Goal: Navigation & Orientation: Find specific page/section

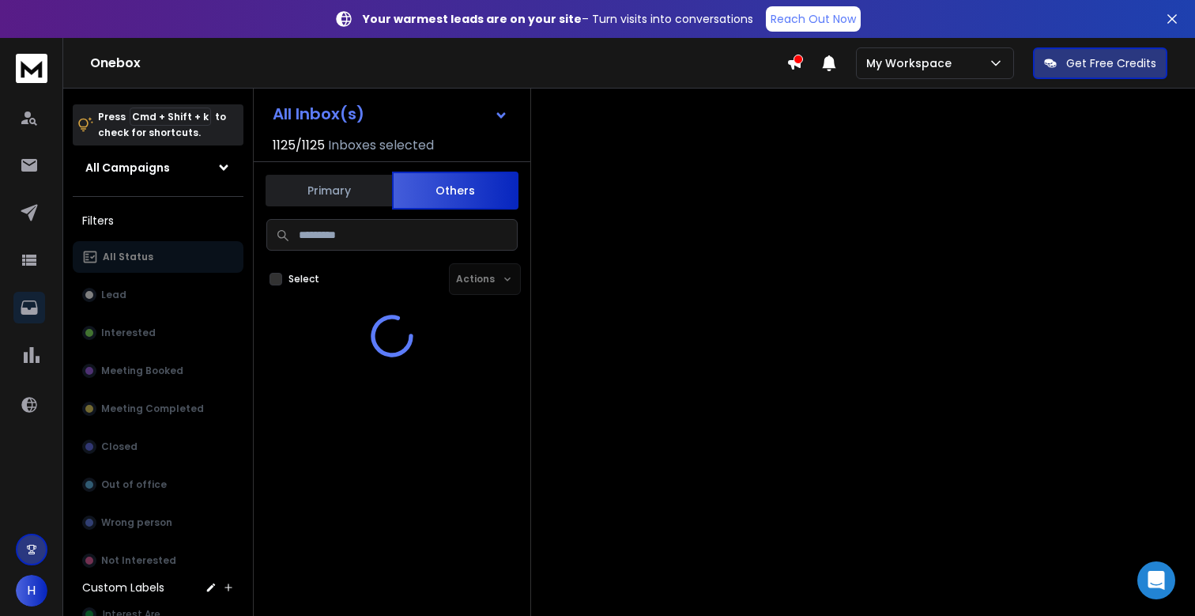
click at [417, 177] on button "Others" at bounding box center [455, 190] width 126 height 38
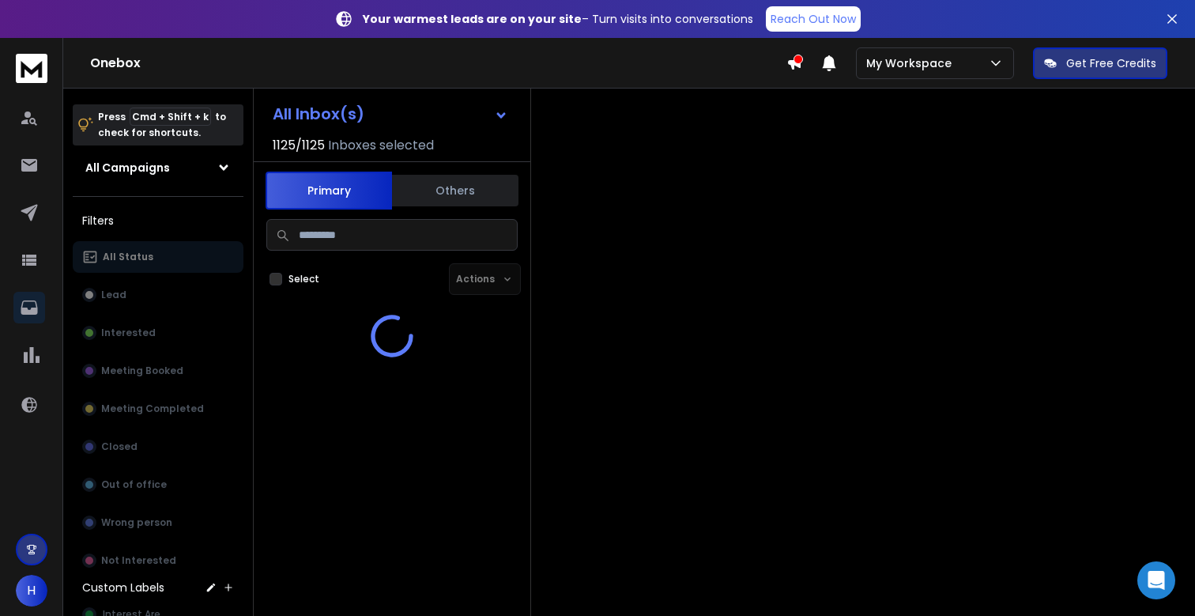
click at [330, 186] on button "Primary" at bounding box center [329, 190] width 126 height 38
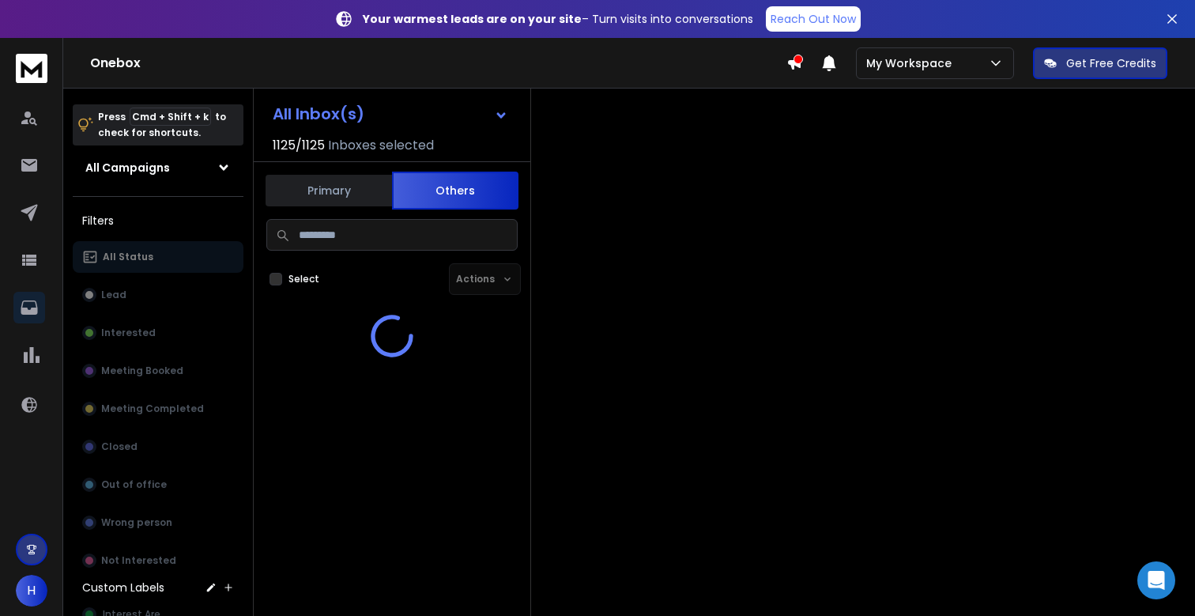
click at [422, 182] on button "Others" at bounding box center [455, 190] width 126 height 38
click at [422, 179] on button "Others" at bounding box center [455, 190] width 126 height 38
drag, startPoint x: 422, startPoint y: 179, endPoint x: 392, endPoint y: 185, distance: 30.7
click at [420, 179] on button "Others" at bounding box center [455, 190] width 126 height 38
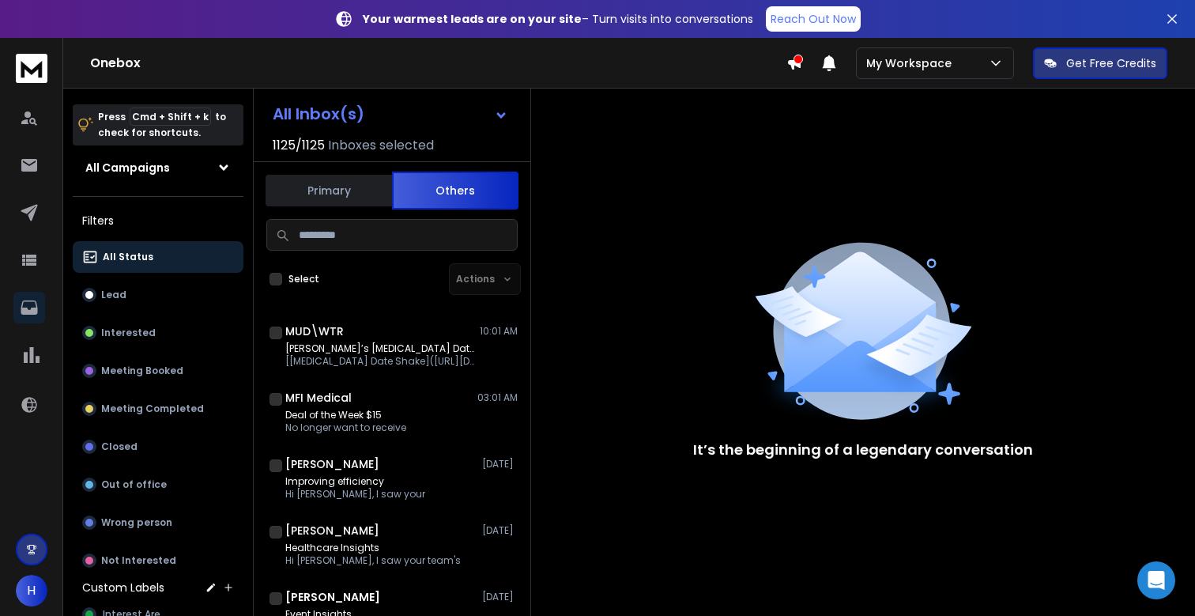
click at [352, 187] on button "Primary" at bounding box center [329, 190] width 126 height 35
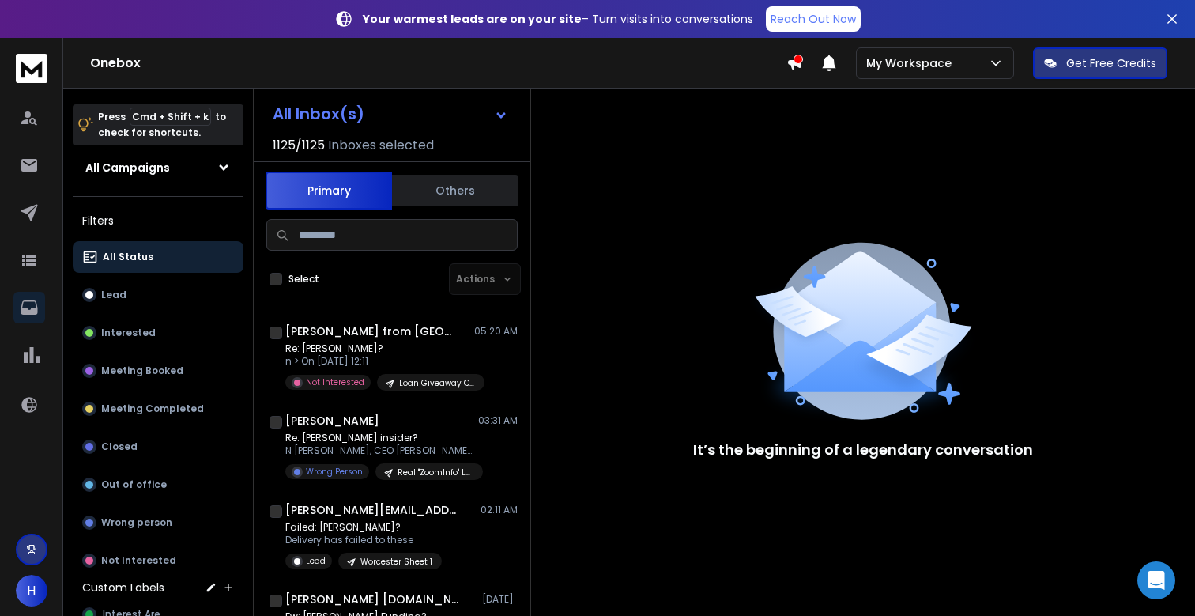
click at [439, 204] on button "Others" at bounding box center [455, 190] width 126 height 35
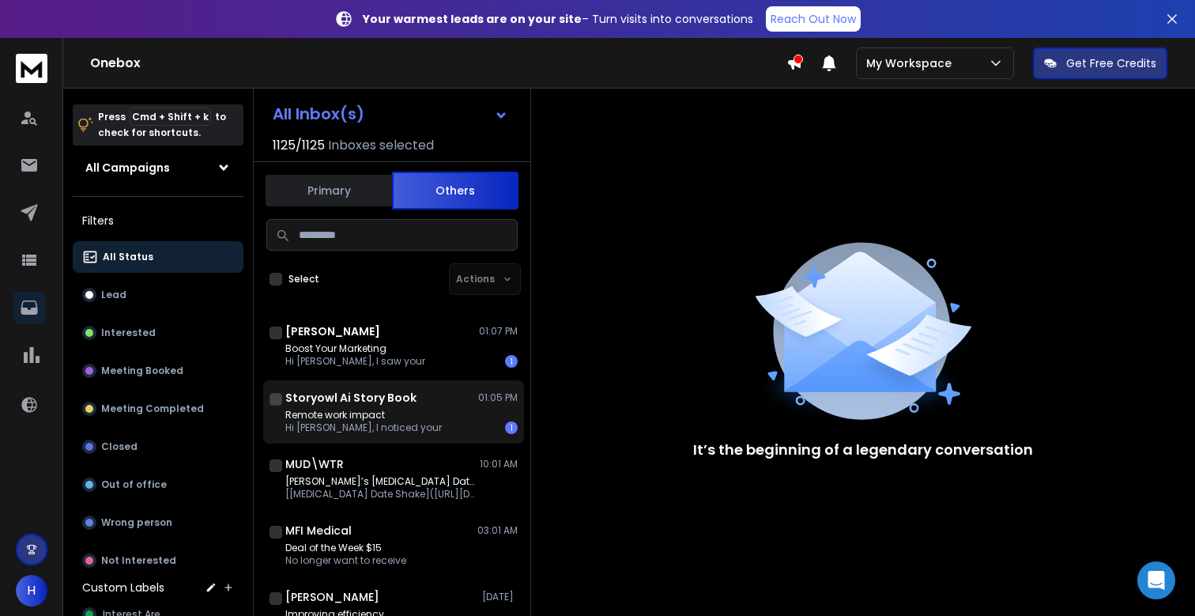
click at [407, 405] on div "Storyowl Ai Story Book 01:05 PM Remote work impact Hi [PERSON_NAME], I noticed …" at bounding box center [401, 412] width 232 height 44
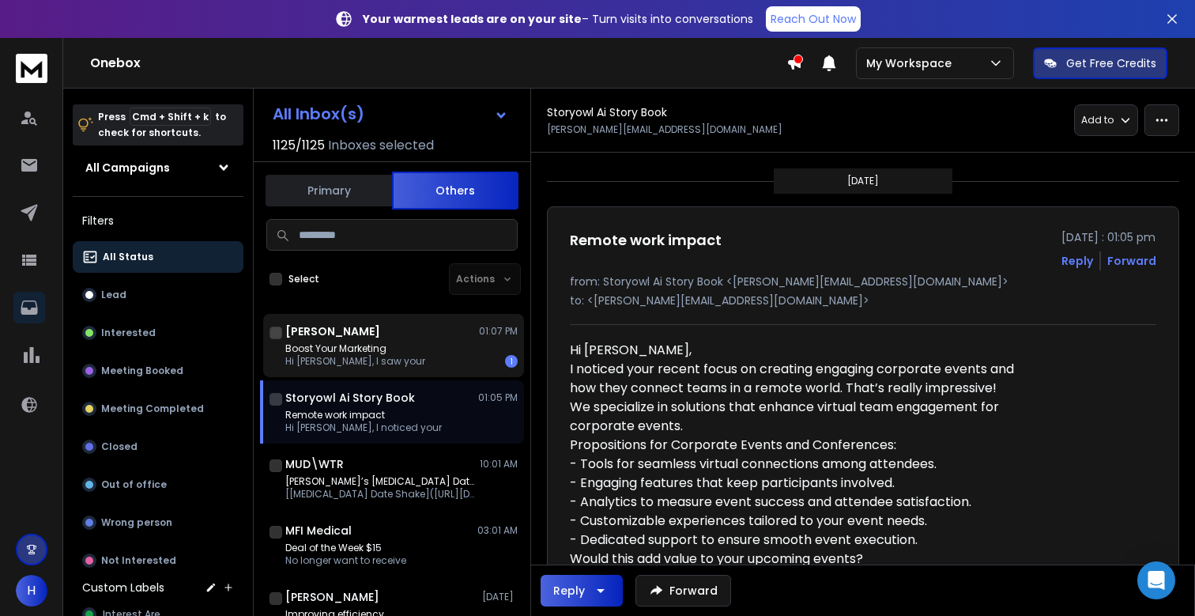
click at [427, 342] on div "Boost Your Marketing Hi [PERSON_NAME], I saw your 1" at bounding box center [401, 354] width 232 height 25
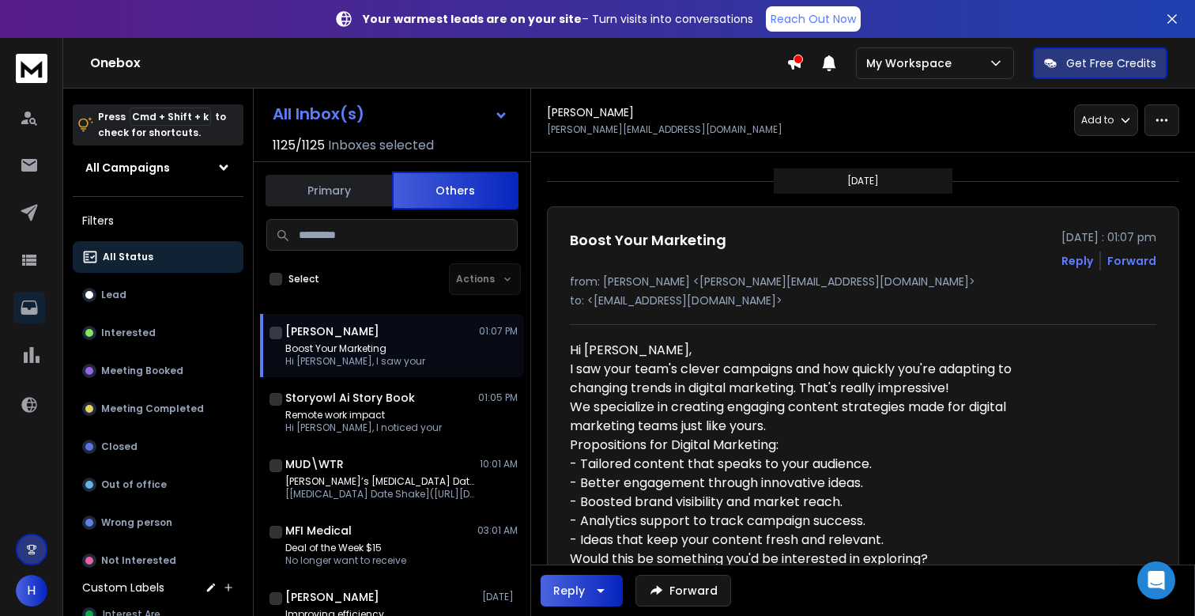
click at [355, 194] on button "Primary" at bounding box center [329, 190] width 126 height 35
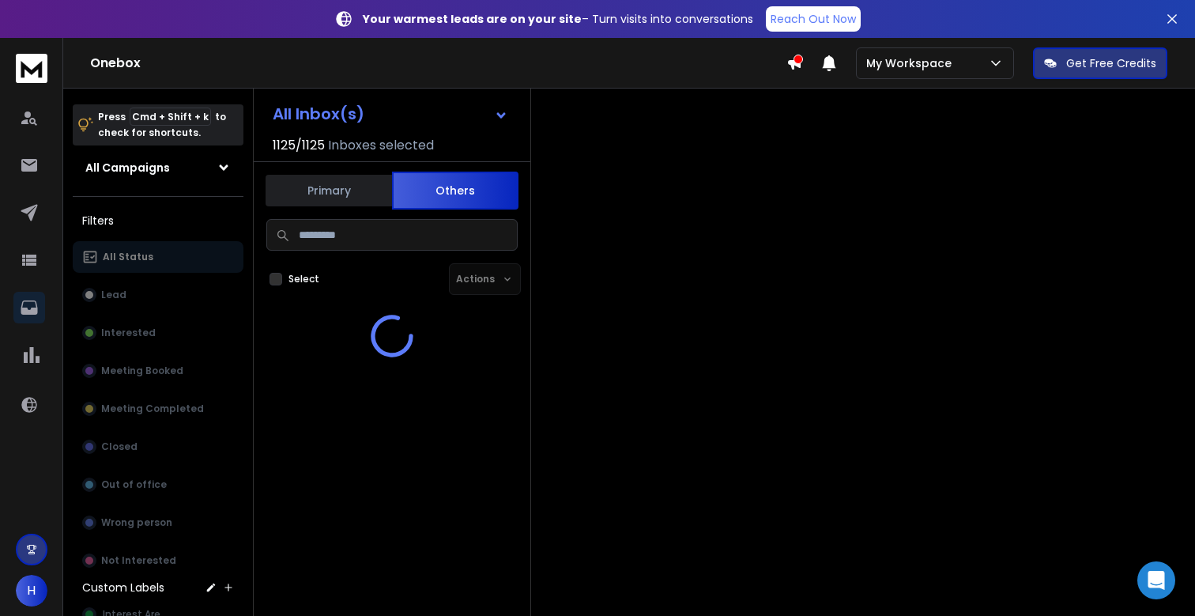
click at [440, 194] on button "Others" at bounding box center [455, 190] width 126 height 38
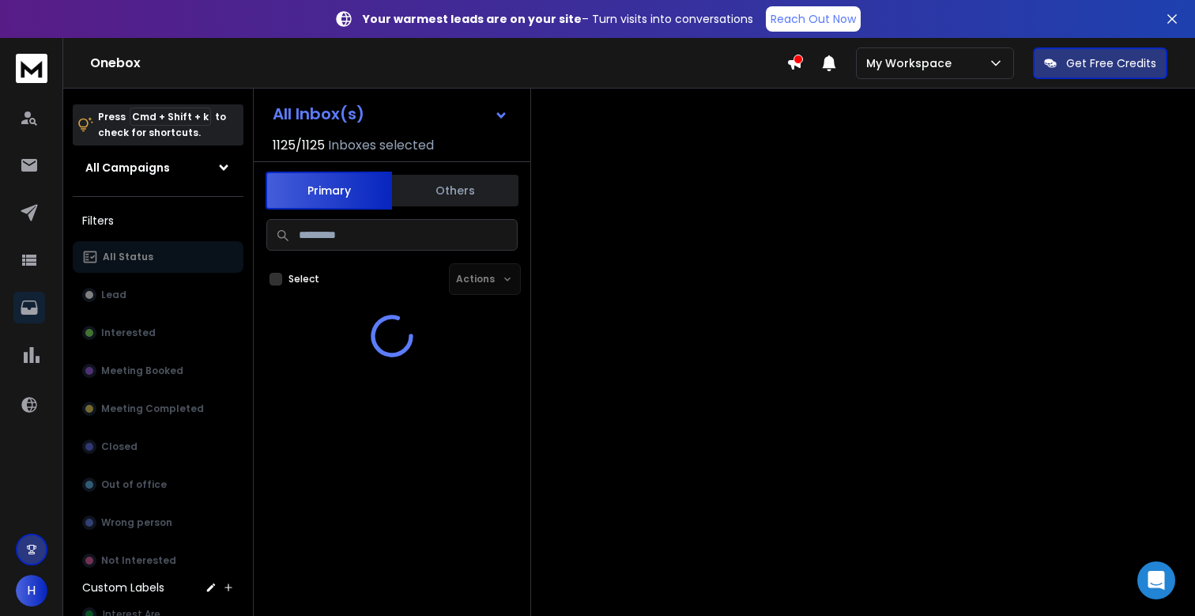
click at [340, 194] on button "Primary" at bounding box center [329, 190] width 126 height 38
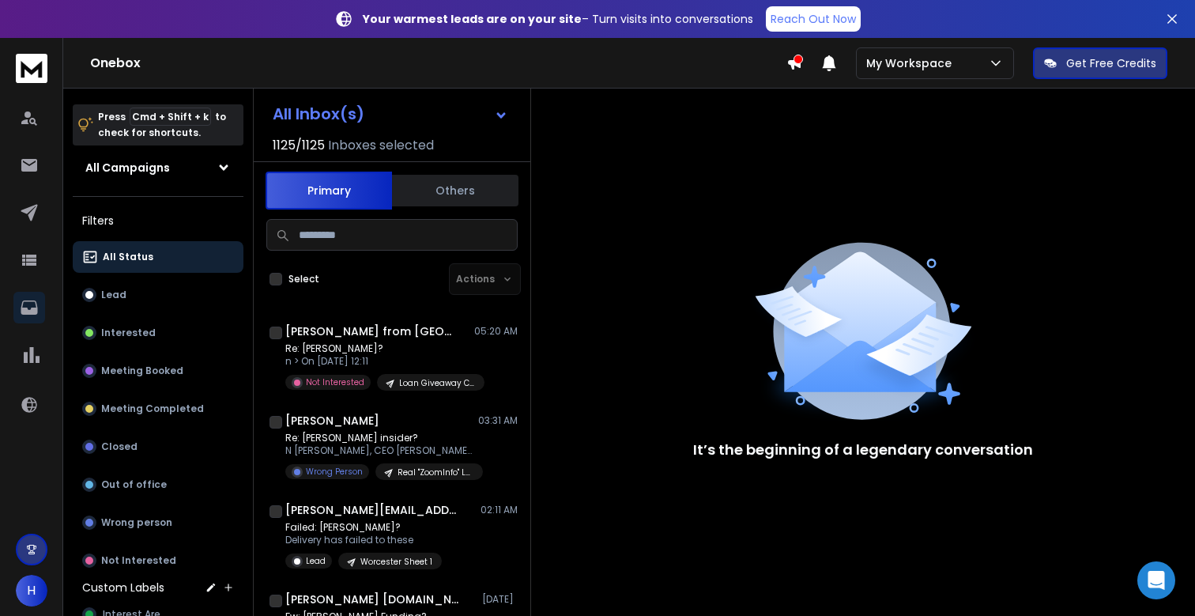
click at [442, 191] on button "Others" at bounding box center [455, 190] width 126 height 35
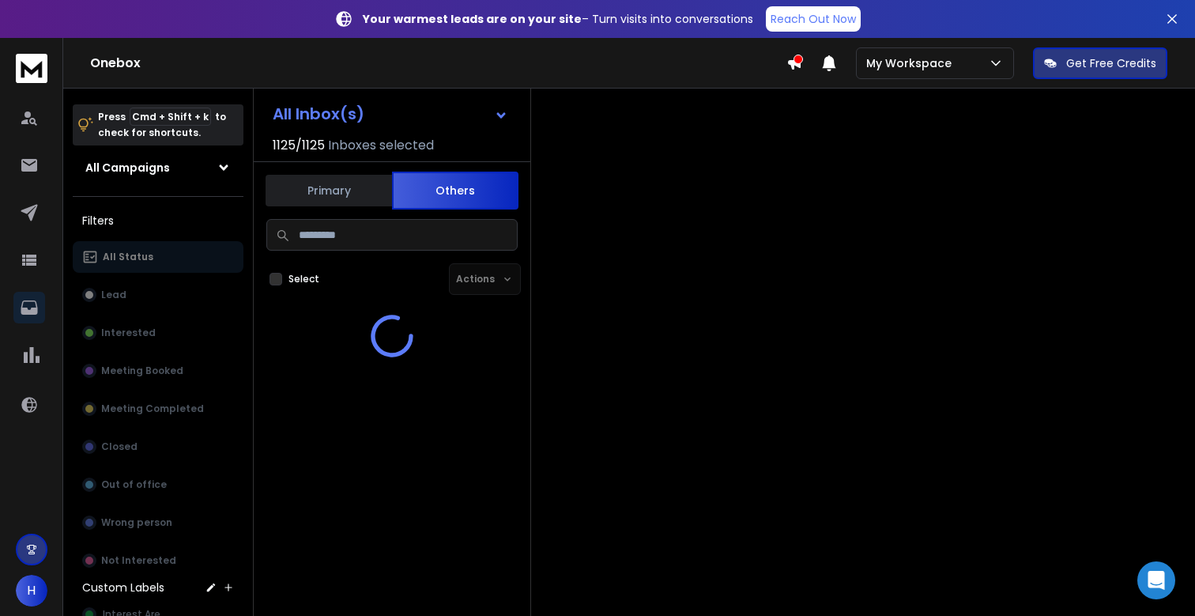
click at [442, 191] on button "Others" at bounding box center [455, 190] width 126 height 38
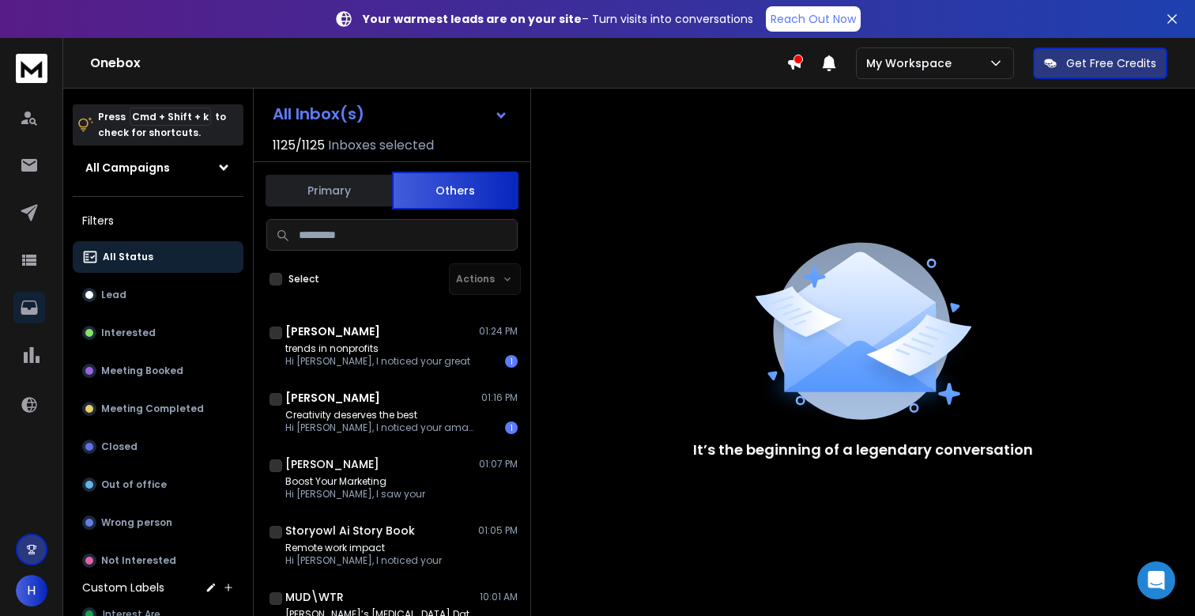
click at [361, 190] on button "Primary" at bounding box center [329, 190] width 126 height 35
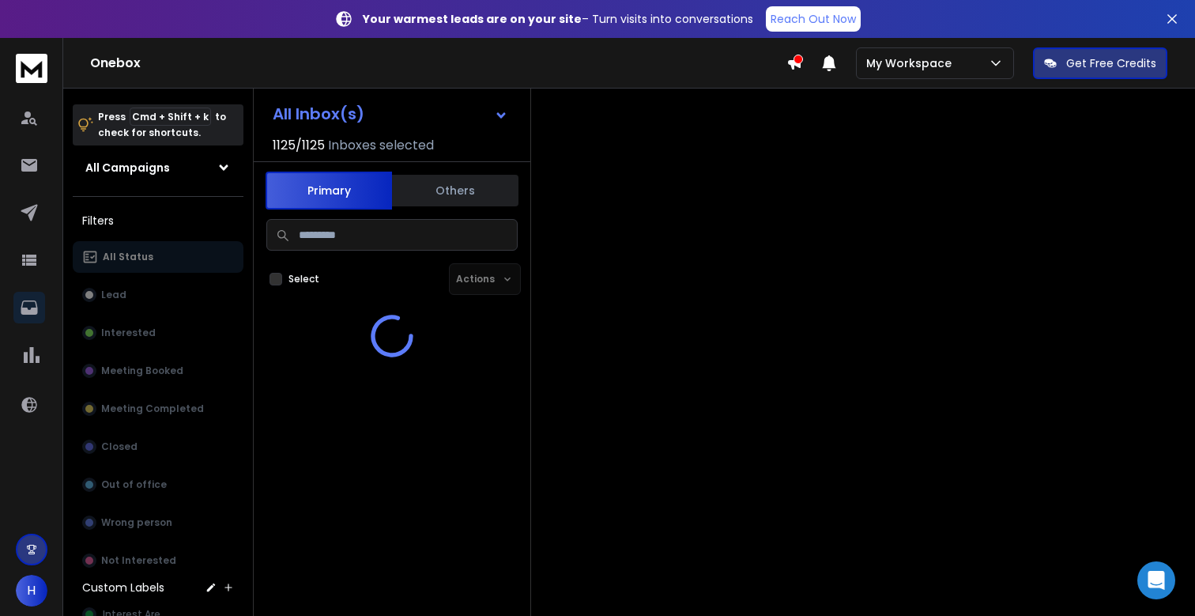
click at [415, 187] on button "Others" at bounding box center [455, 190] width 126 height 35
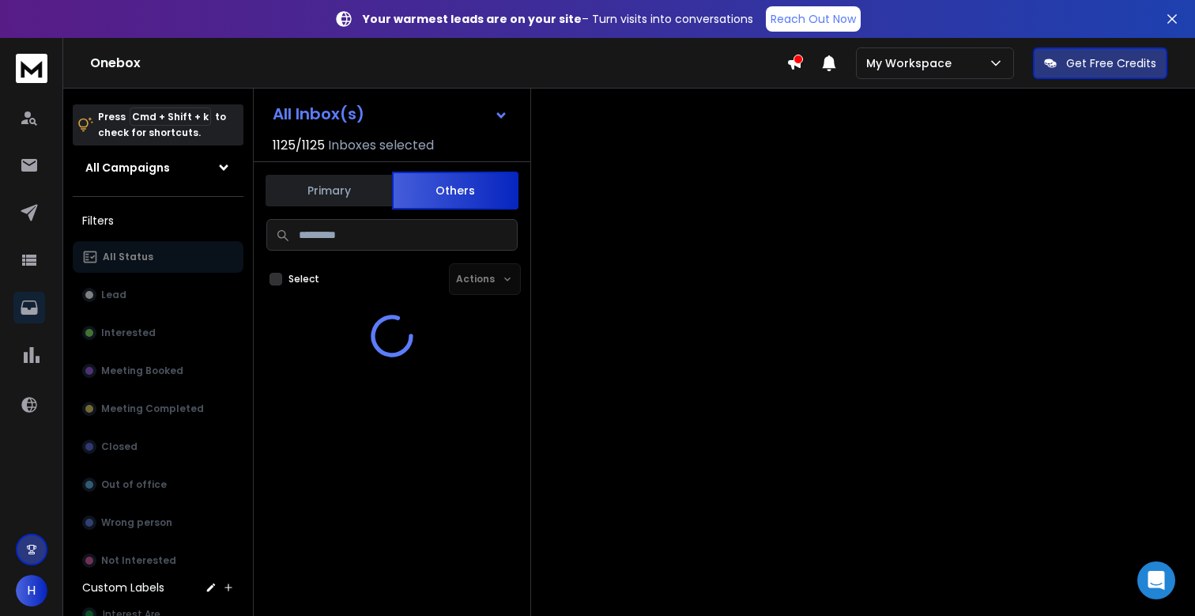
click at [414, 187] on button "Others" at bounding box center [455, 190] width 126 height 38
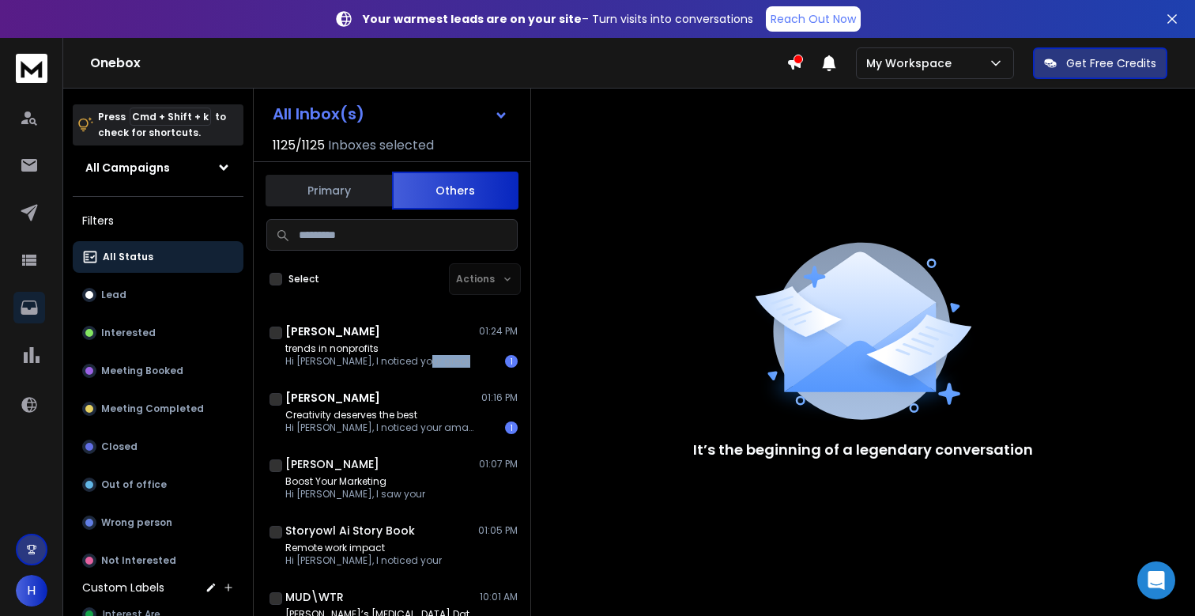
click at [421, 356] on div "trends in nonprofits Hi [PERSON_NAME], I noticed your great 1" at bounding box center [401, 354] width 232 height 25
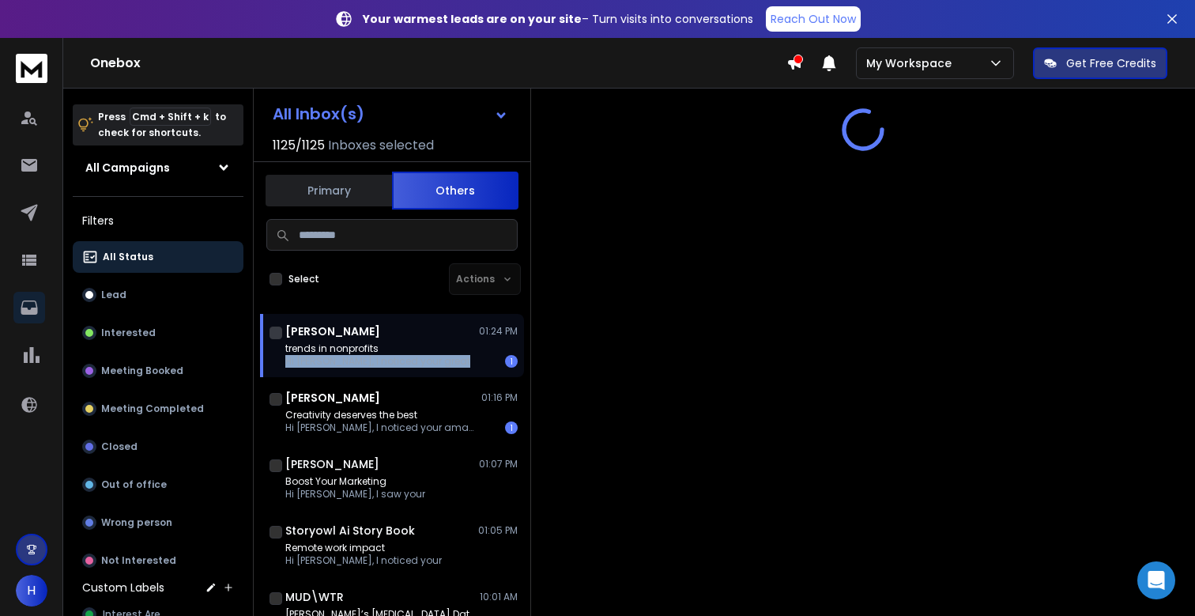
click at [421, 356] on div "trends in nonprofits Hi [PERSON_NAME], I noticed your great 1" at bounding box center [401, 354] width 232 height 25
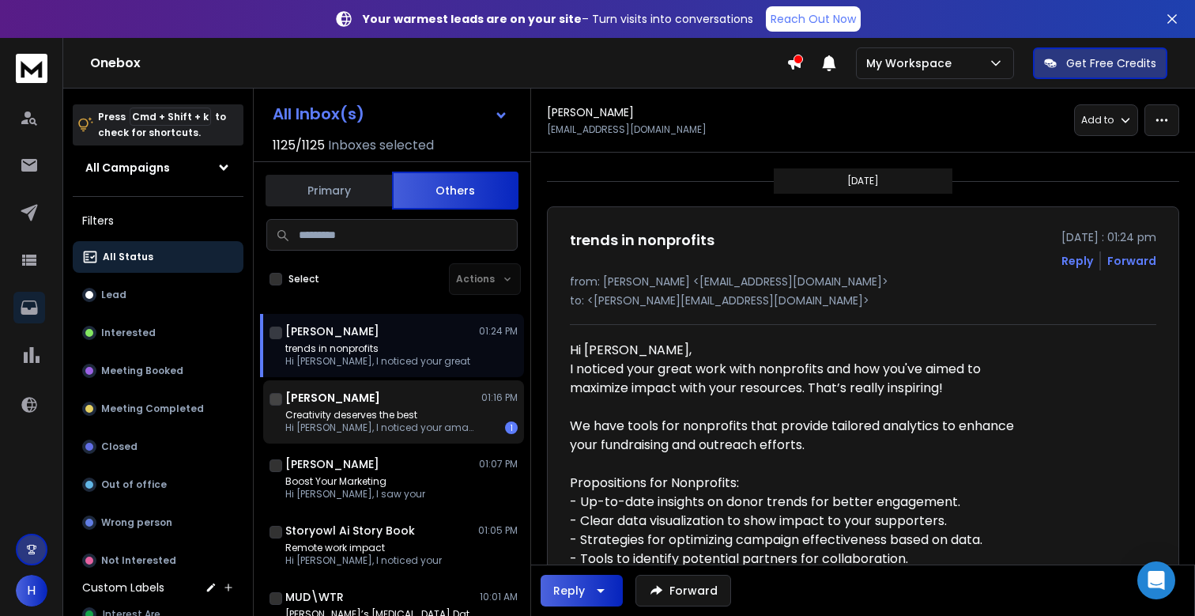
click at [416, 414] on p "Creativity deserves the best" at bounding box center [380, 415] width 190 height 13
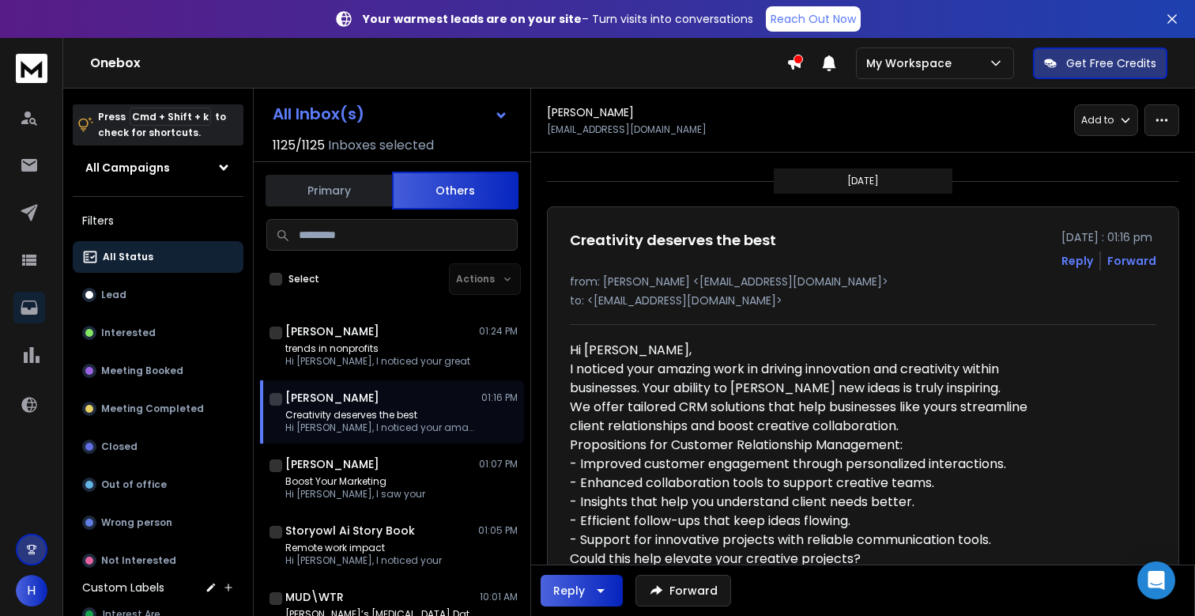
click at [343, 202] on button "Primary" at bounding box center [329, 190] width 126 height 35
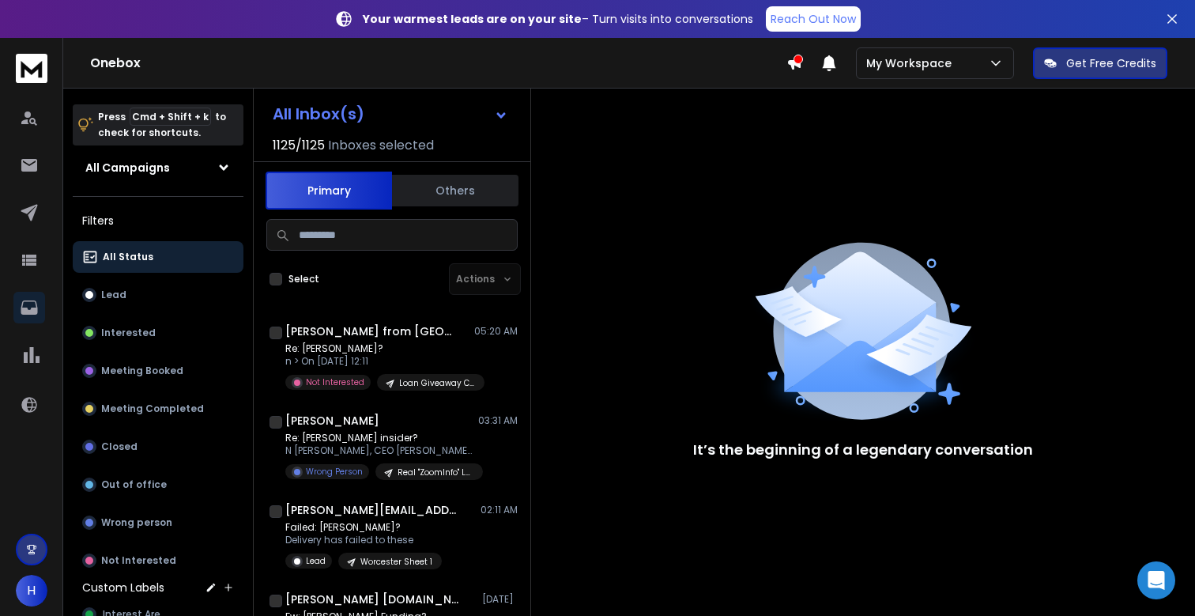
click at [462, 203] on button "Others" at bounding box center [455, 190] width 126 height 35
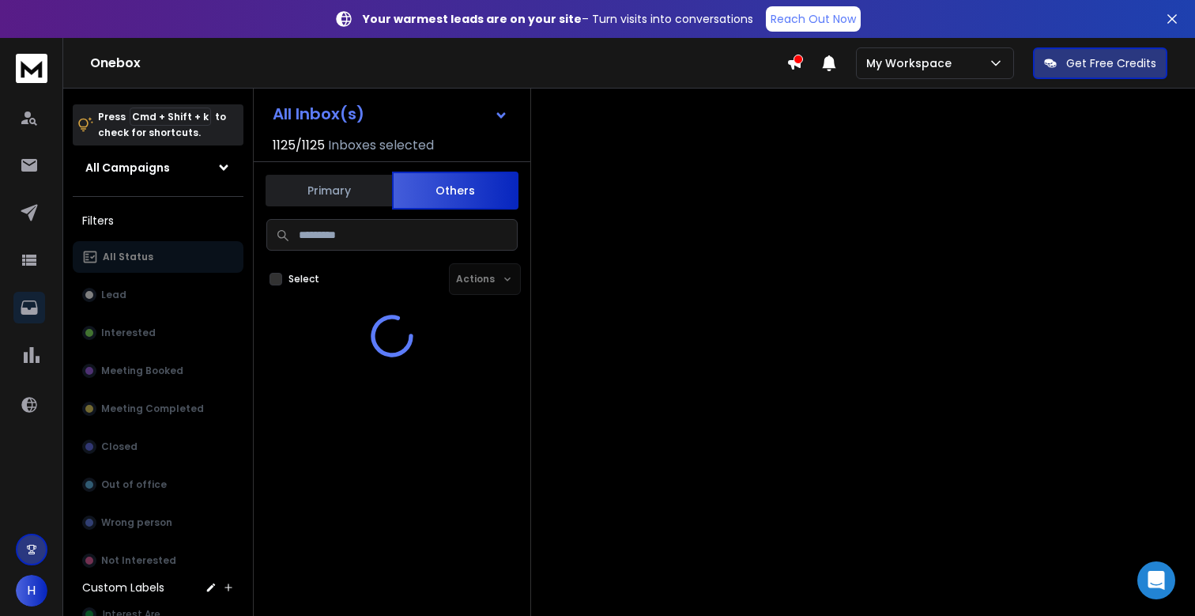
click at [462, 203] on button "Others" at bounding box center [455, 190] width 126 height 38
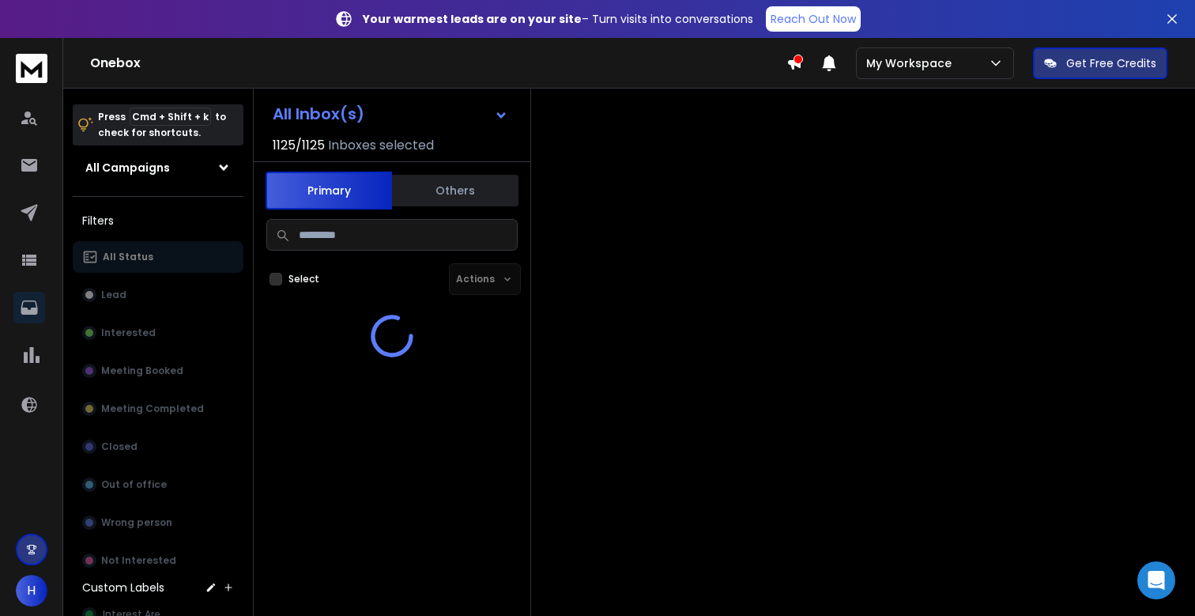
click at [348, 203] on button "Primary" at bounding box center [329, 190] width 126 height 38
drag, startPoint x: 348, startPoint y: 203, endPoint x: 382, endPoint y: 156, distance: 57.7
click at [353, 198] on button "Primary" at bounding box center [329, 190] width 126 height 38
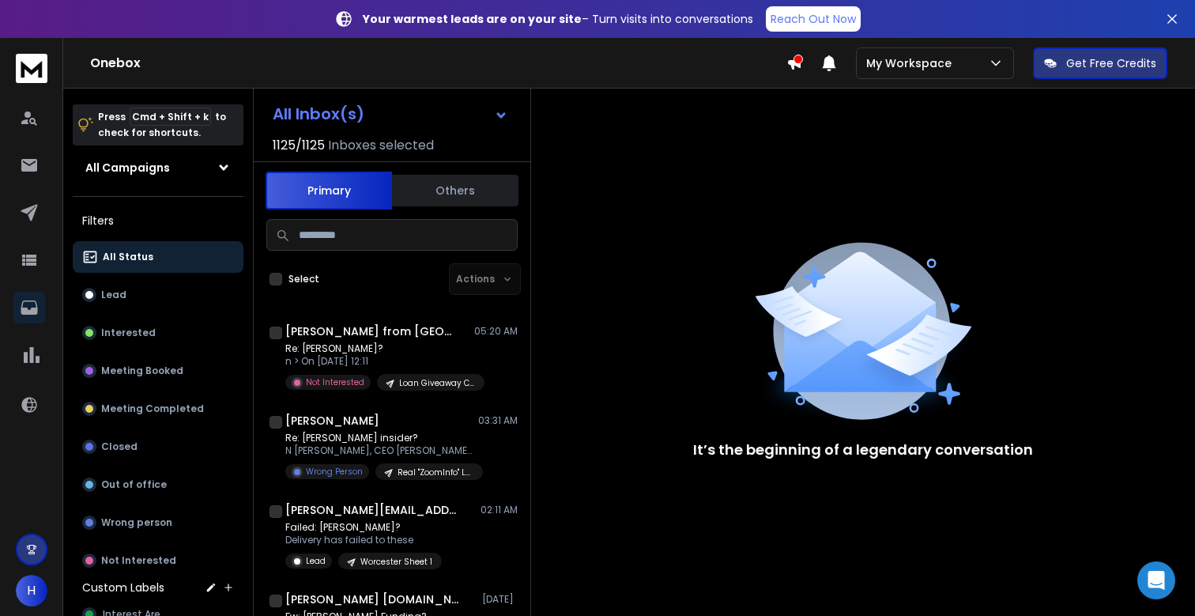
click at [446, 206] on button "Others" at bounding box center [455, 190] width 126 height 35
click at [445, 205] on button "Others" at bounding box center [455, 190] width 126 height 35
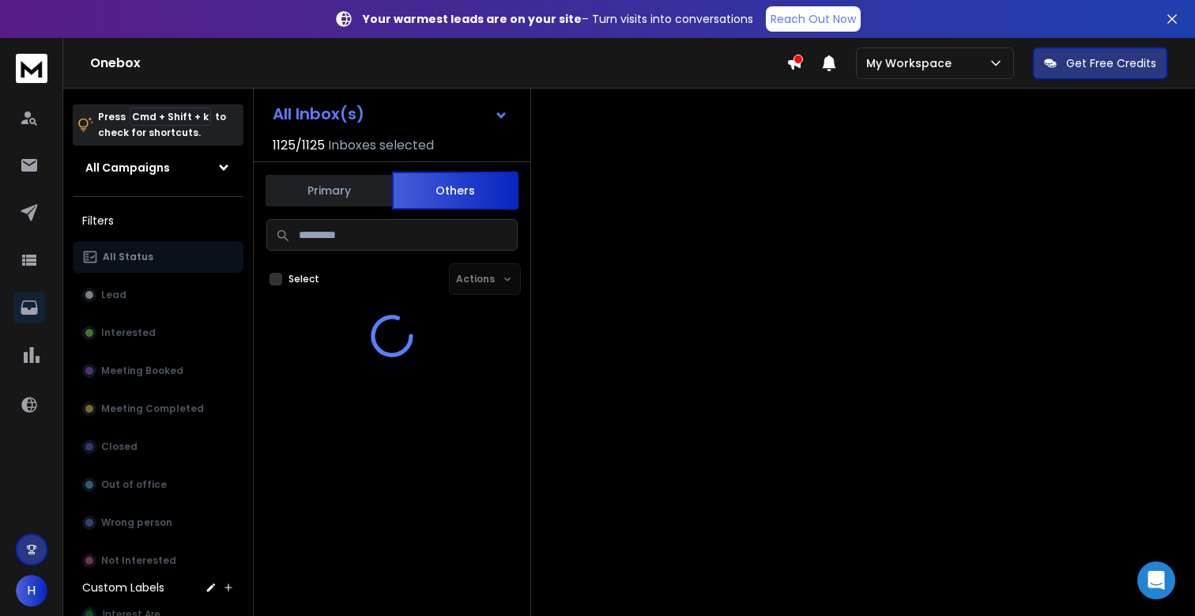
click at [444, 202] on button "Others" at bounding box center [455, 190] width 126 height 38
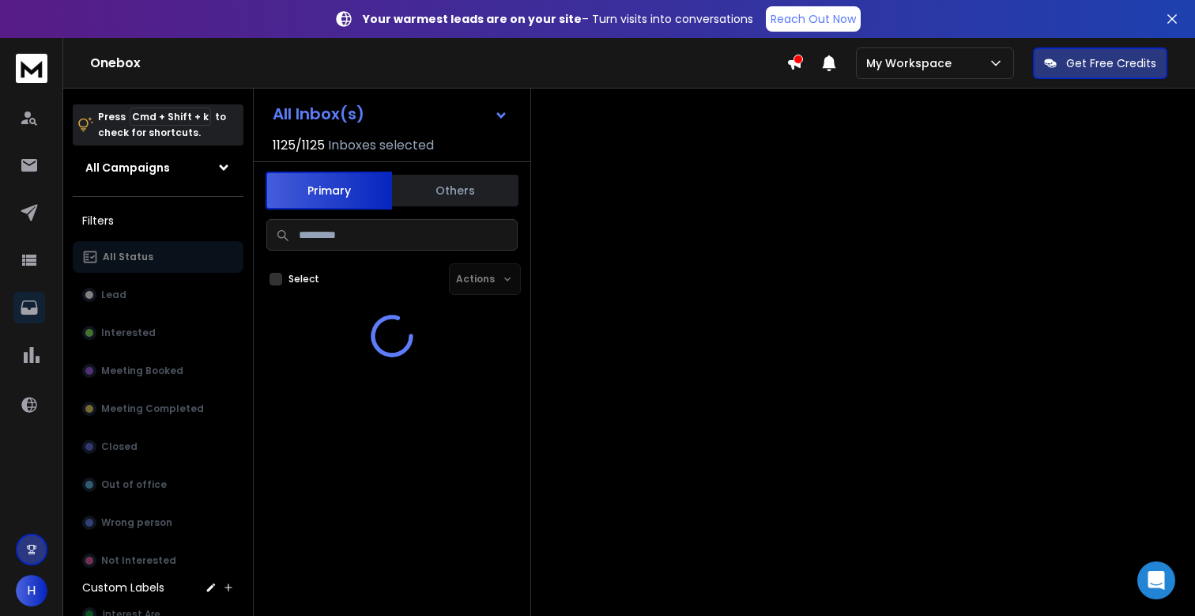
click at [365, 188] on button "Primary" at bounding box center [329, 190] width 126 height 38
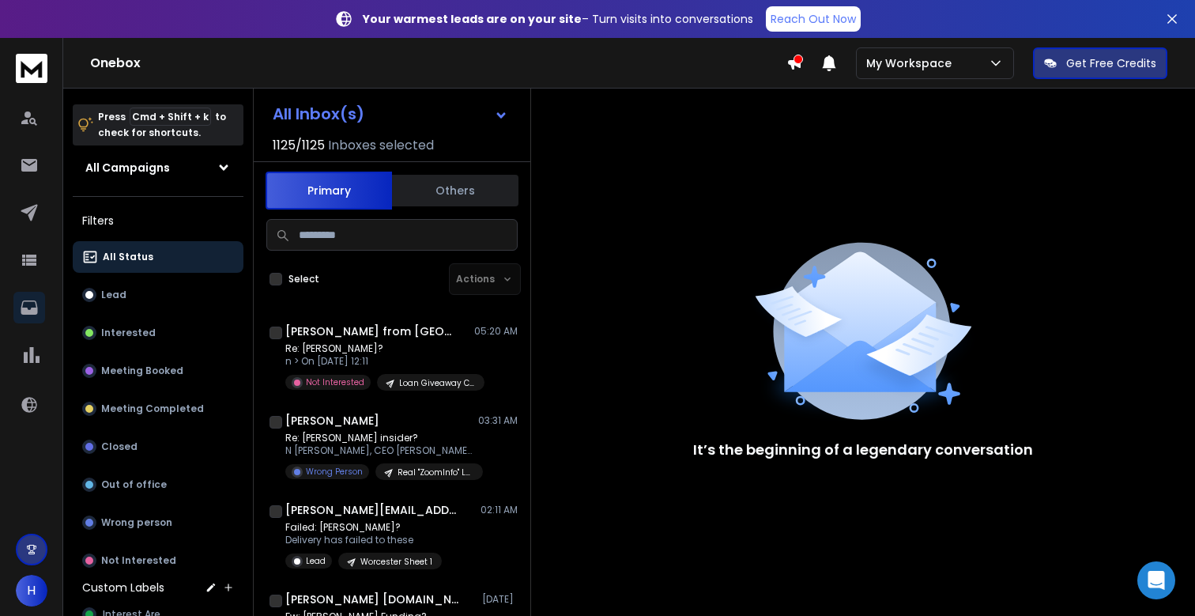
click at [446, 186] on button "Others" at bounding box center [455, 190] width 126 height 35
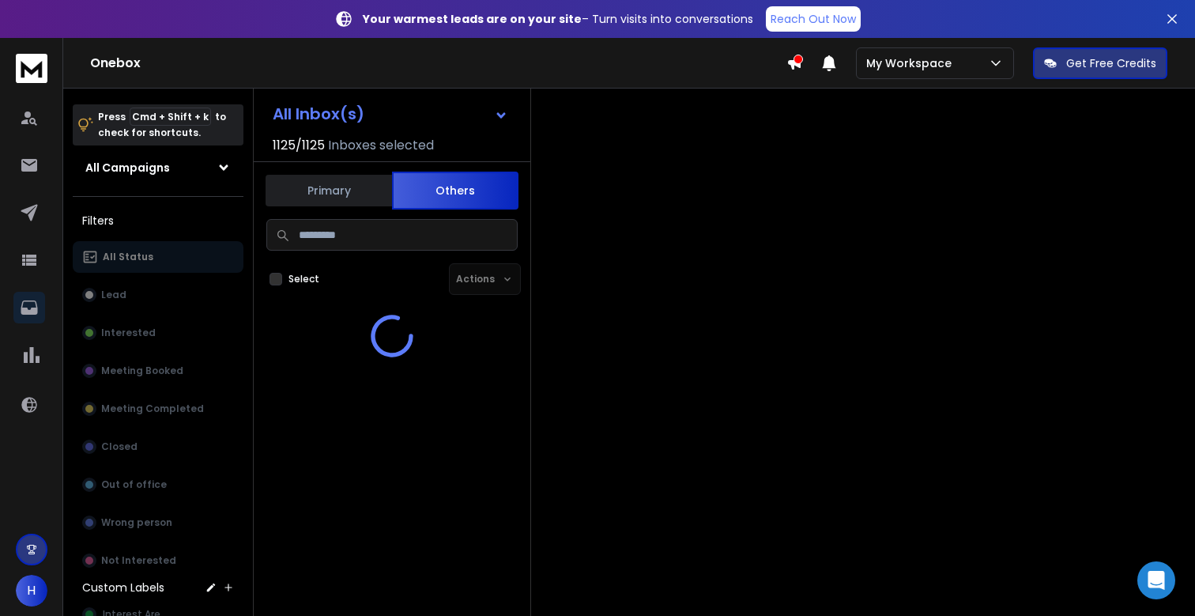
click at [446, 186] on button "Others" at bounding box center [455, 190] width 126 height 38
drag, startPoint x: 446, startPoint y: 186, endPoint x: 431, endPoint y: 186, distance: 15.0
click at [440, 186] on button "Others" at bounding box center [455, 190] width 126 height 38
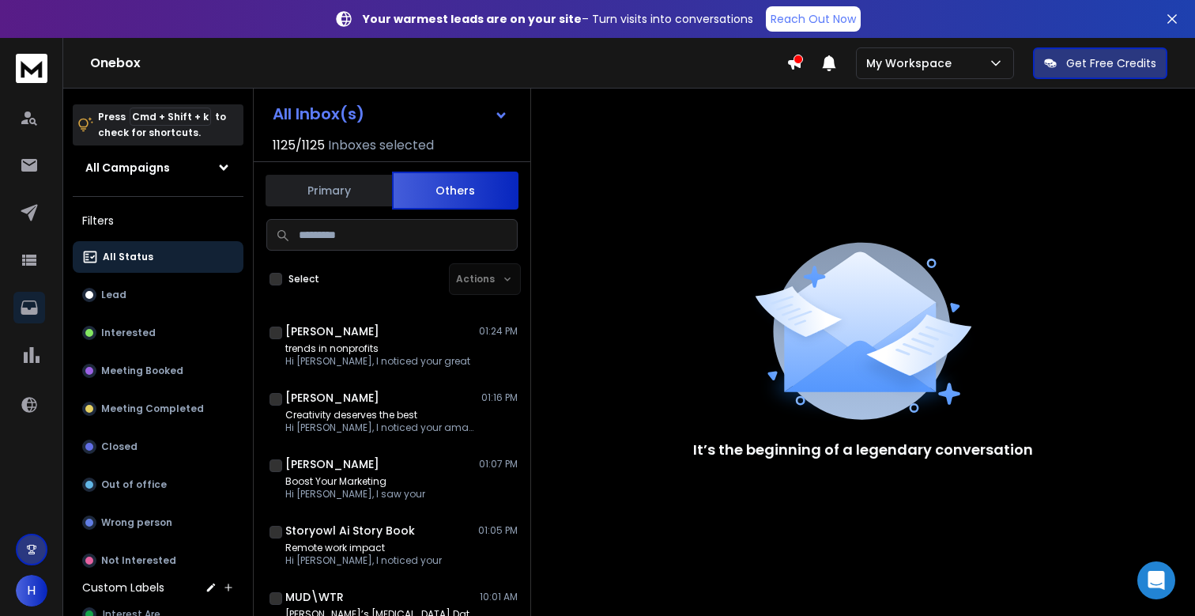
click at [307, 183] on button "Primary" at bounding box center [329, 190] width 126 height 35
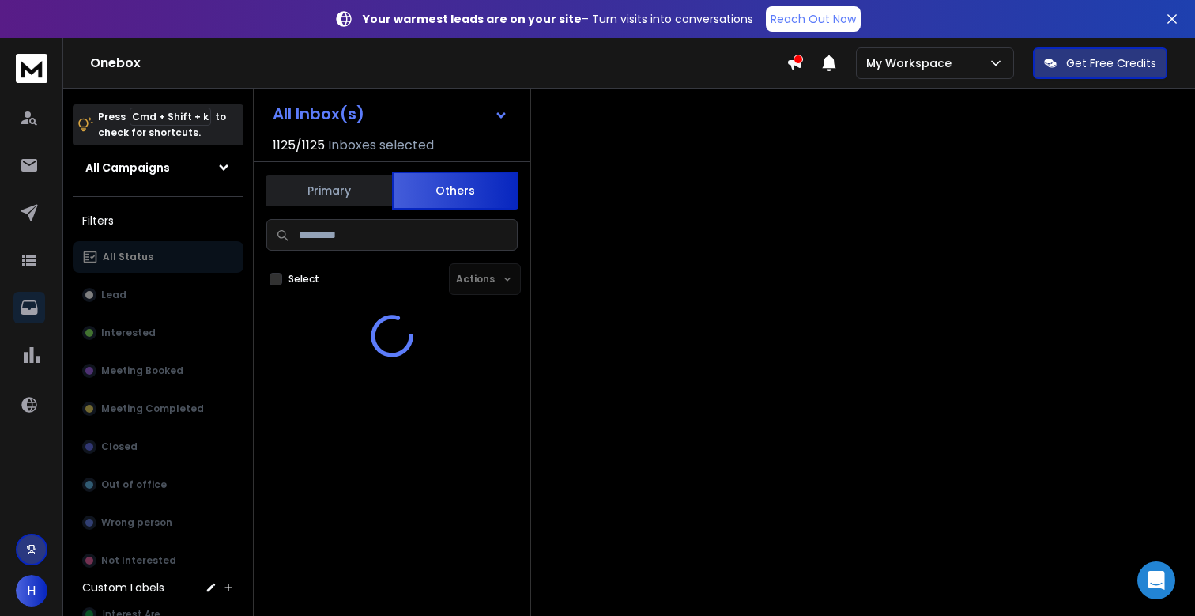
click at [451, 192] on button "Others" at bounding box center [455, 190] width 126 height 38
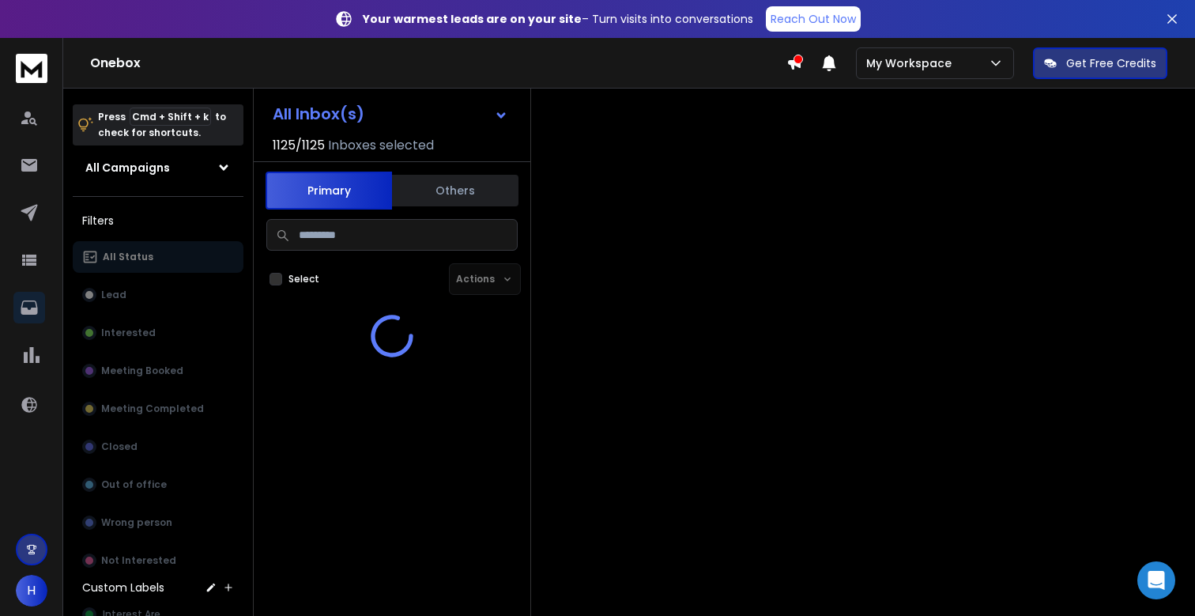
click at [344, 186] on button "Primary" at bounding box center [329, 190] width 126 height 38
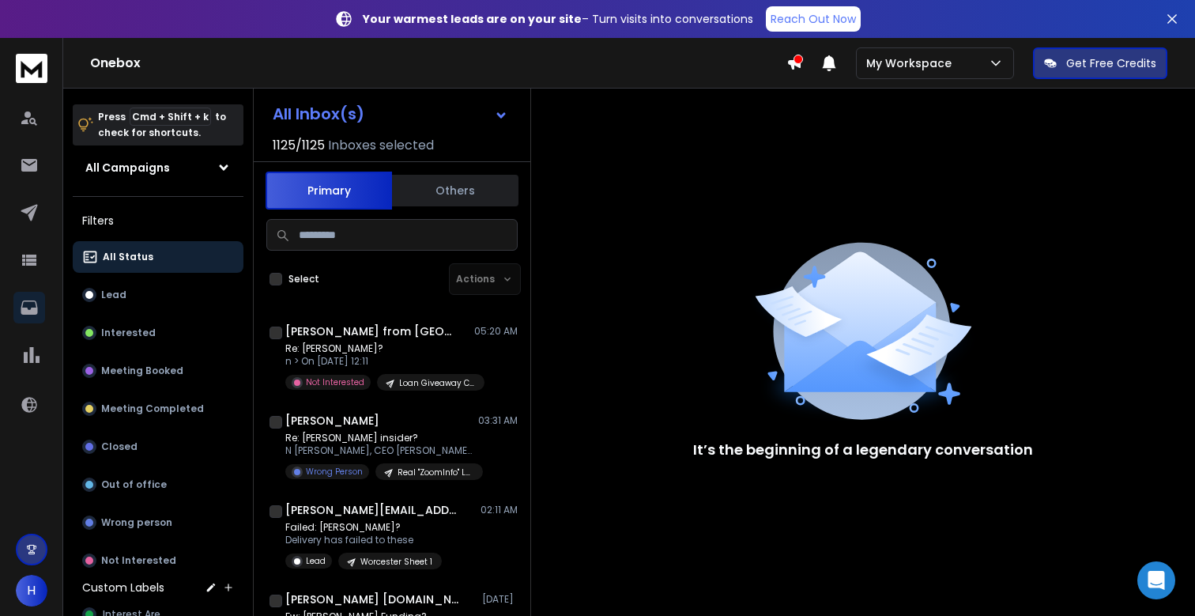
click at [424, 199] on button "Others" at bounding box center [455, 190] width 126 height 35
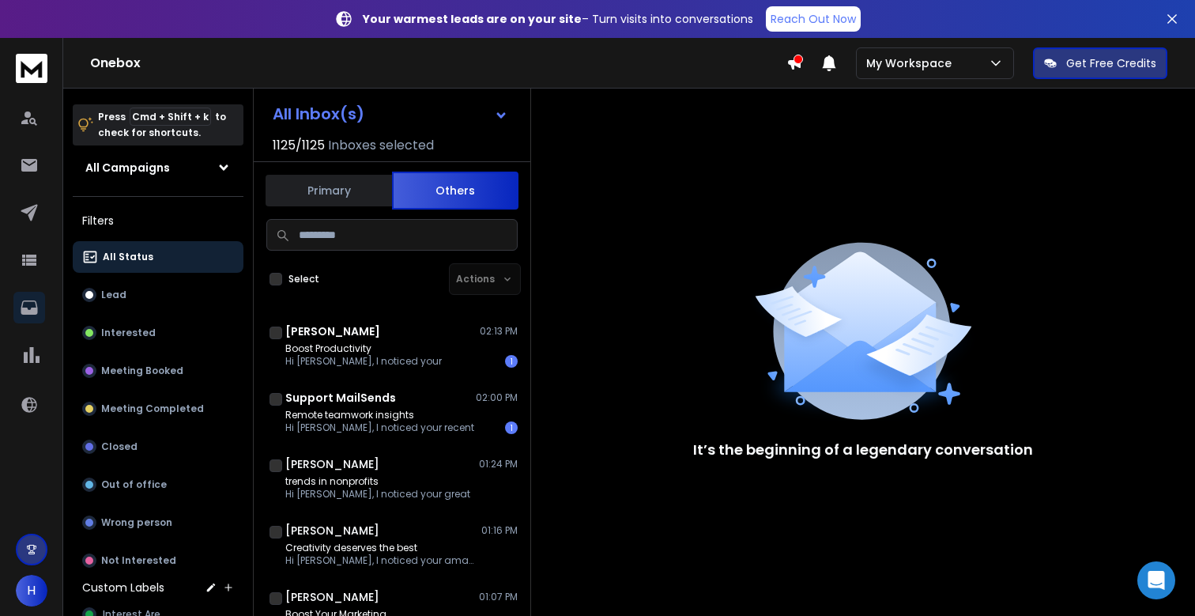
click at [338, 188] on button "Primary" at bounding box center [329, 190] width 126 height 35
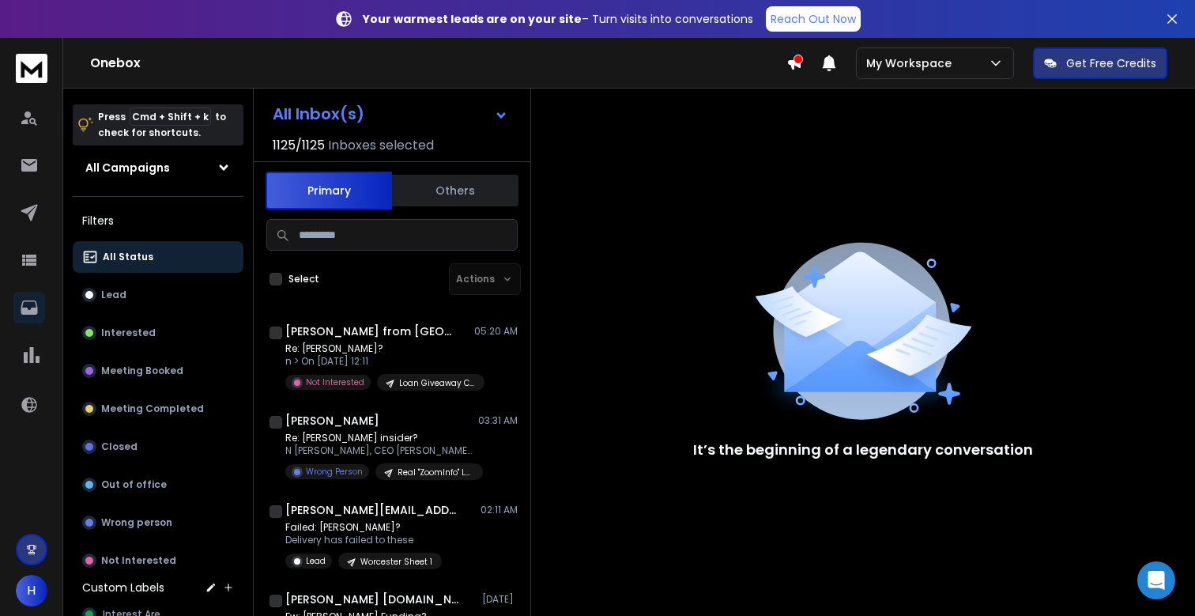
click at [469, 199] on button "Others" at bounding box center [455, 190] width 126 height 35
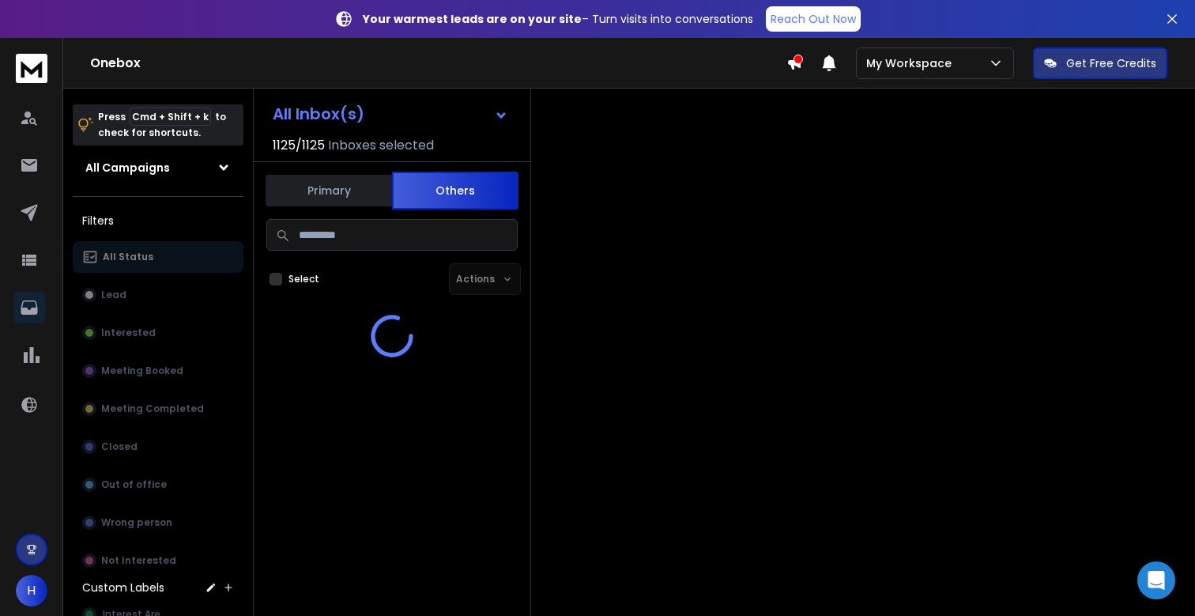
click at [469, 199] on button "Others" at bounding box center [455, 190] width 126 height 38
drag, startPoint x: 469, startPoint y: 200, endPoint x: 457, endPoint y: 201, distance: 11.9
click at [469, 200] on button "Others" at bounding box center [455, 190] width 126 height 38
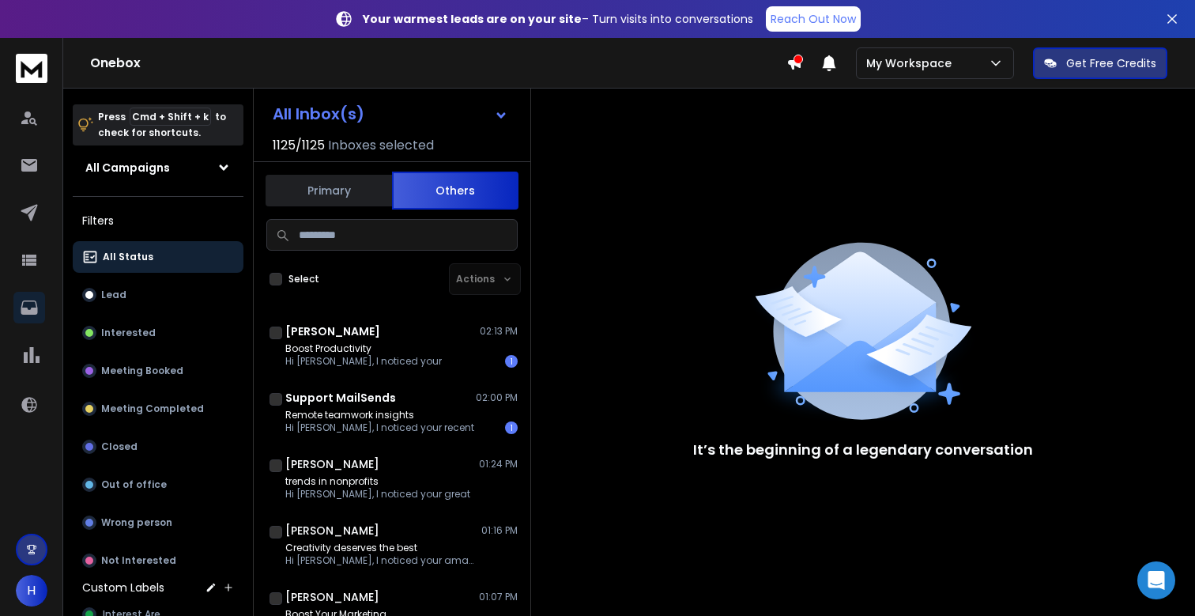
click at [352, 194] on button "Primary" at bounding box center [329, 190] width 126 height 35
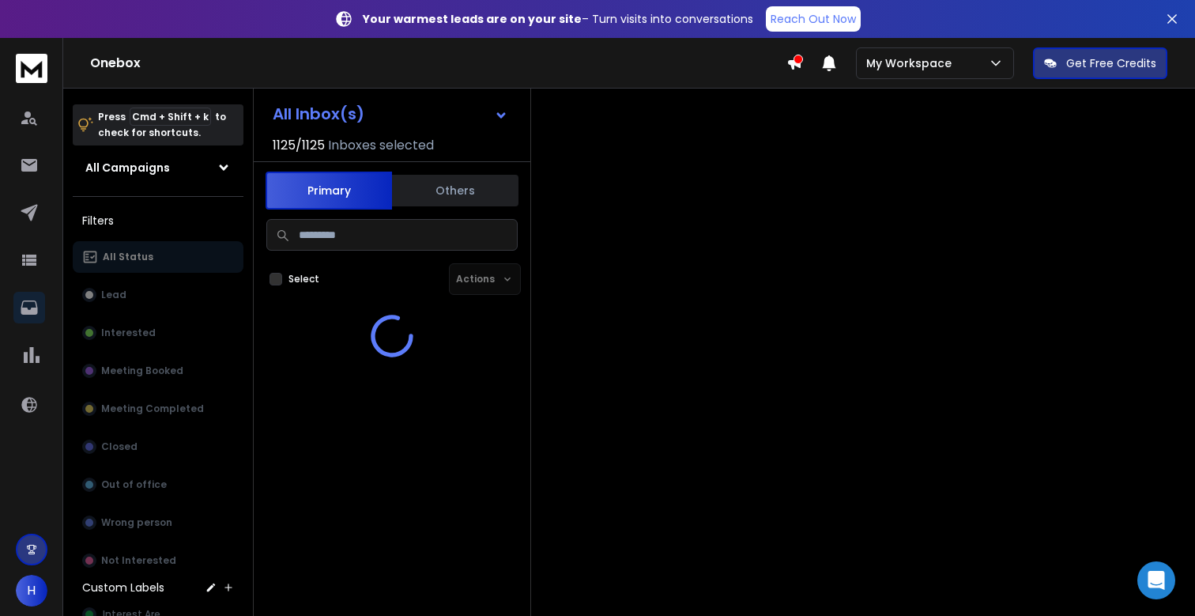
click at [352, 194] on button "Primary" at bounding box center [329, 190] width 126 height 38
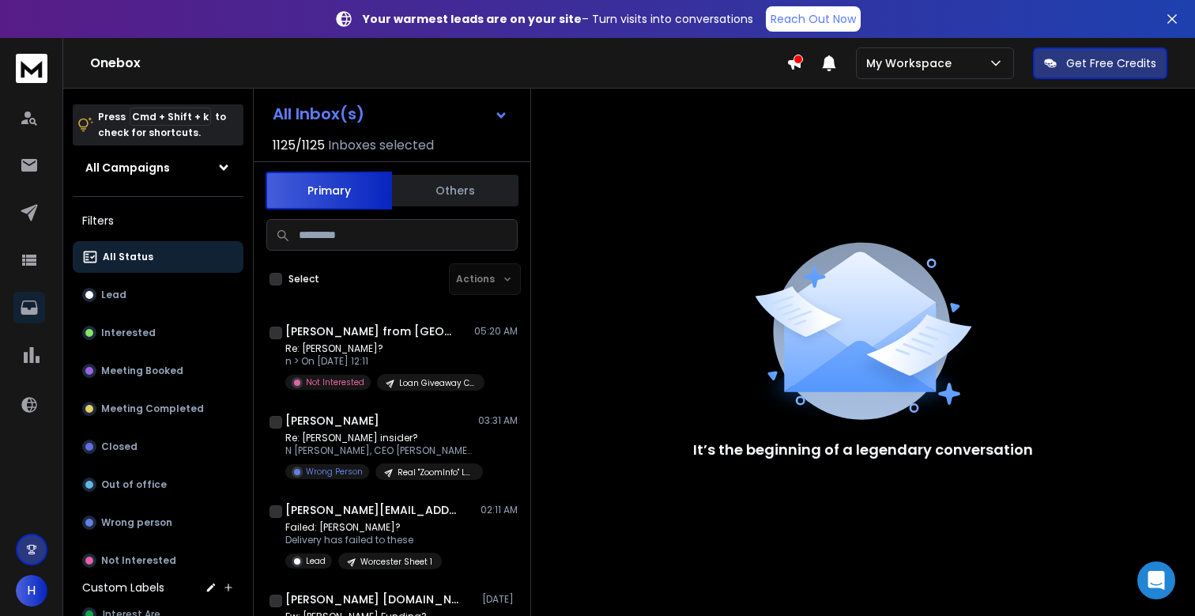
click at [435, 188] on button "Others" at bounding box center [455, 190] width 126 height 35
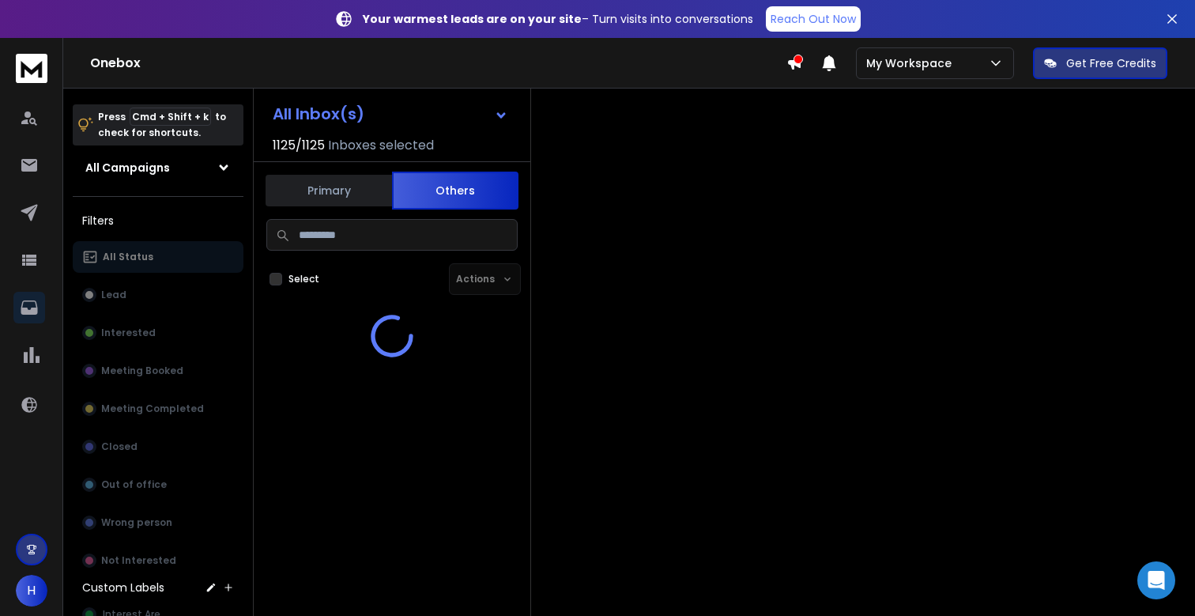
click at [435, 188] on button "Others" at bounding box center [455, 190] width 126 height 38
drag, startPoint x: 435, startPoint y: 188, endPoint x: 385, endPoint y: 187, distance: 50.6
click at [428, 187] on button "Others" at bounding box center [455, 190] width 126 height 38
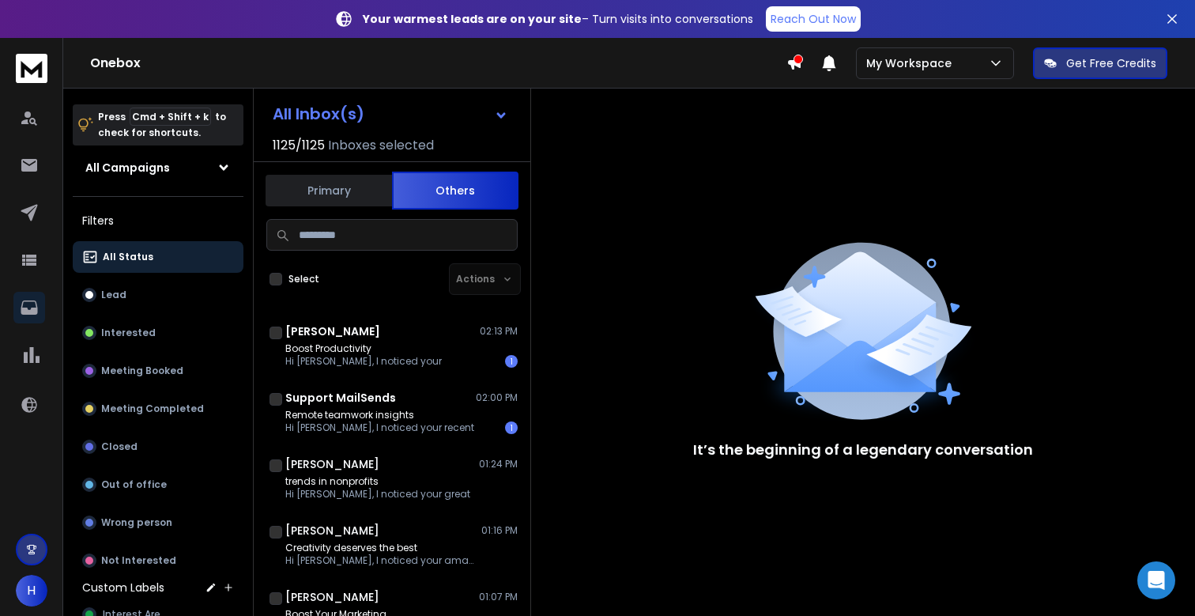
click at [331, 186] on button "Primary" at bounding box center [329, 190] width 126 height 35
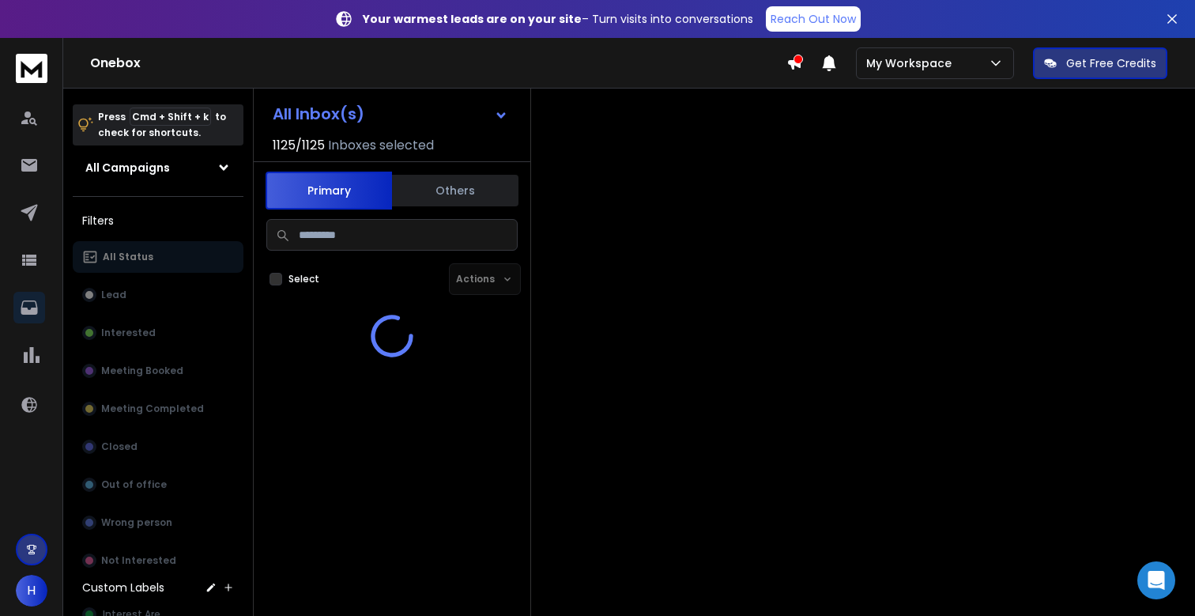
click at [331, 186] on button "Primary" at bounding box center [329, 190] width 126 height 38
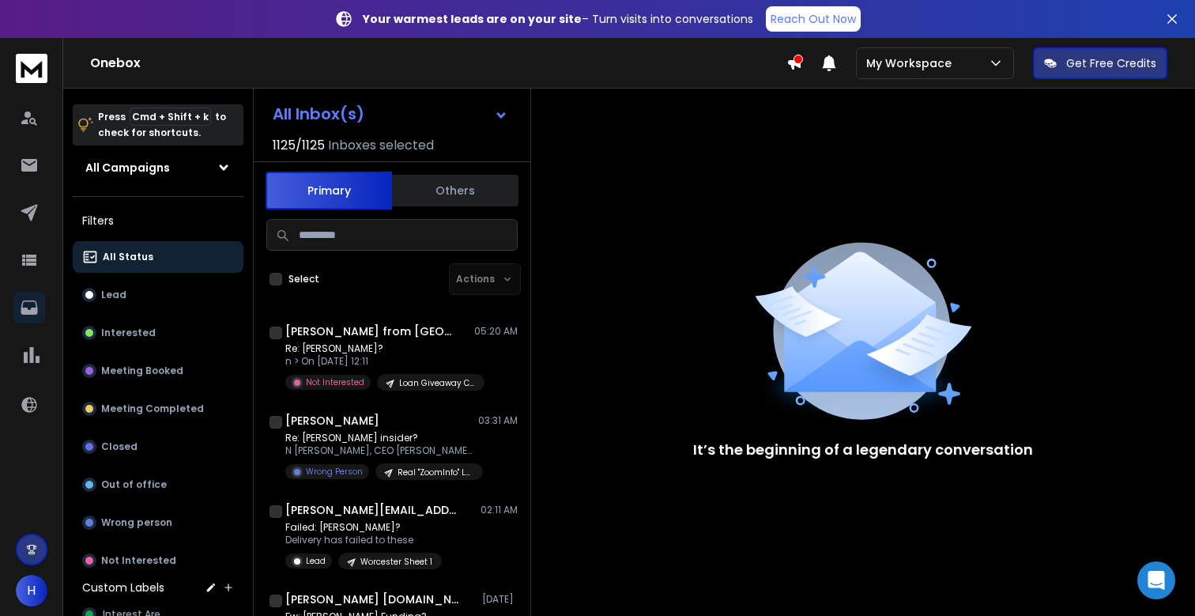
click at [413, 180] on button "Others" at bounding box center [455, 190] width 126 height 35
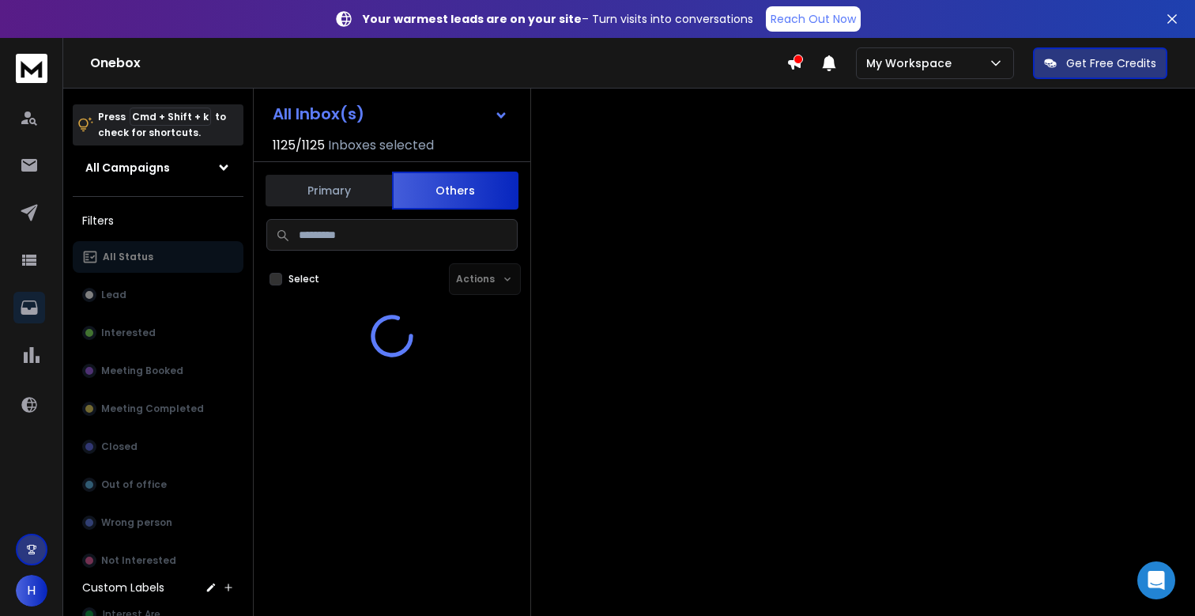
click at [412, 180] on button "Others" at bounding box center [455, 190] width 126 height 38
click at [404, 179] on button "Others" at bounding box center [455, 190] width 126 height 38
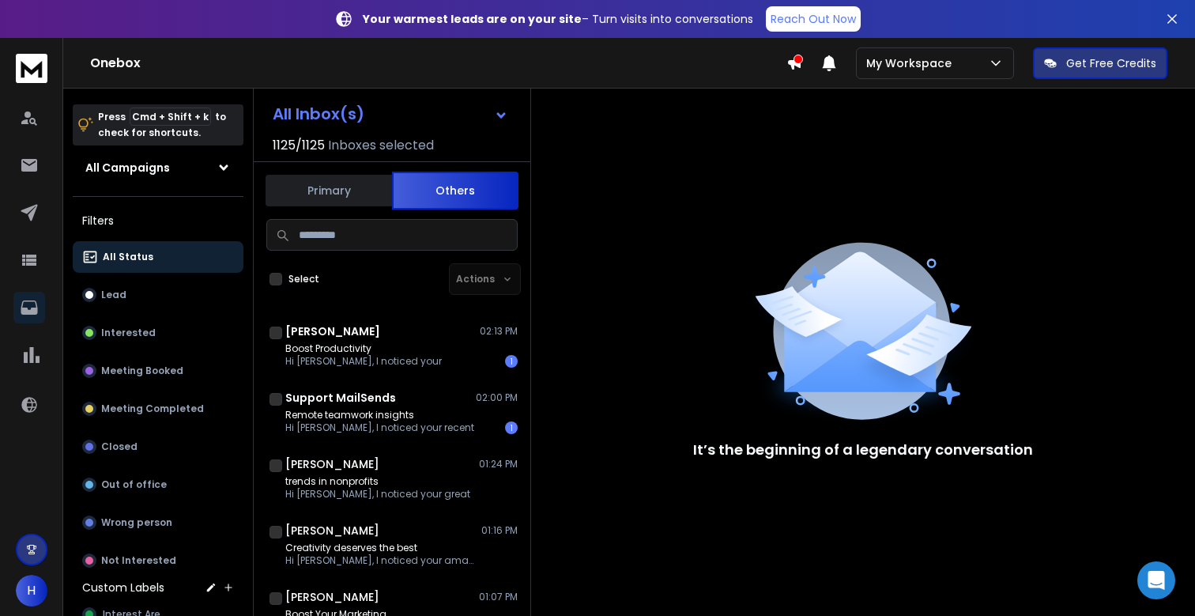
click at [351, 184] on button "Primary" at bounding box center [329, 190] width 126 height 35
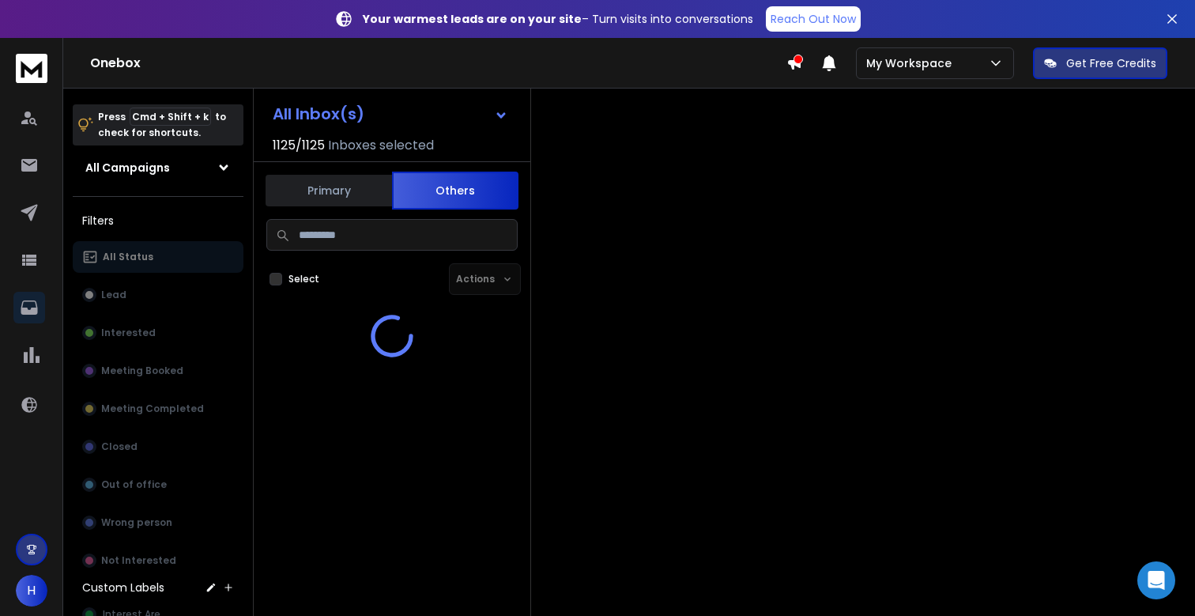
click at [441, 180] on button "Others" at bounding box center [455, 190] width 126 height 38
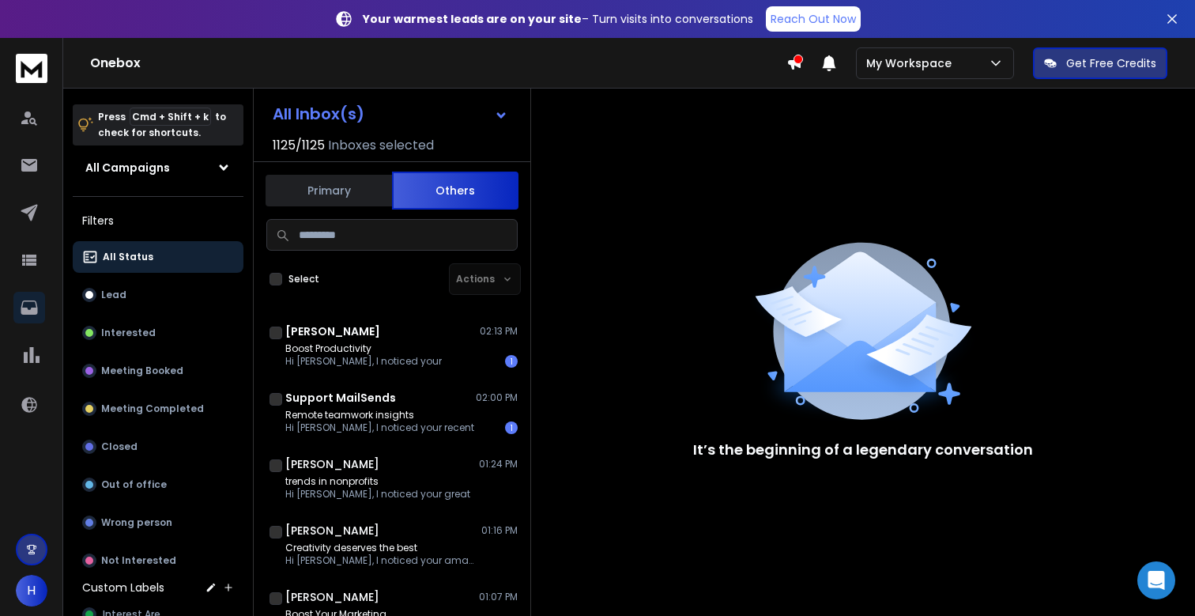
click at [345, 195] on button "Primary" at bounding box center [329, 190] width 126 height 35
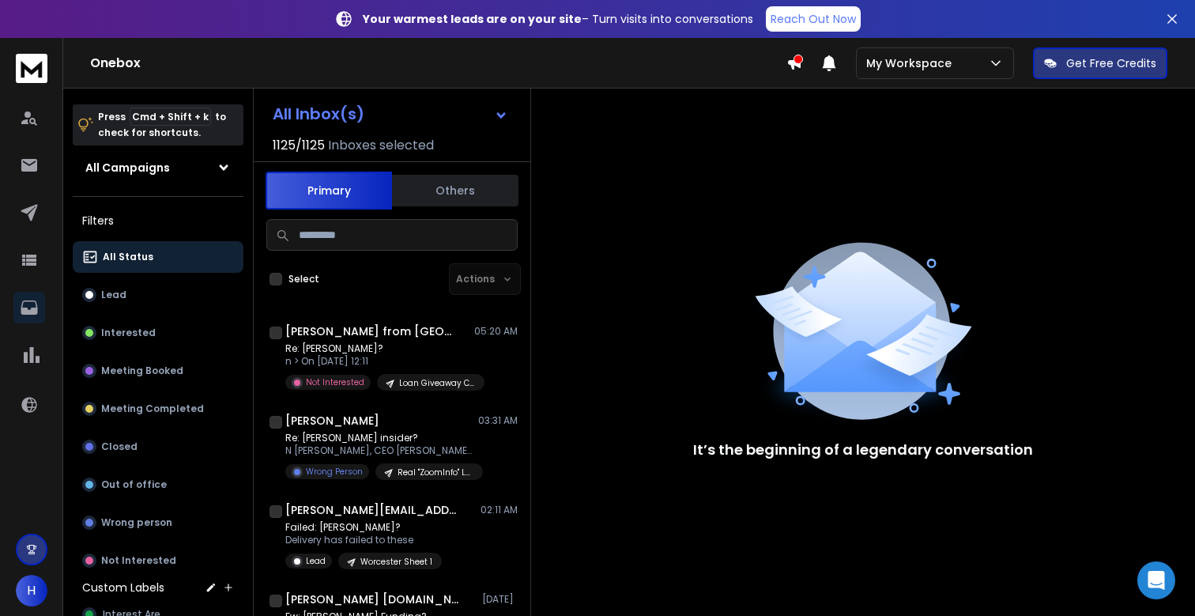
click at [416, 216] on div at bounding box center [392, 232] width 264 height 38
click at [418, 203] on button "Others" at bounding box center [455, 190] width 126 height 35
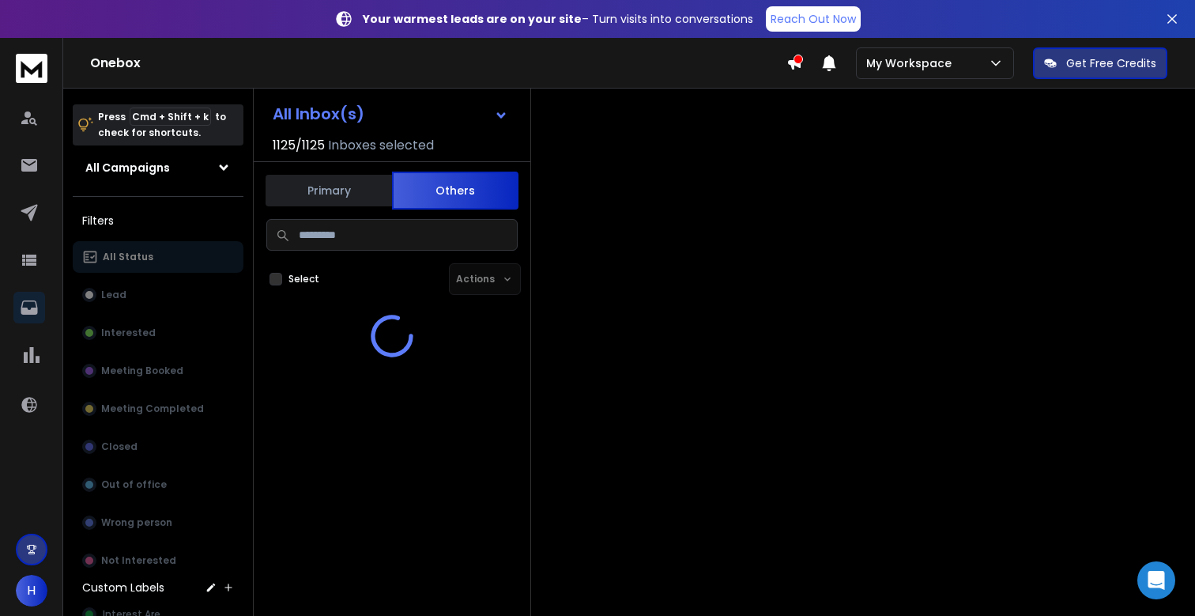
click at [418, 203] on button "Others" at bounding box center [455, 190] width 126 height 38
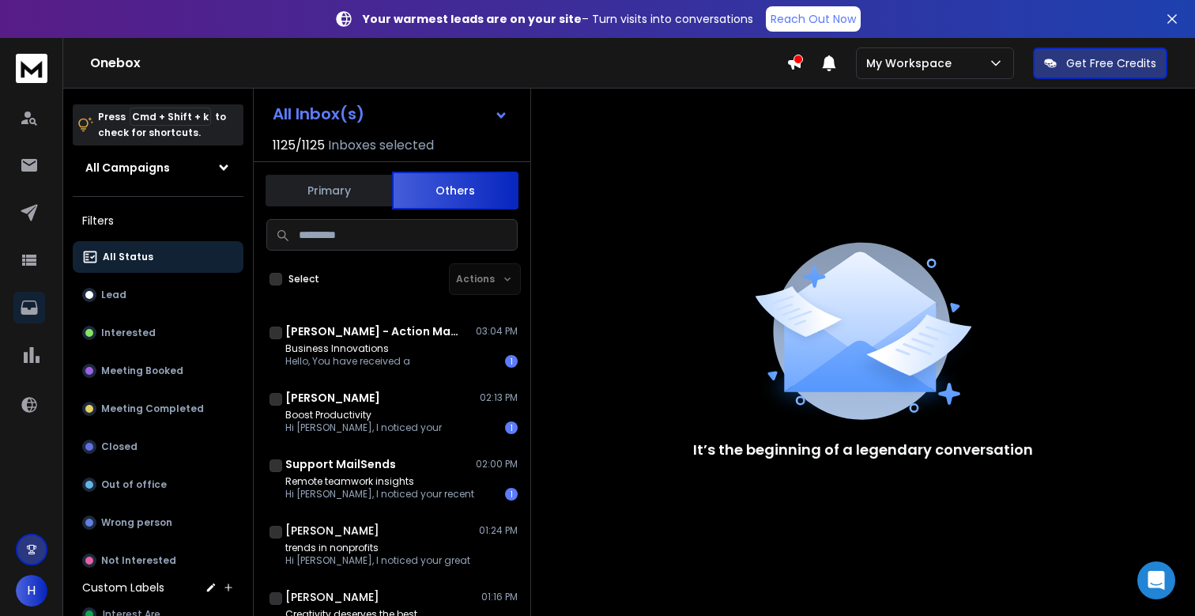
click at [300, 192] on button "Primary" at bounding box center [329, 190] width 126 height 35
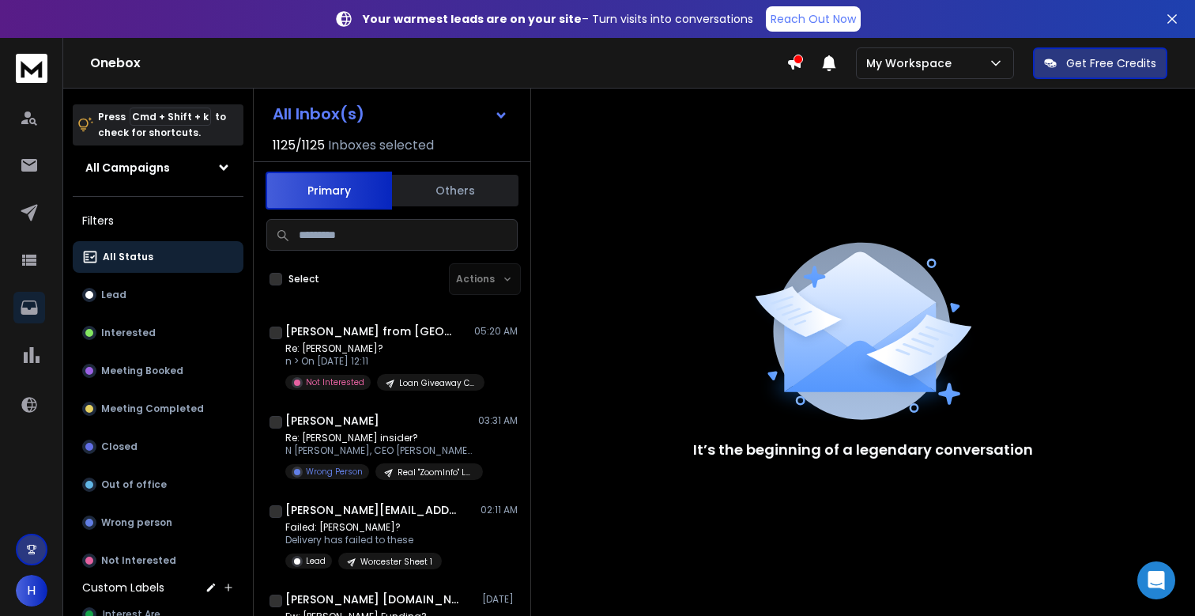
click at [448, 200] on button "Others" at bounding box center [455, 190] width 126 height 35
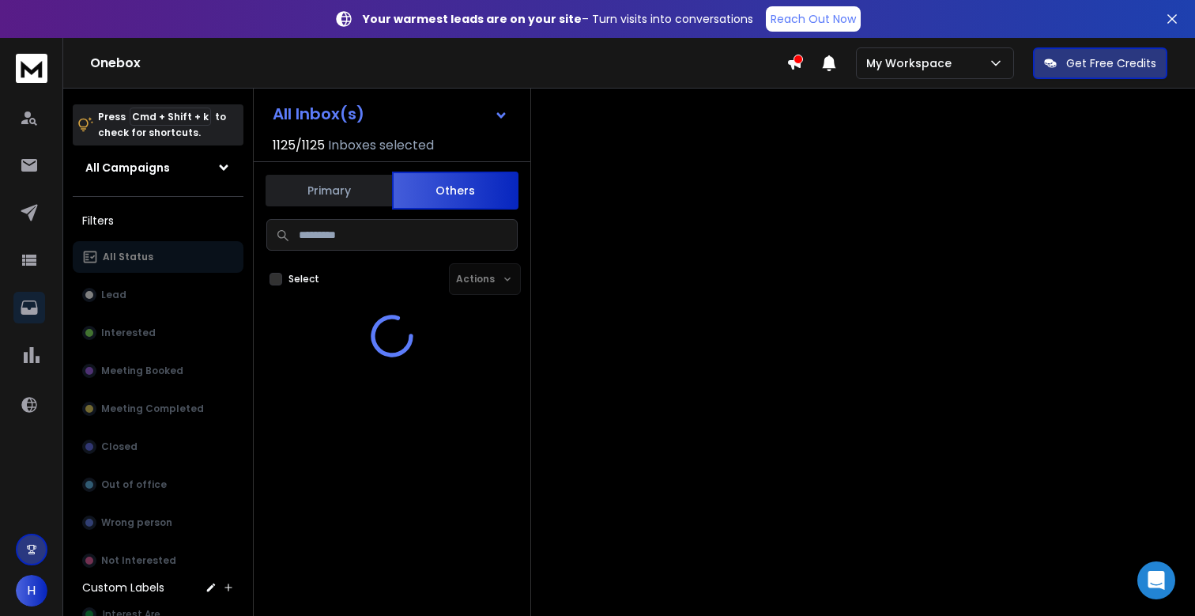
click at [447, 199] on button "Others" at bounding box center [455, 190] width 126 height 38
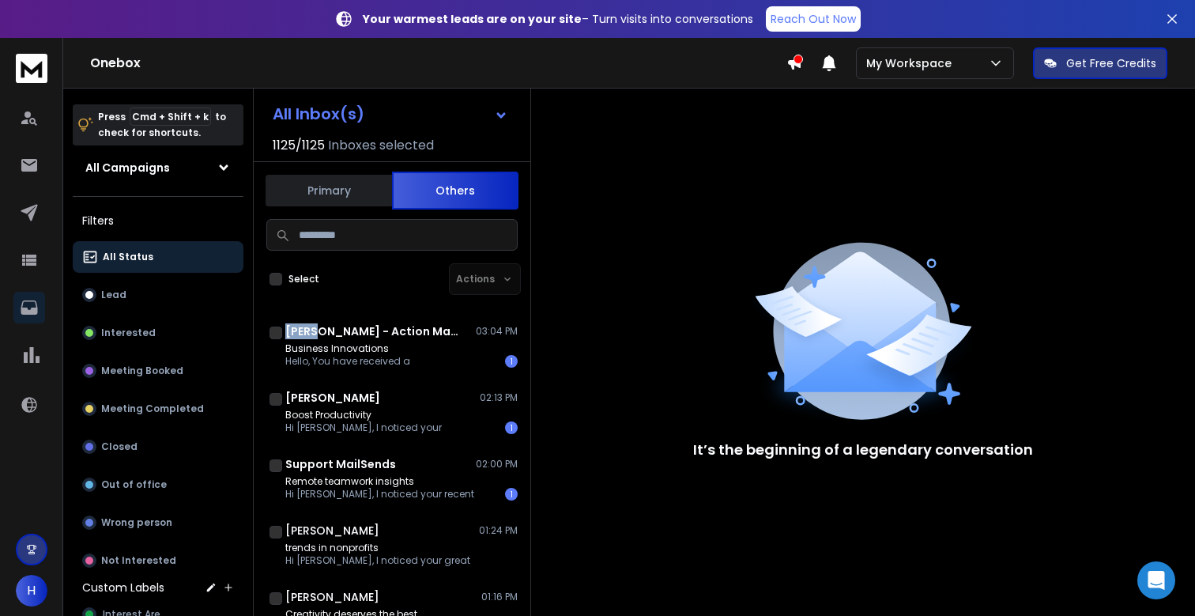
click at [436, 315] on div "[PERSON_NAME] - Action Management Pros 03:04 PM Business Innovations Hello, You…" at bounding box center [393, 345] width 261 height 63
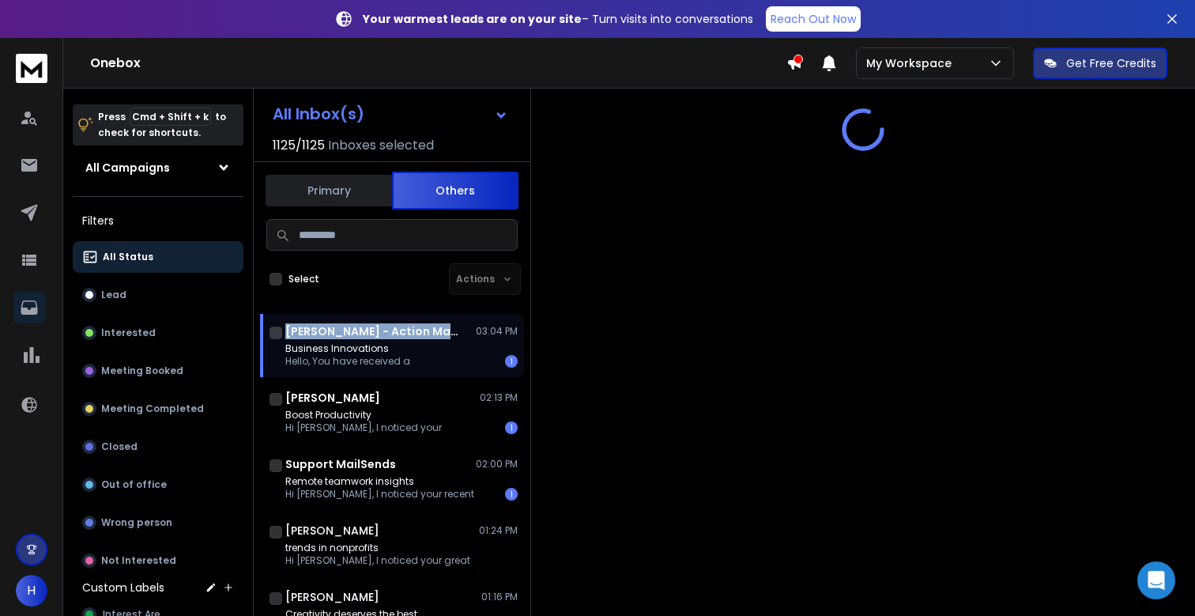
click at [436, 315] on div "[PERSON_NAME] - Action Management Pros 03:04 PM Business Innovations Hello, You…" at bounding box center [393, 345] width 261 height 63
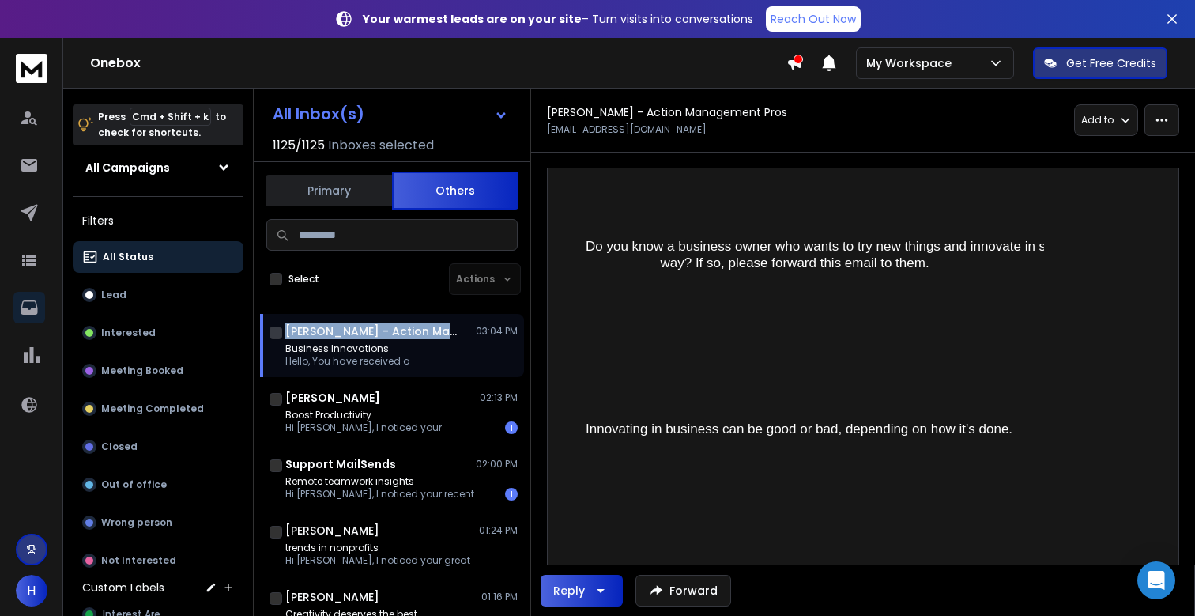
scroll to position [208, 0]
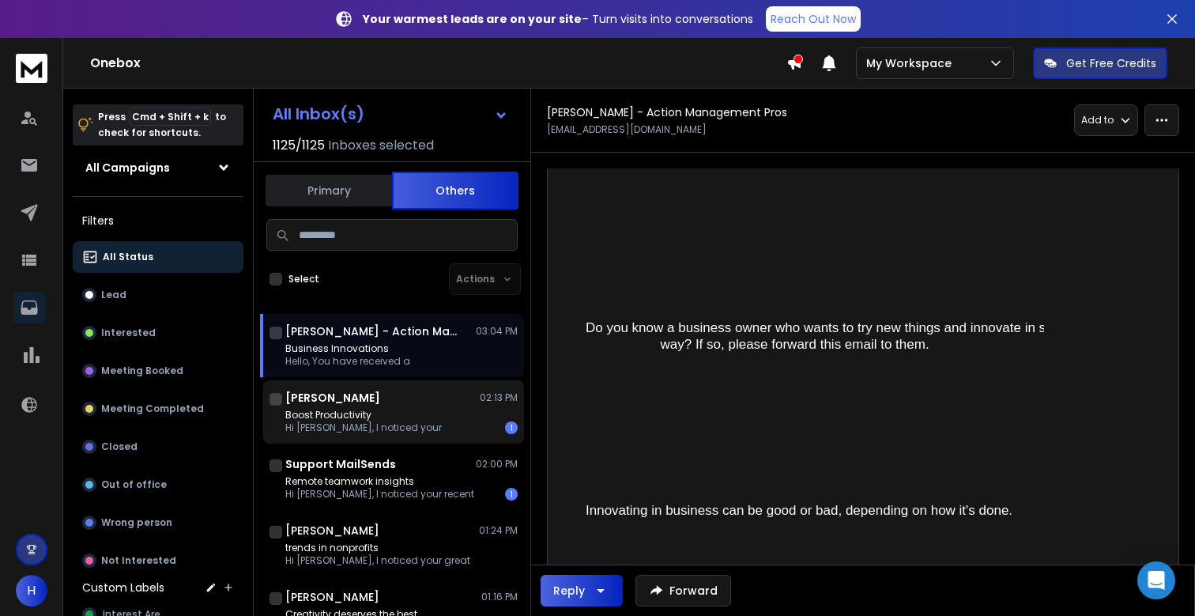
click at [307, 387] on div "[PERSON_NAME] 02:13 PM Boost Productivity Hi [PERSON_NAME], I noticed your 1" at bounding box center [393, 411] width 261 height 63
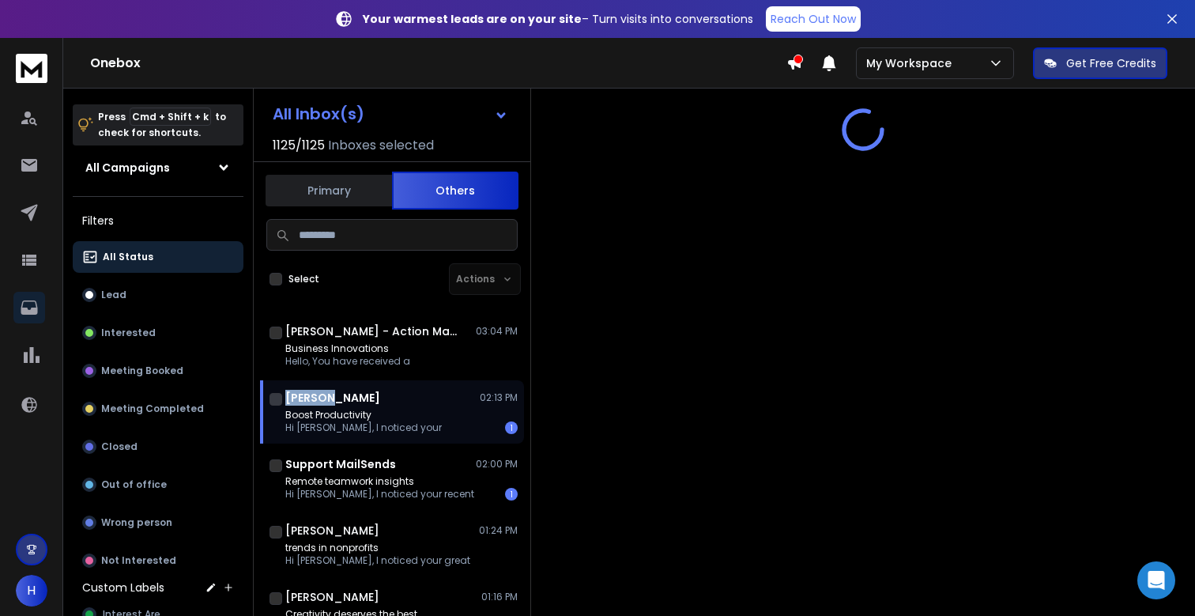
click at [309, 387] on div "[PERSON_NAME] 02:13 PM Boost Productivity Hi [PERSON_NAME], I noticed your 1" at bounding box center [393, 411] width 261 height 63
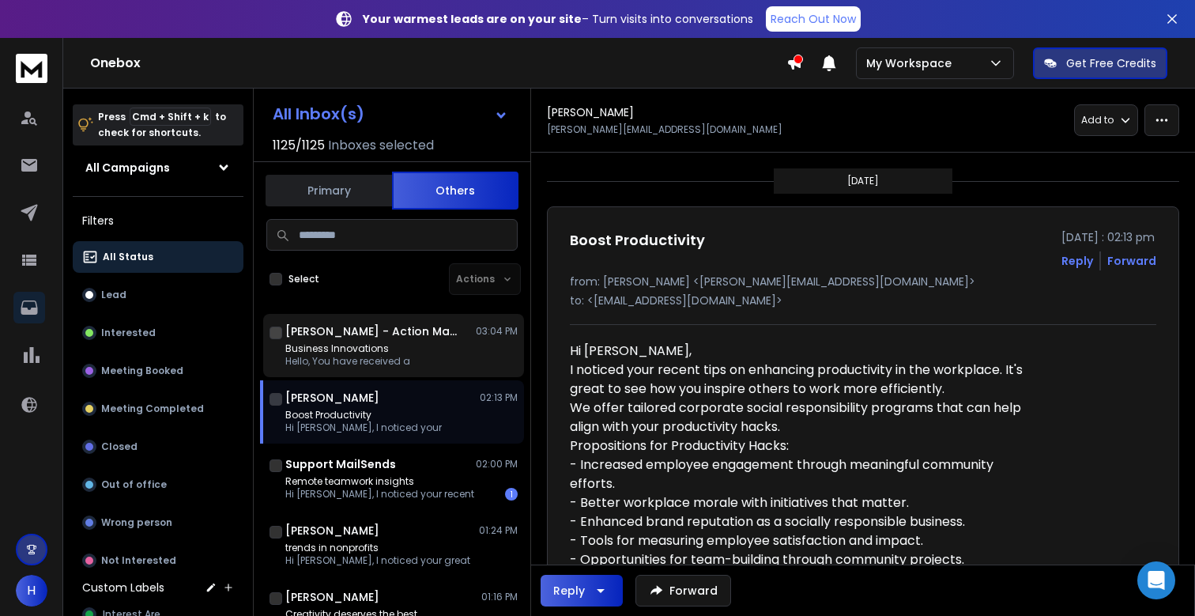
click at [336, 352] on p "Business Innovations" at bounding box center [347, 348] width 125 height 13
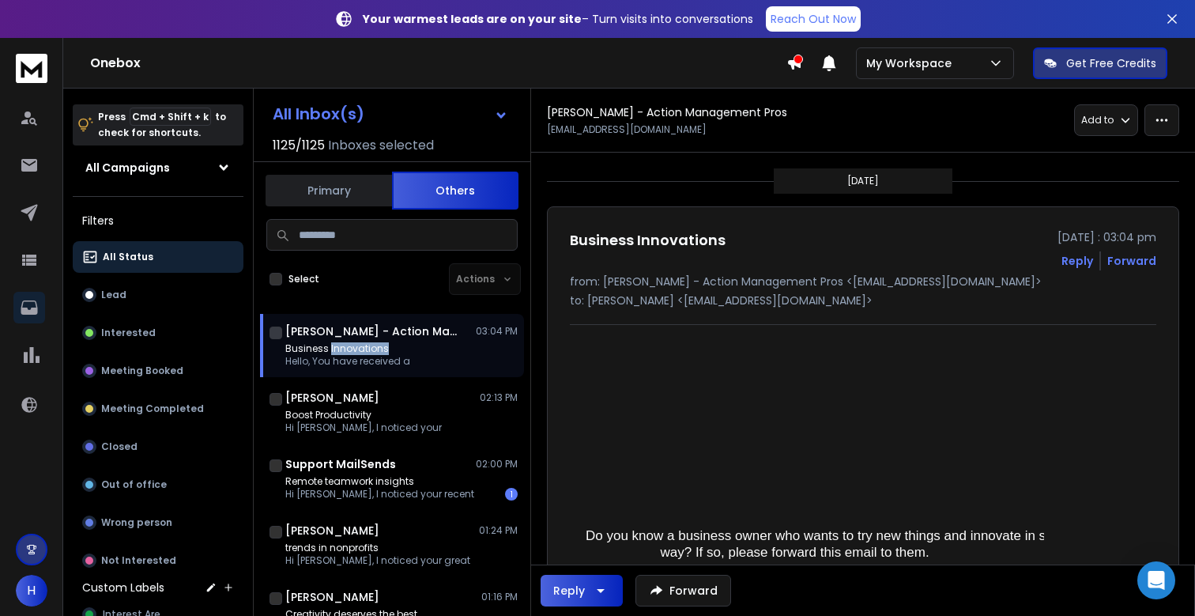
click at [338, 184] on button "Primary" at bounding box center [329, 190] width 126 height 35
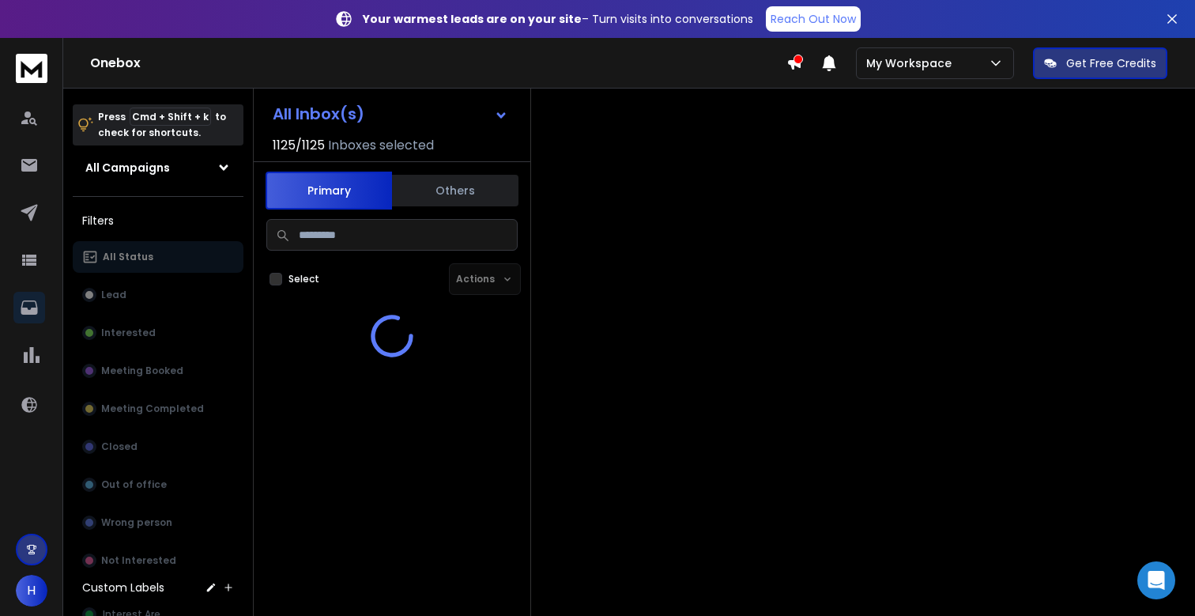
click at [338, 184] on button "Primary" at bounding box center [329, 190] width 126 height 38
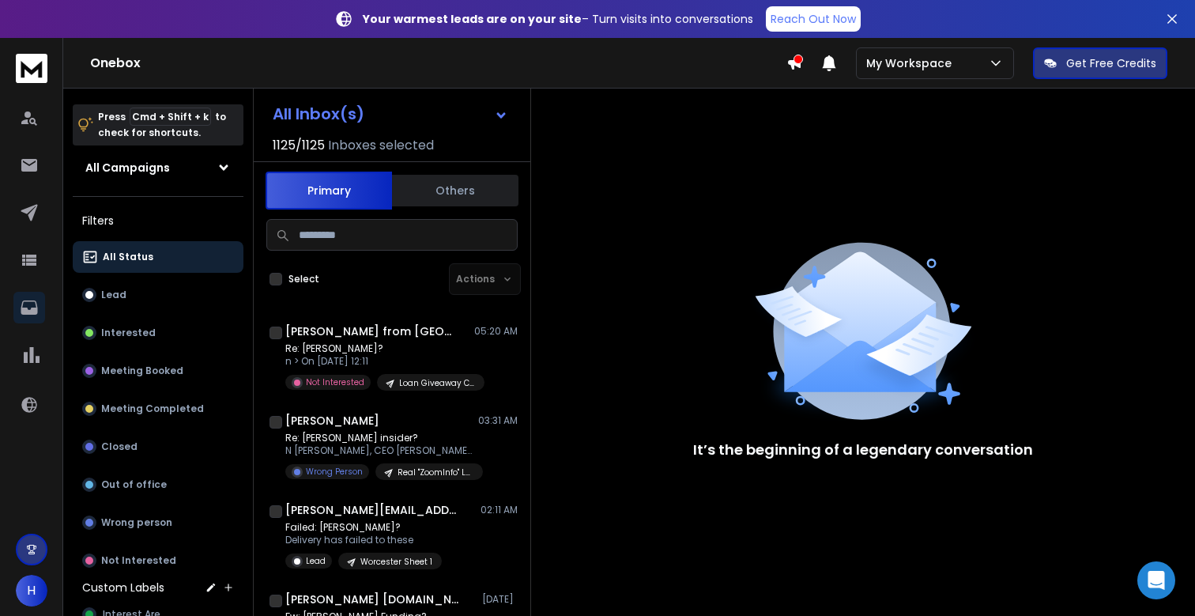
click at [436, 194] on button "Others" at bounding box center [455, 190] width 126 height 35
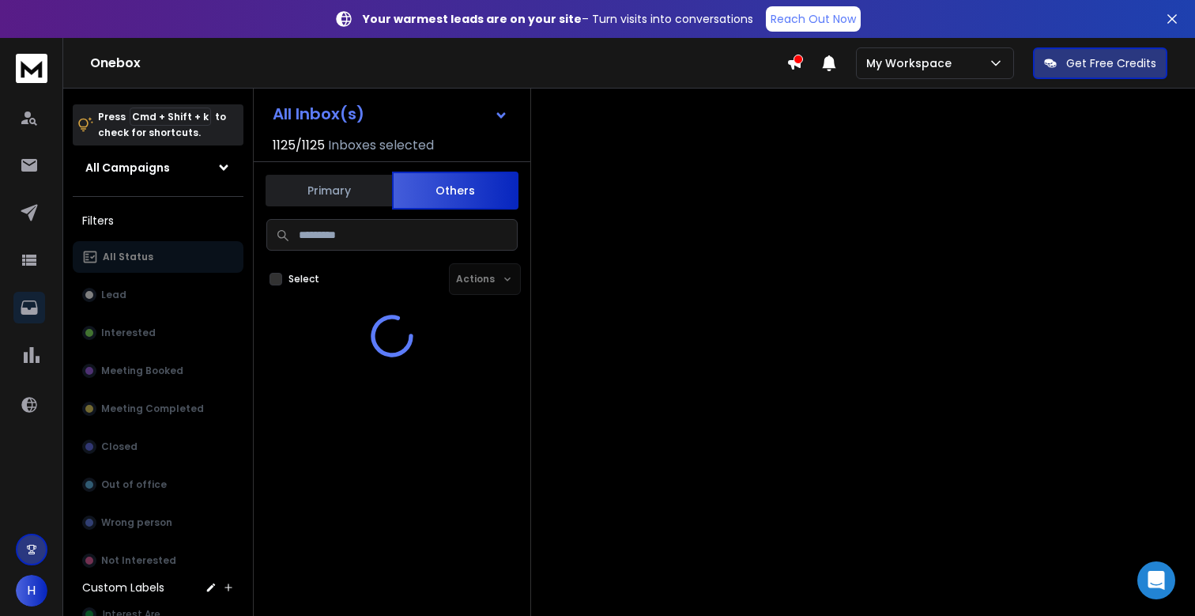
click at [436, 194] on button "Others" at bounding box center [455, 190] width 126 height 38
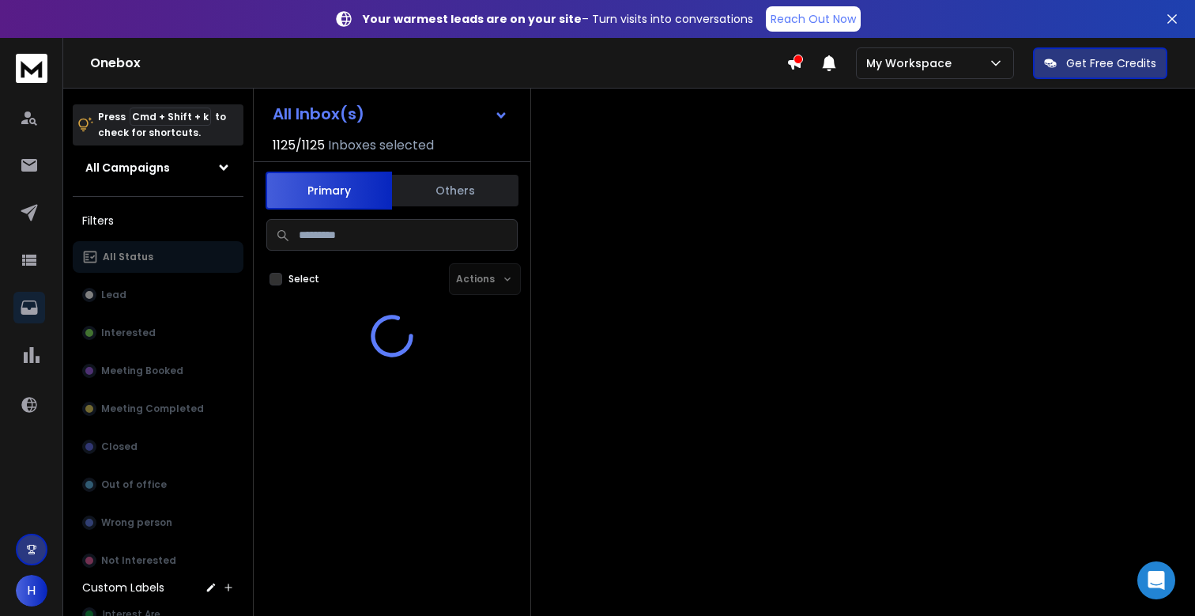
click at [307, 174] on button "Primary" at bounding box center [329, 190] width 126 height 38
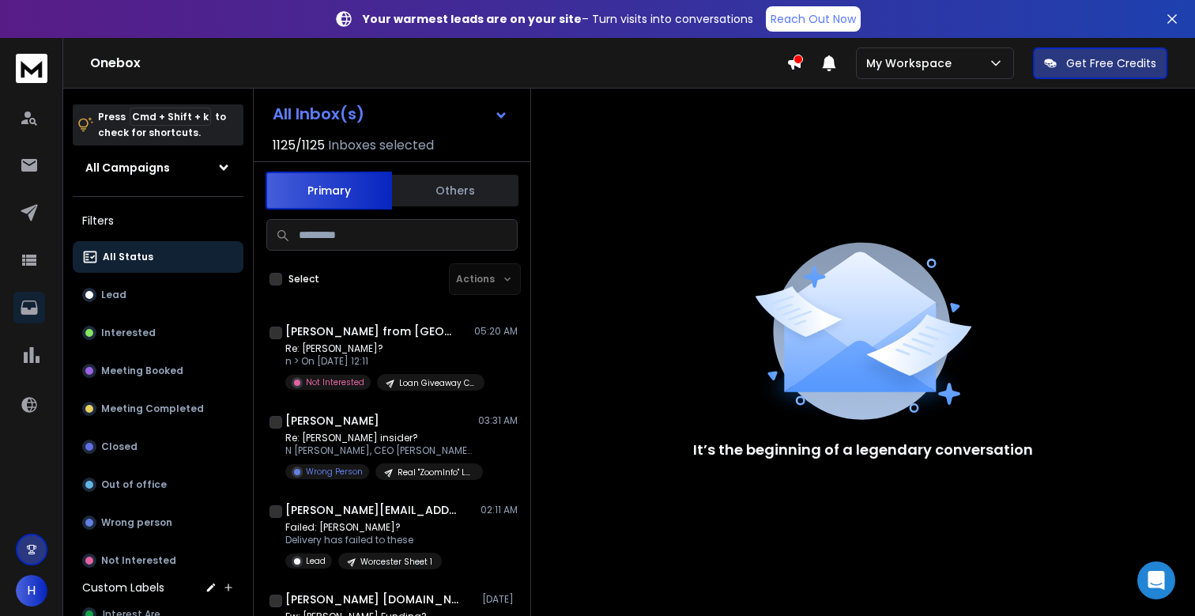
click at [369, 158] on div "All Inbox(s) 1125 / 1125 Inboxes selected Primary Others Select Actions [PERSON…" at bounding box center [392, 397] width 277 height 616
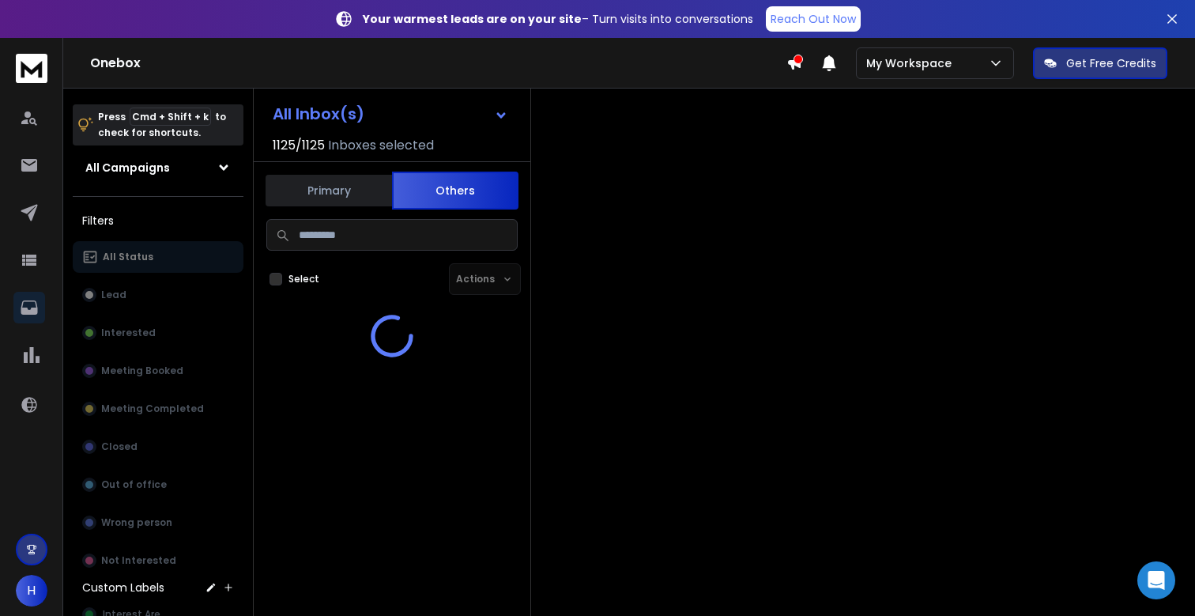
click at [444, 190] on button "Others" at bounding box center [455, 190] width 126 height 38
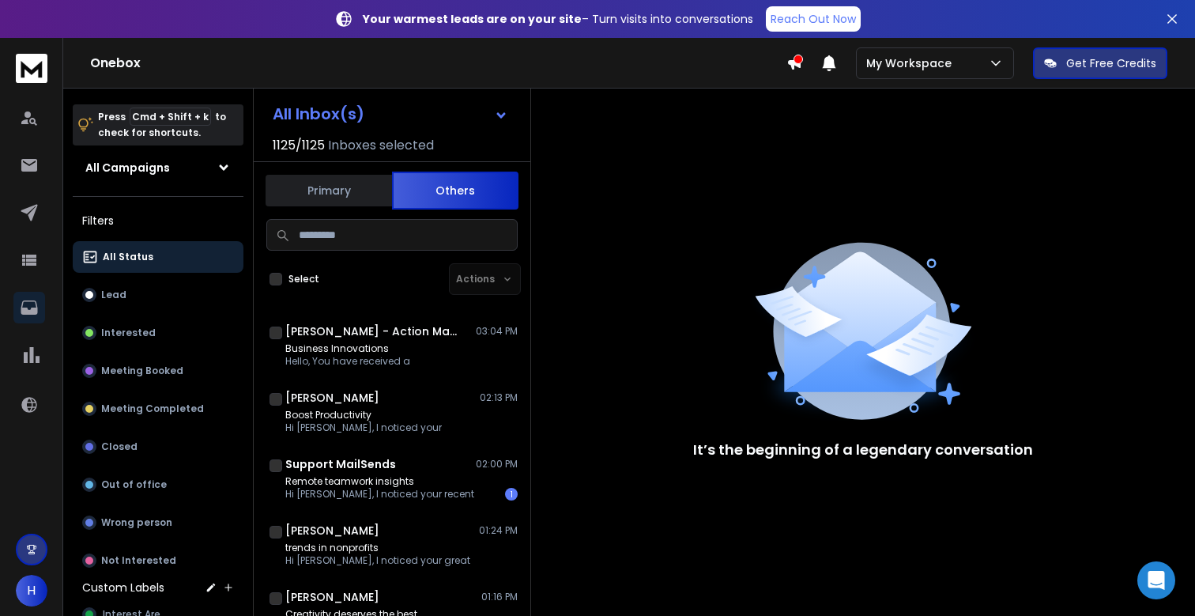
click at [348, 198] on button "Primary" at bounding box center [329, 190] width 126 height 35
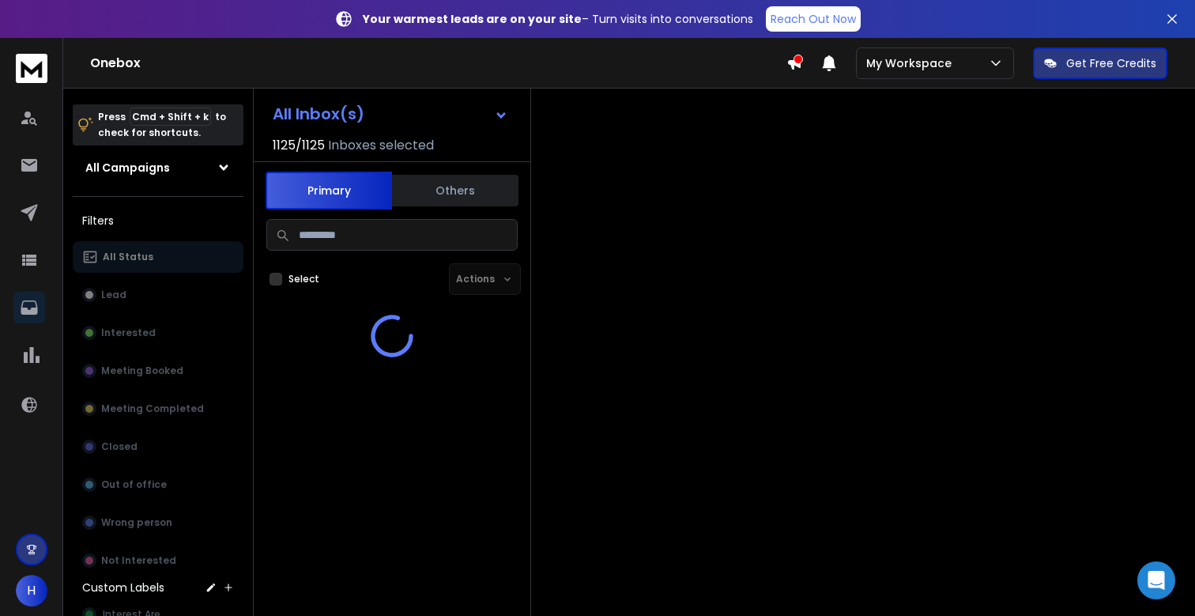
click at [348, 198] on button "Primary" at bounding box center [329, 190] width 126 height 38
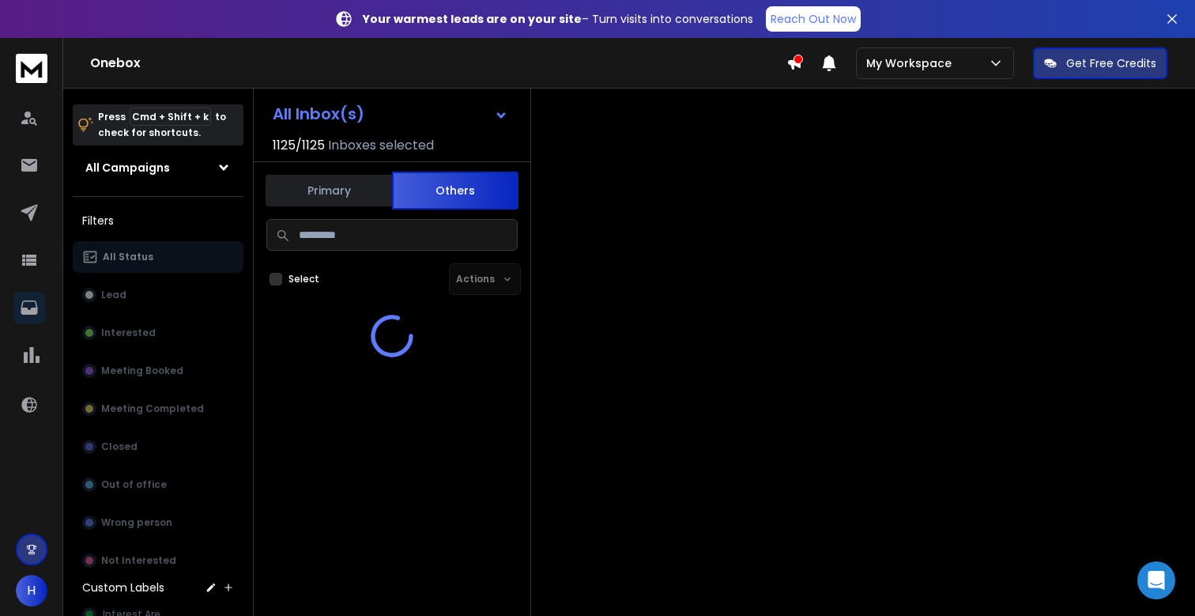
click at [432, 185] on button "Others" at bounding box center [455, 190] width 126 height 38
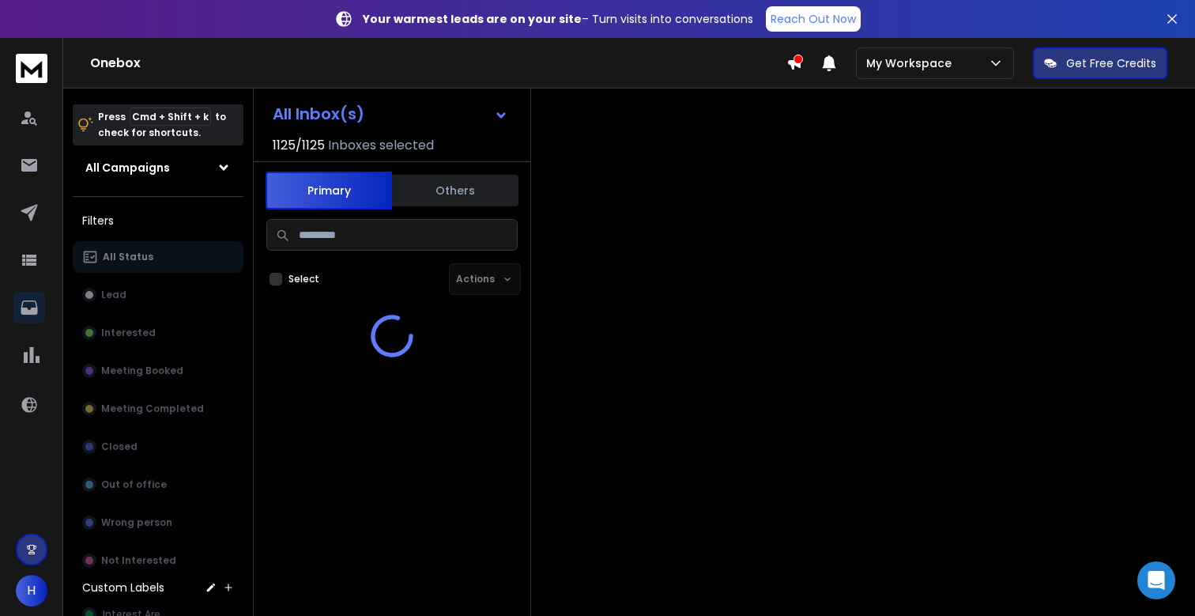
click at [345, 191] on button "Primary" at bounding box center [329, 190] width 126 height 38
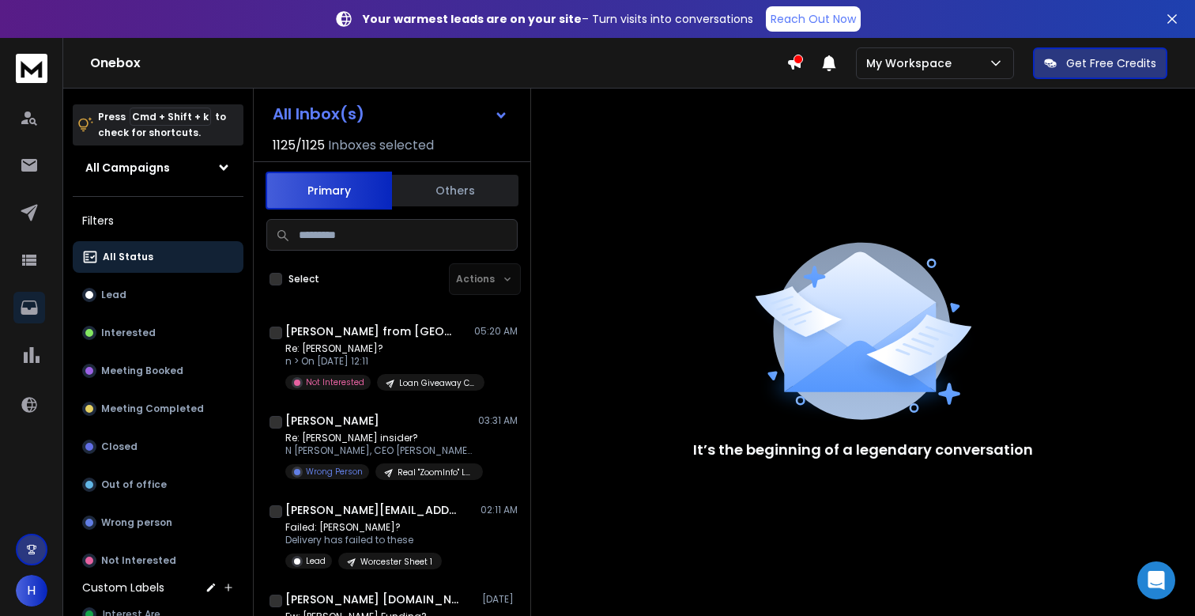
click at [433, 203] on button "Others" at bounding box center [455, 190] width 126 height 35
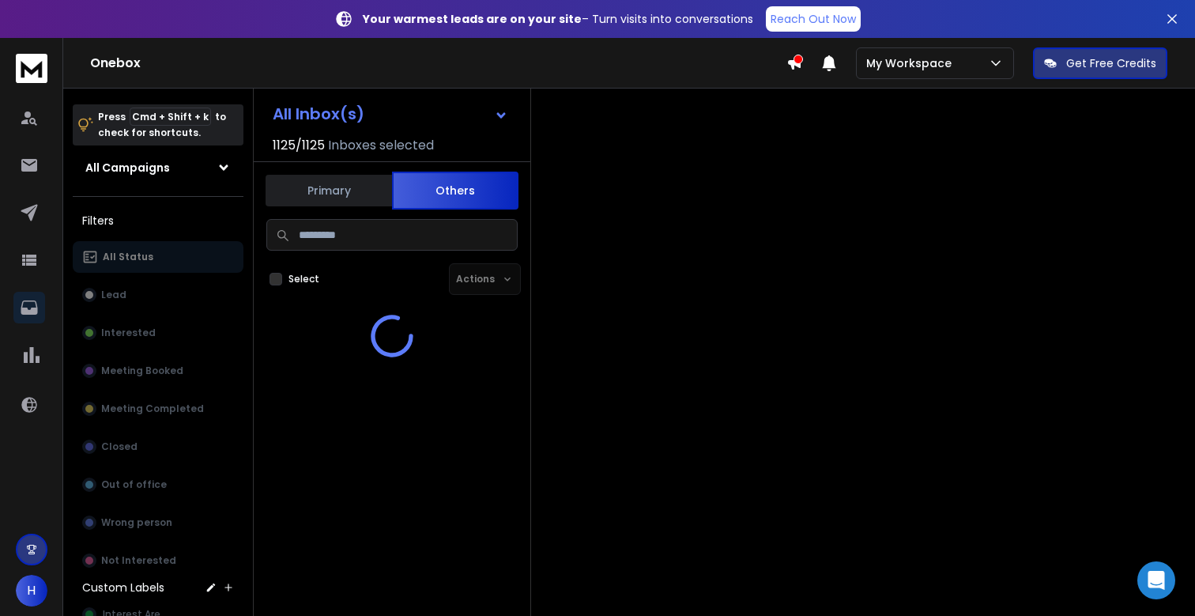
click at [428, 197] on button "Others" at bounding box center [455, 190] width 126 height 38
click at [426, 194] on button "Others" at bounding box center [455, 190] width 126 height 38
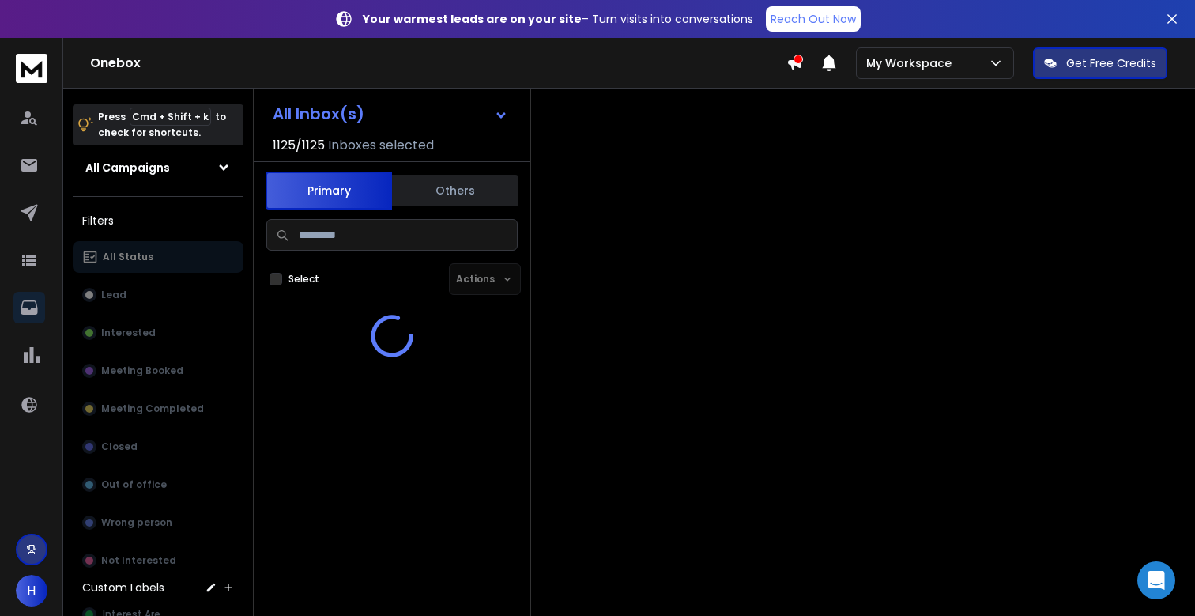
click at [313, 183] on button "Primary" at bounding box center [329, 190] width 126 height 38
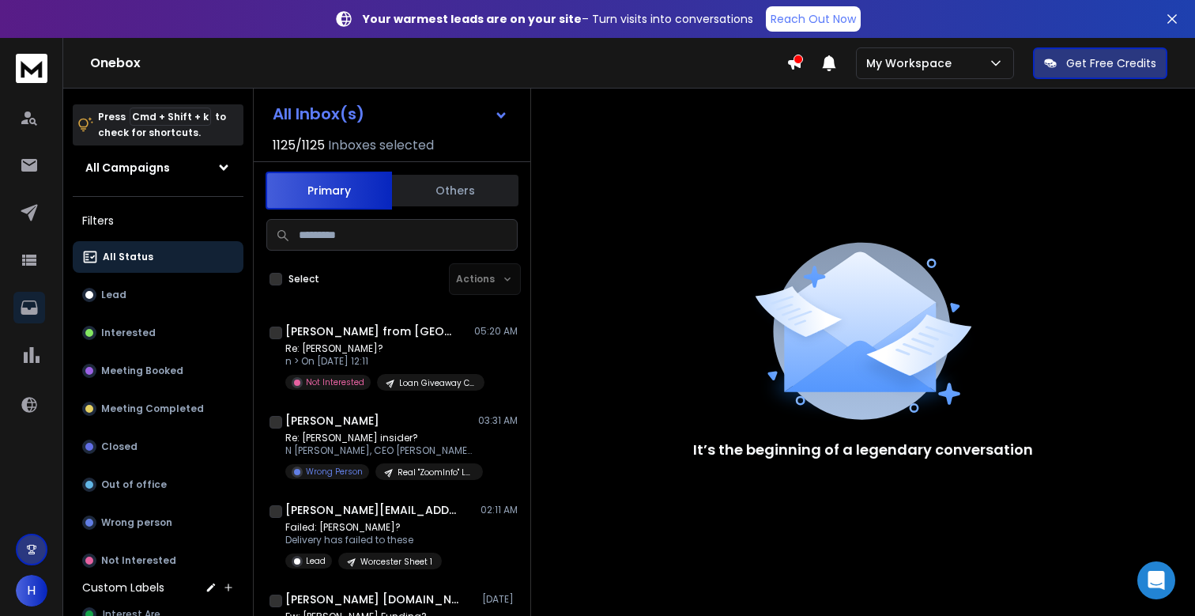
click at [388, 186] on button "Primary" at bounding box center [329, 190] width 126 height 38
click at [395, 192] on button "Others" at bounding box center [455, 190] width 126 height 35
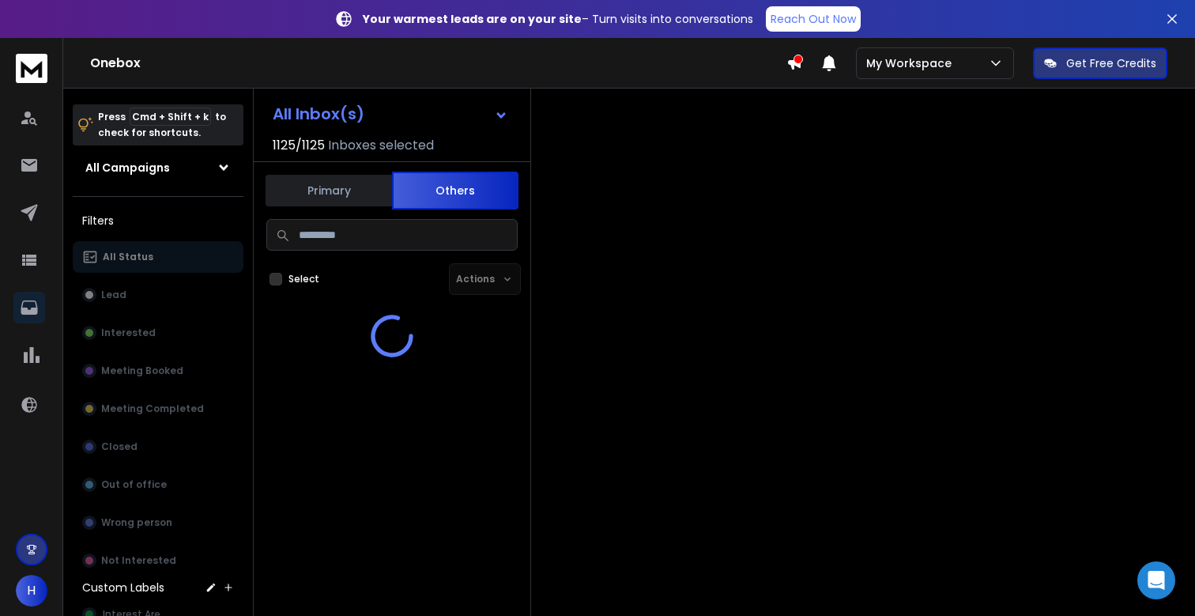
click at [395, 192] on button "Others" at bounding box center [455, 190] width 126 height 38
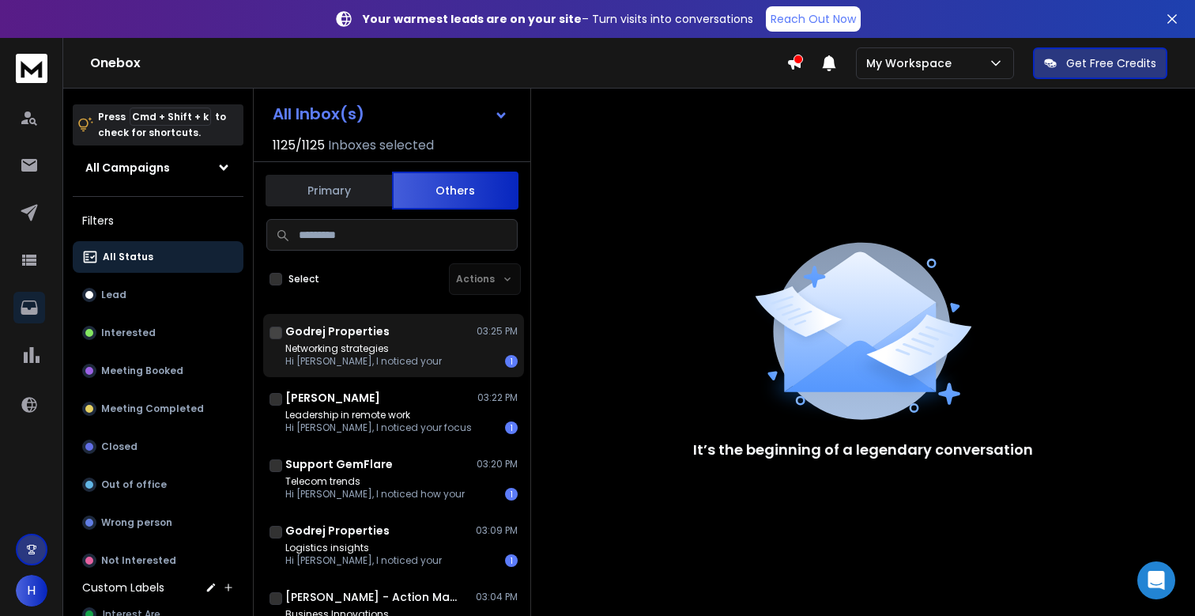
scroll to position [172, 0]
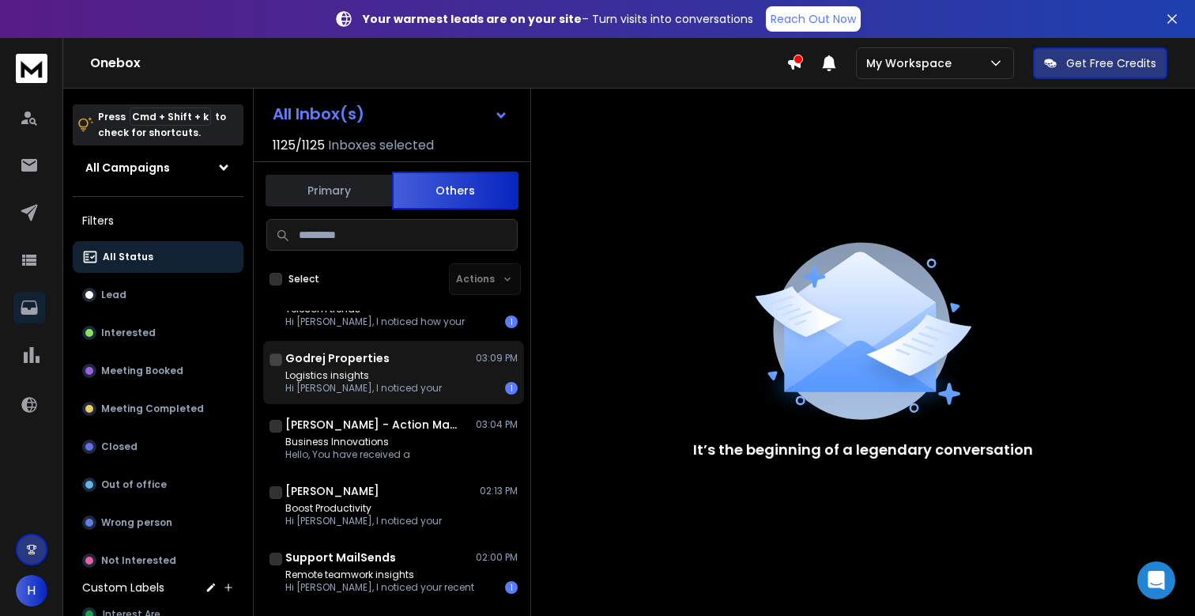
click at [464, 397] on div "Godrej Properties 03:09 PM Logistics insights Hi [PERSON_NAME], I noticed your 1" at bounding box center [393, 372] width 261 height 63
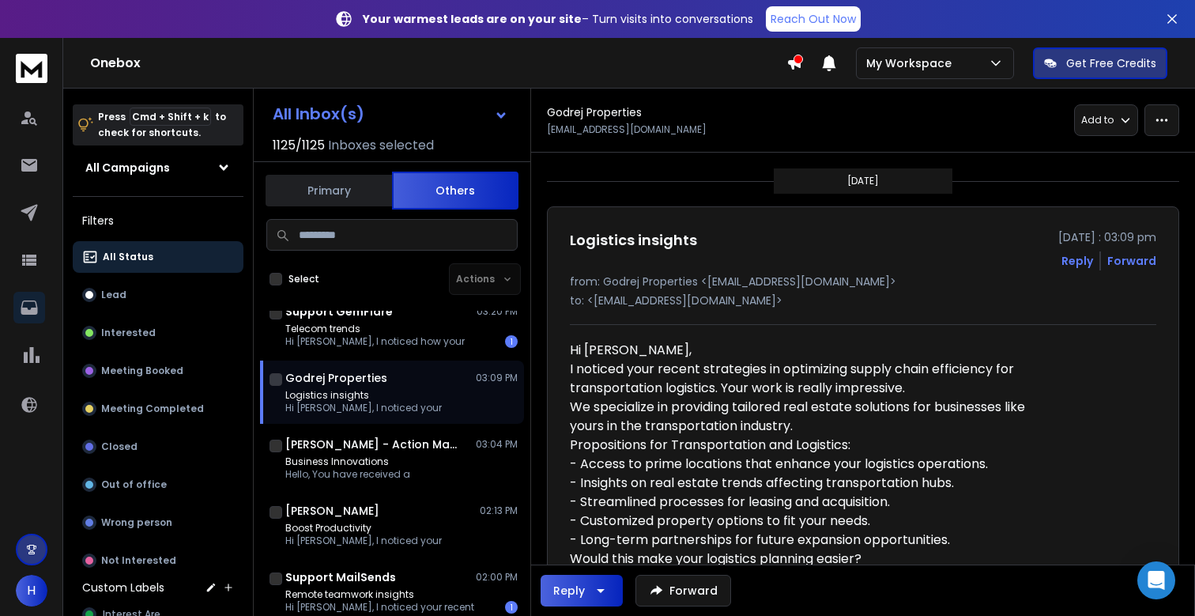
scroll to position [132, 0]
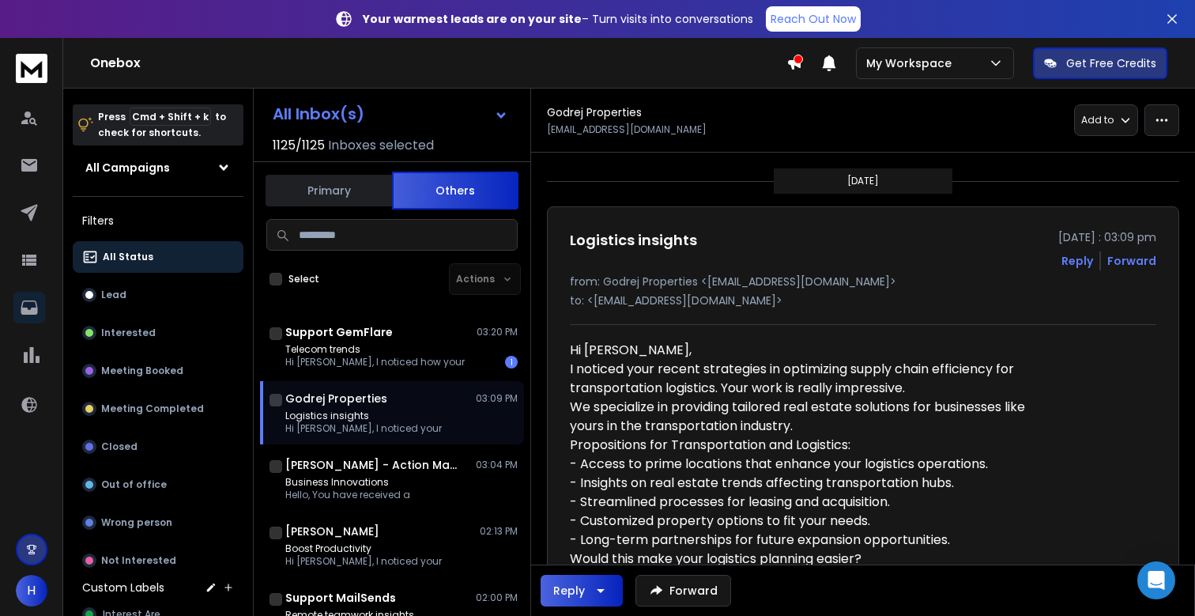
click at [444, 401] on div "Godrej Properties 03:09 PM" at bounding box center [401, 398] width 232 height 16
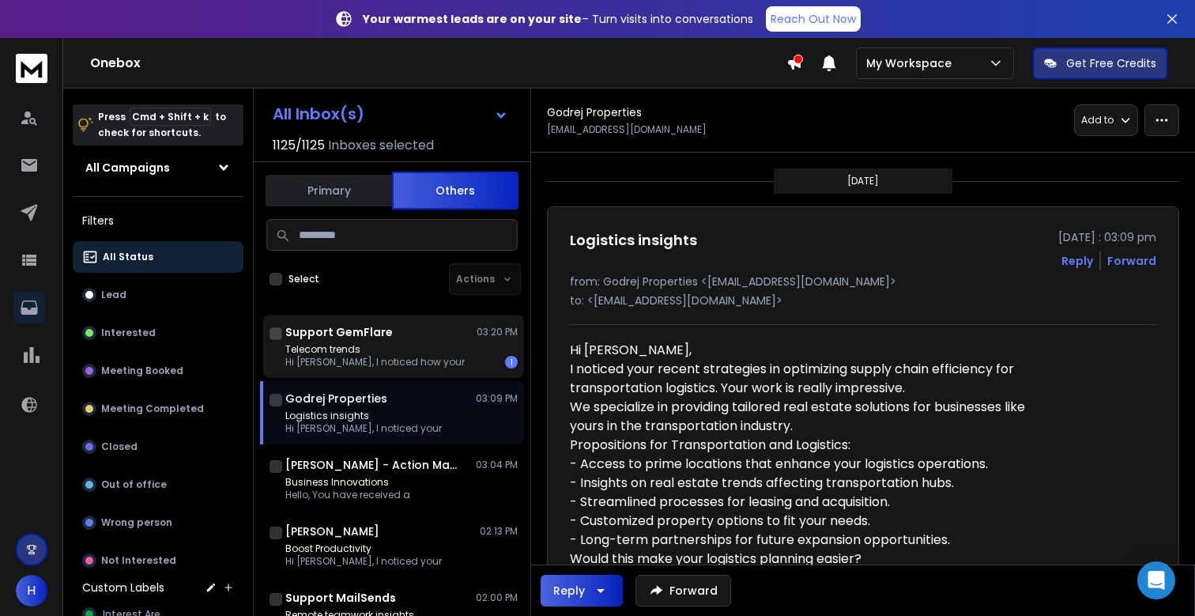
click at [455, 360] on div "Telecom trends Hi [PERSON_NAME], I noticed how your 1" at bounding box center [401, 355] width 232 height 25
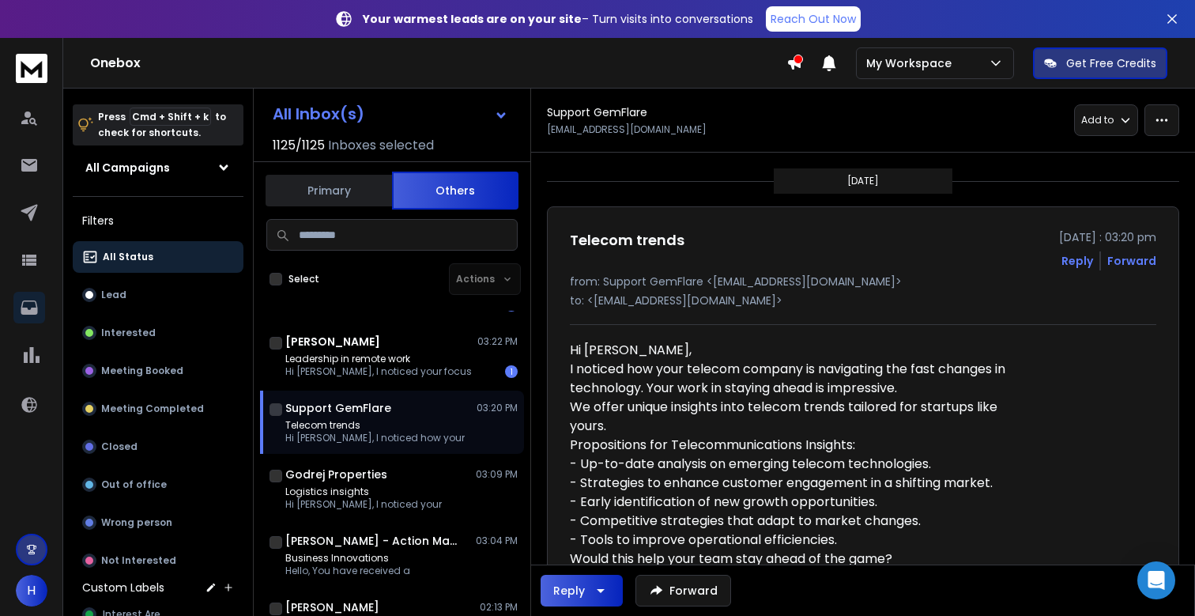
scroll to position [36, 0]
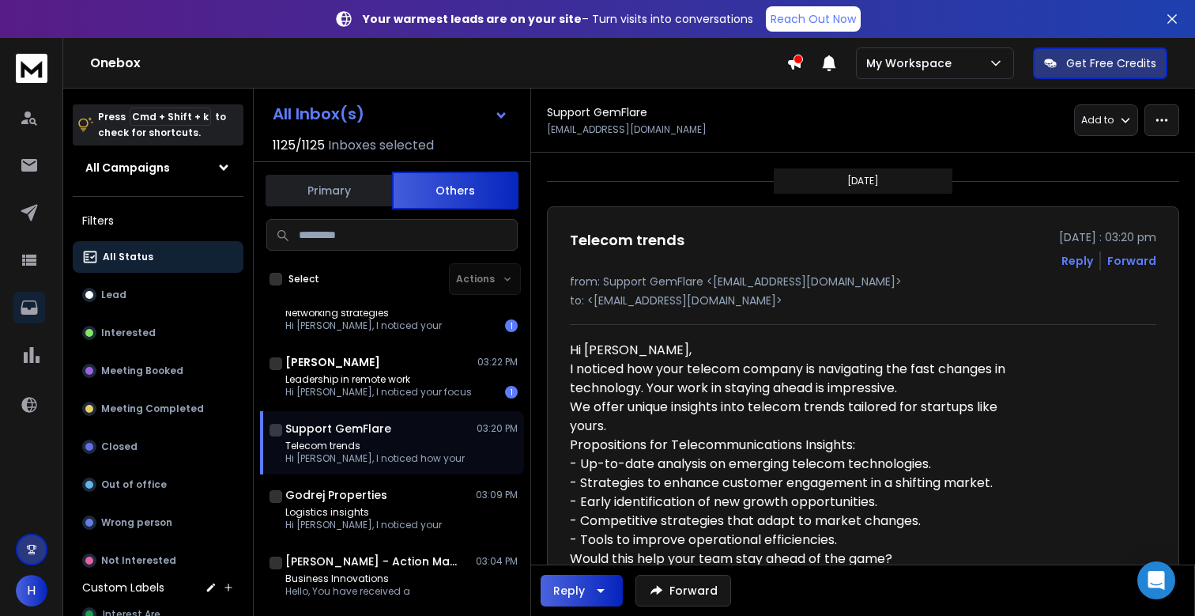
click at [428, 416] on div "Support GemFlare 03:20 PM Telecom trends Hi [PERSON_NAME], I noticed how your" at bounding box center [393, 442] width 261 height 63
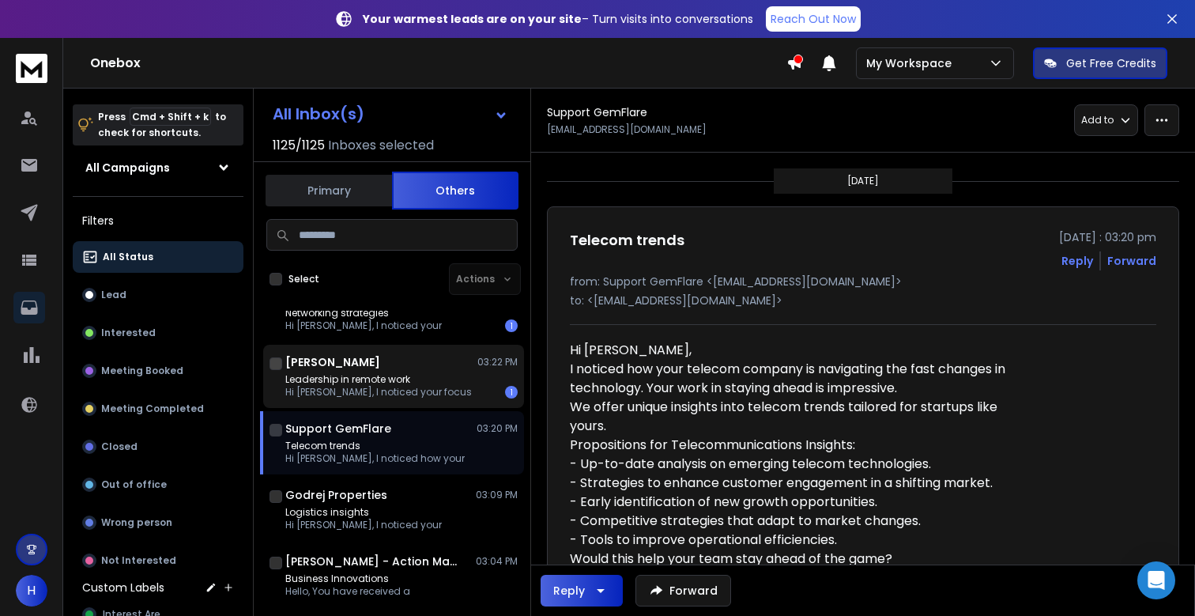
click at [431, 367] on div "[PERSON_NAME] 03:22 PM" at bounding box center [401, 362] width 232 height 16
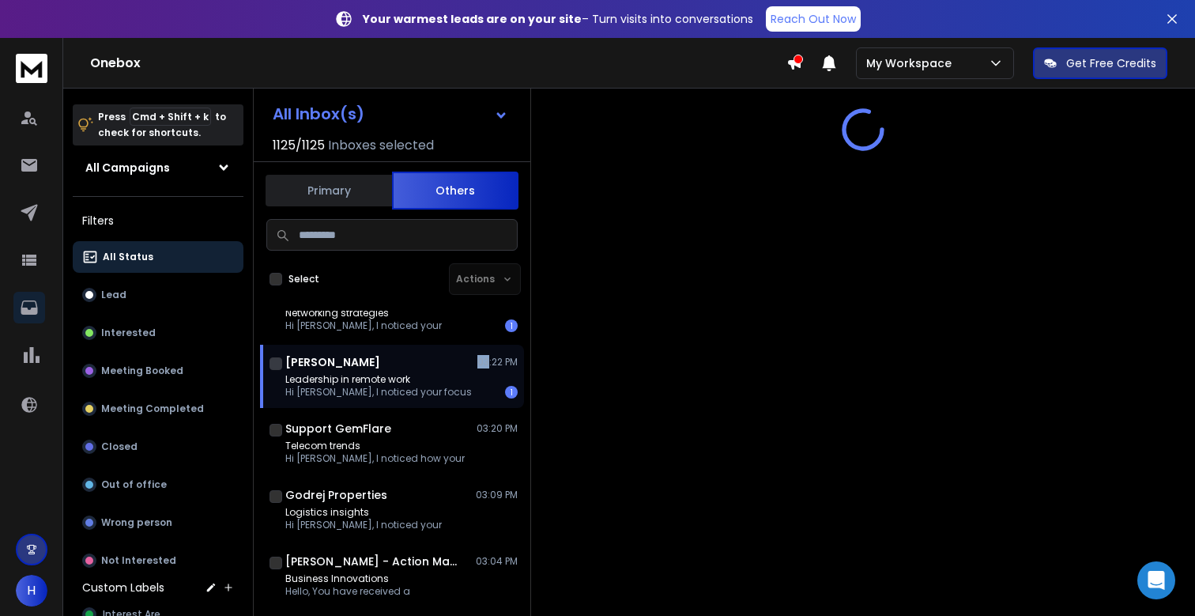
click at [431, 367] on div "[PERSON_NAME] 03:22 PM" at bounding box center [401, 362] width 232 height 16
click at [429, 328] on div "Networking strategies Hi [PERSON_NAME], I noticed your 1" at bounding box center [401, 319] width 232 height 25
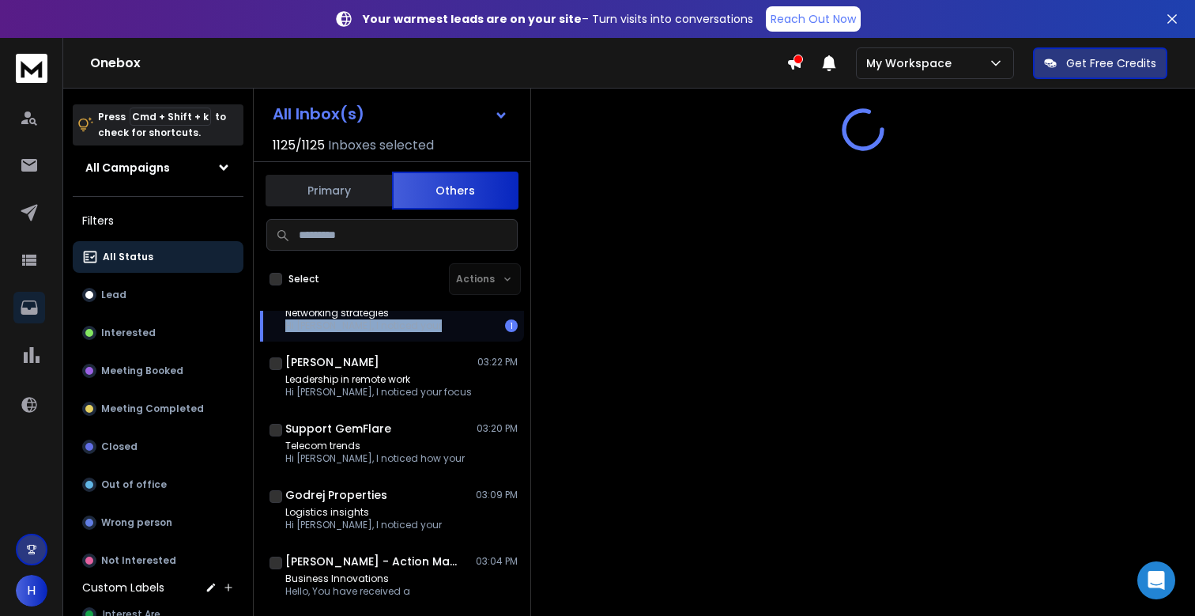
click at [429, 328] on div "Networking strategies Hi [PERSON_NAME], I noticed your 1" at bounding box center [401, 319] width 232 height 25
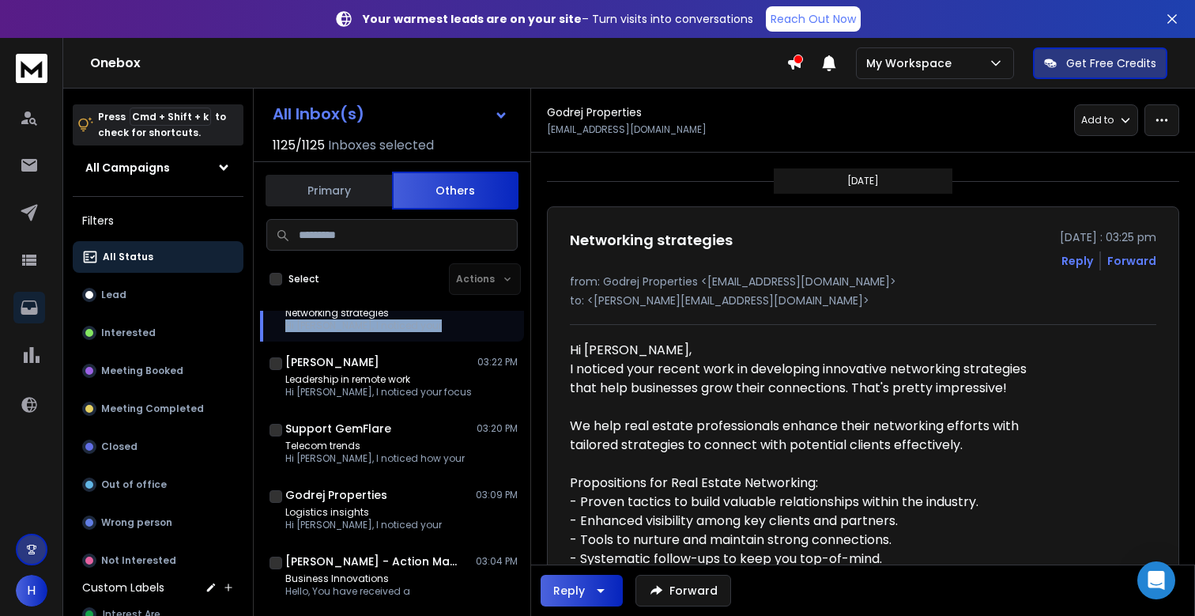
scroll to position [0, 0]
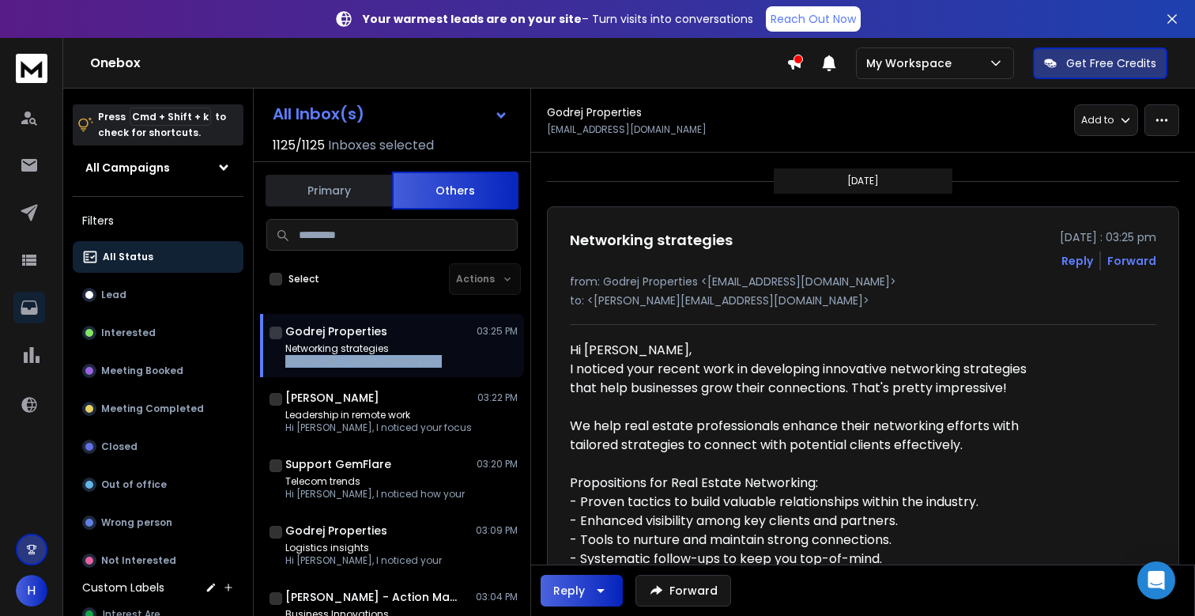
click at [400, 202] on button "Others" at bounding box center [455, 190] width 126 height 38
click at [373, 202] on div "Primary Others" at bounding box center [392, 191] width 253 height 32
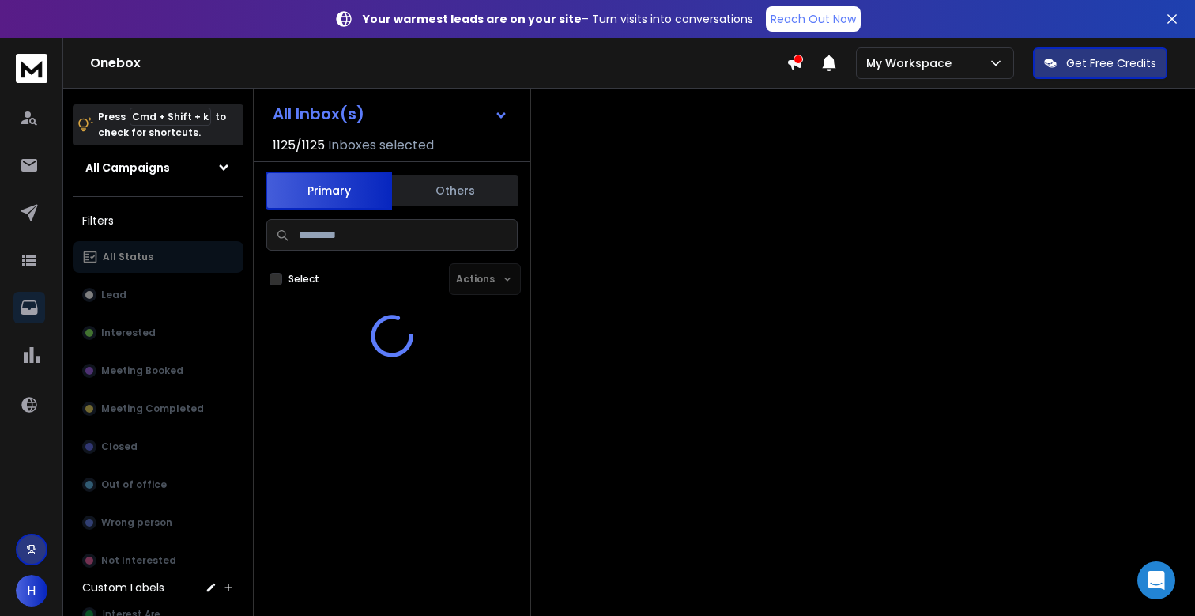
click at [371, 202] on button "Primary" at bounding box center [329, 190] width 126 height 38
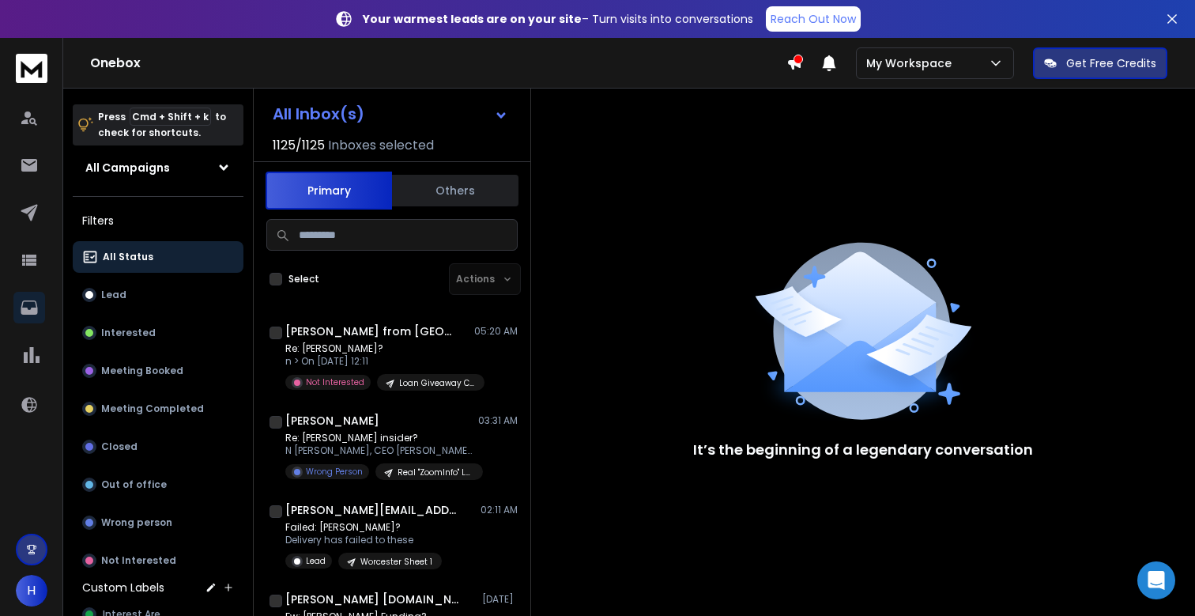
click at [436, 205] on button "Others" at bounding box center [455, 190] width 126 height 35
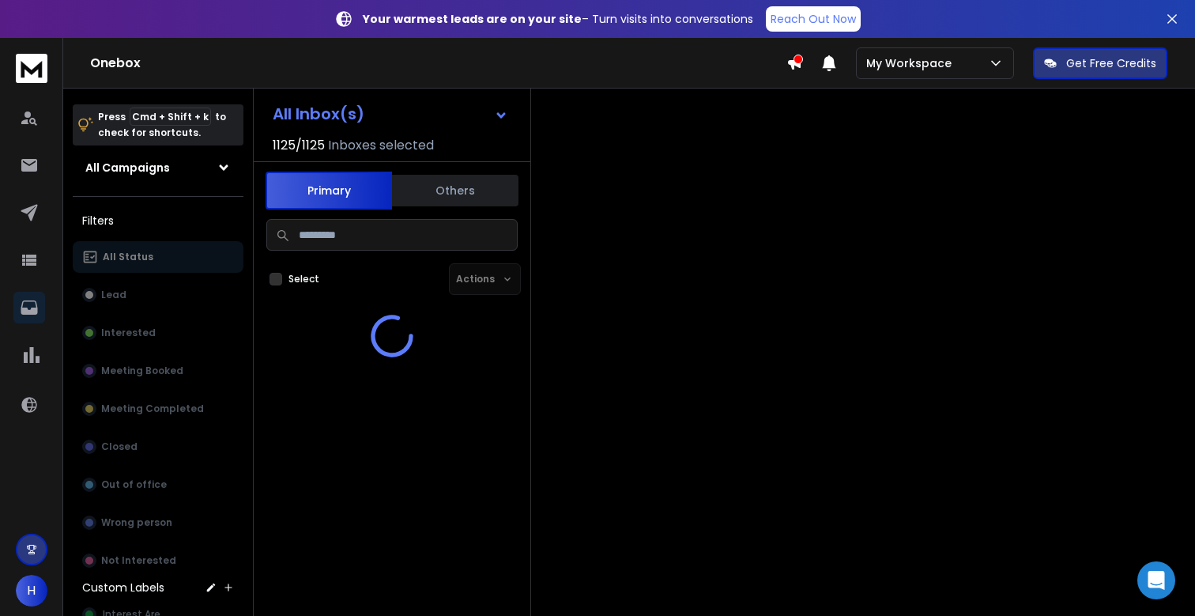
click at [371, 198] on button "Primary" at bounding box center [329, 190] width 126 height 38
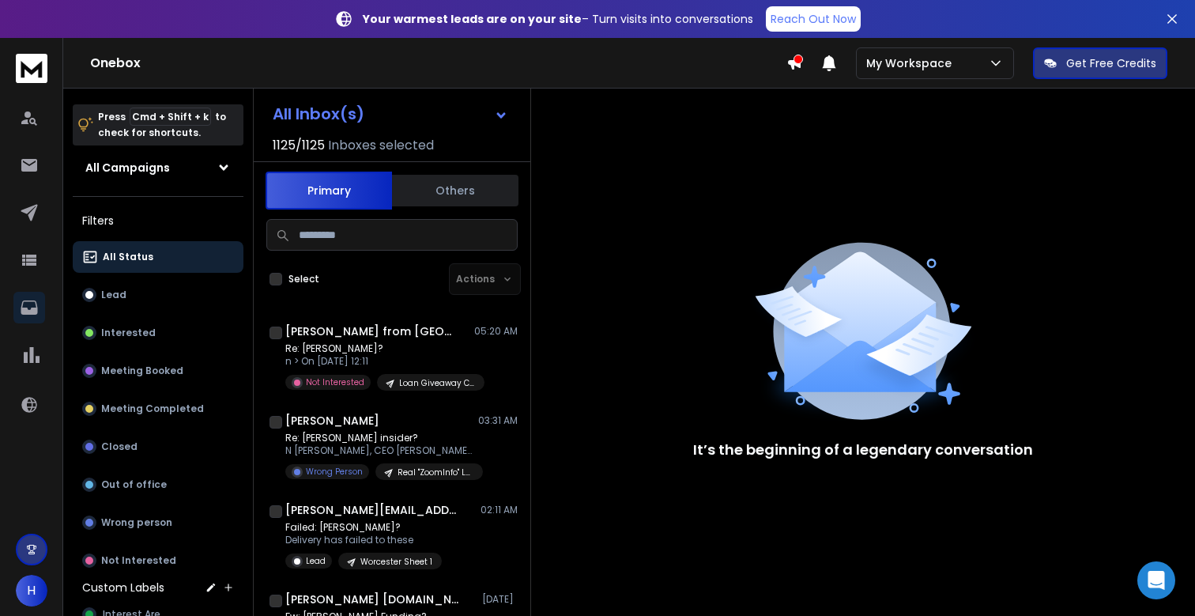
click at [476, 201] on button "Others" at bounding box center [455, 190] width 126 height 35
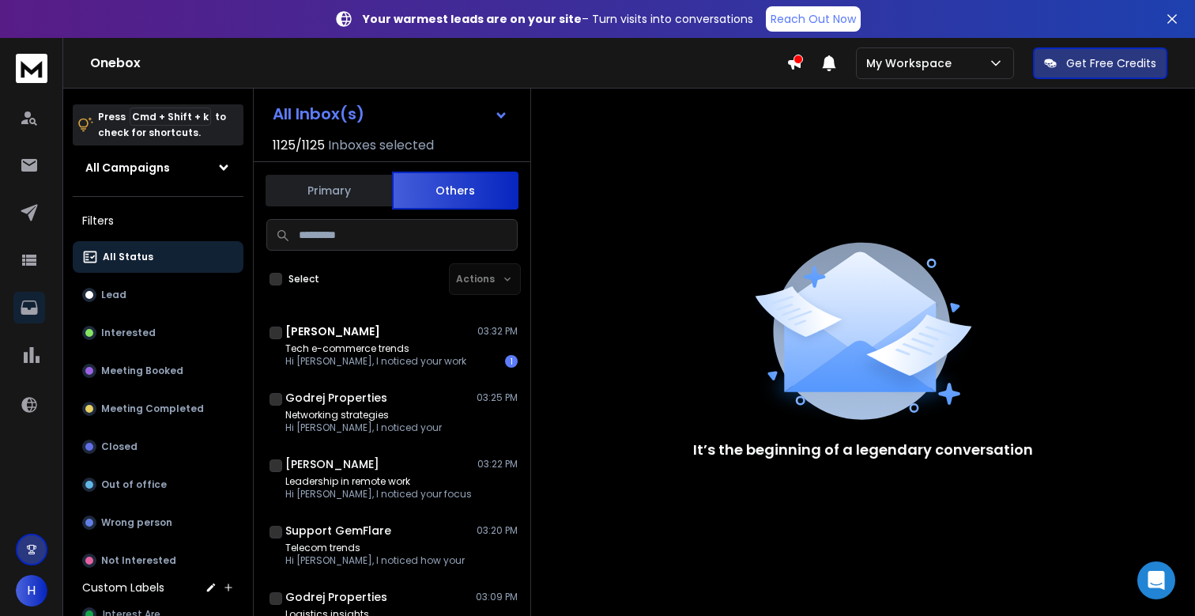
click at [375, 194] on button "Primary" at bounding box center [329, 190] width 126 height 35
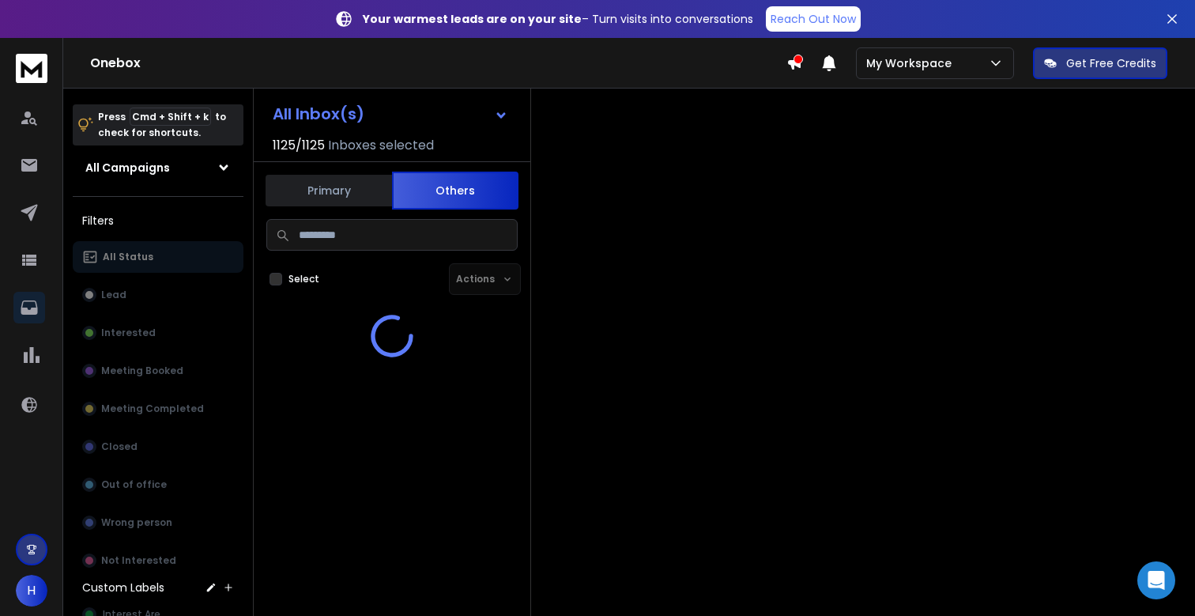
click at [436, 196] on button "Others" at bounding box center [455, 190] width 126 height 38
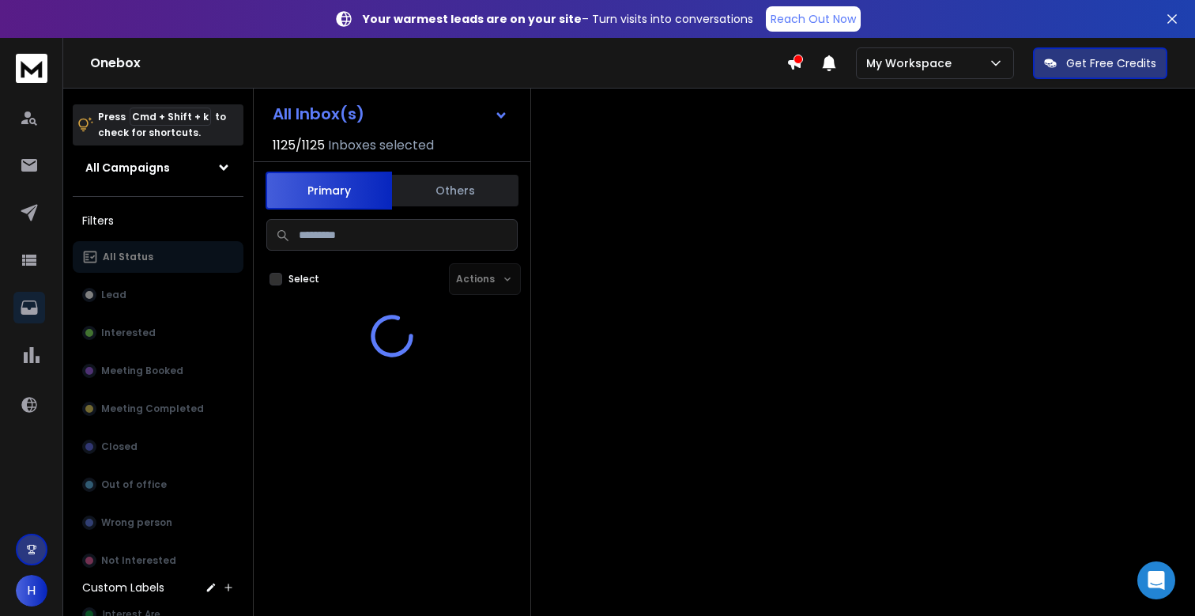
click at [338, 178] on button "Primary" at bounding box center [329, 190] width 126 height 38
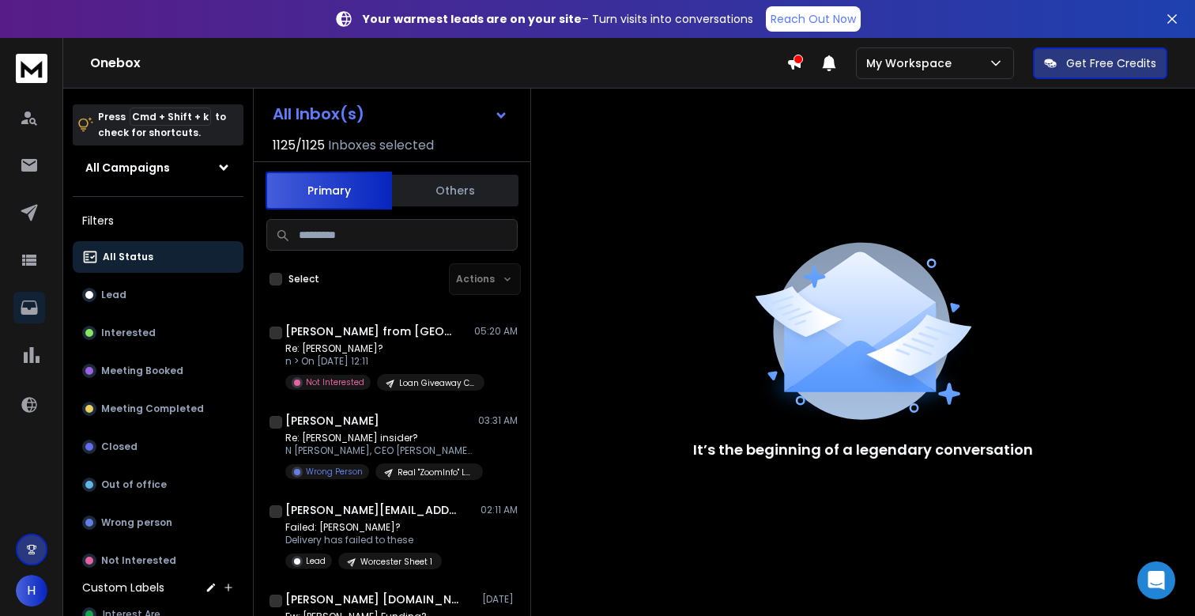
click at [413, 195] on button "Others" at bounding box center [455, 190] width 126 height 35
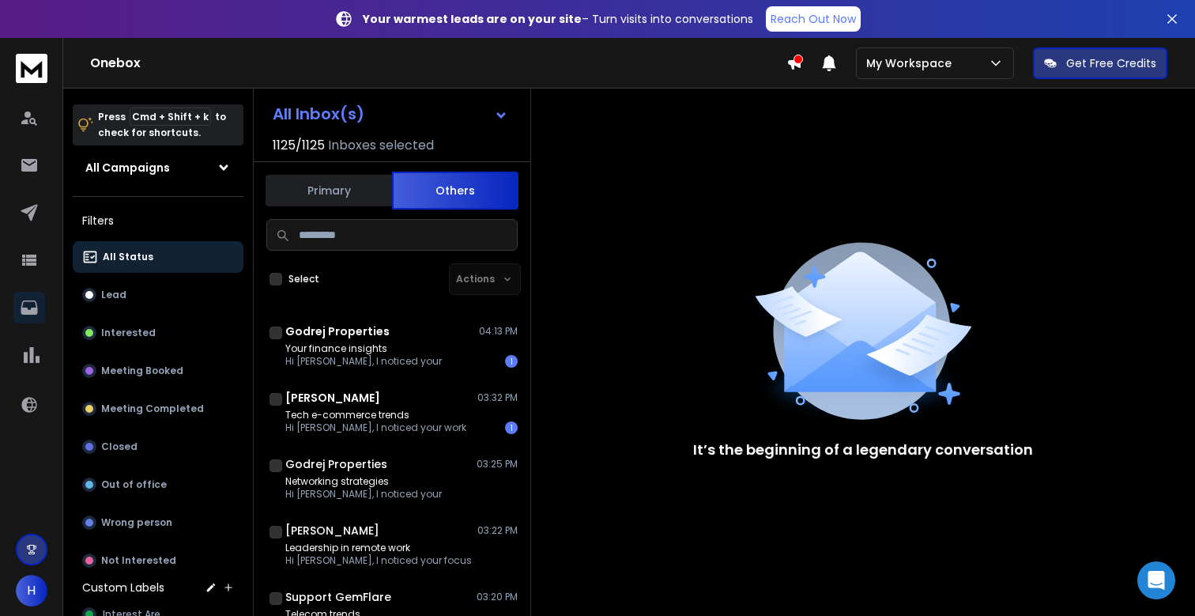
click at [335, 209] on div "Primary Others Select Actions Godrej Properties 04:13 PM Your finance insights …" at bounding box center [392, 470] width 277 height 591
click at [352, 198] on button "Primary" at bounding box center [329, 190] width 126 height 35
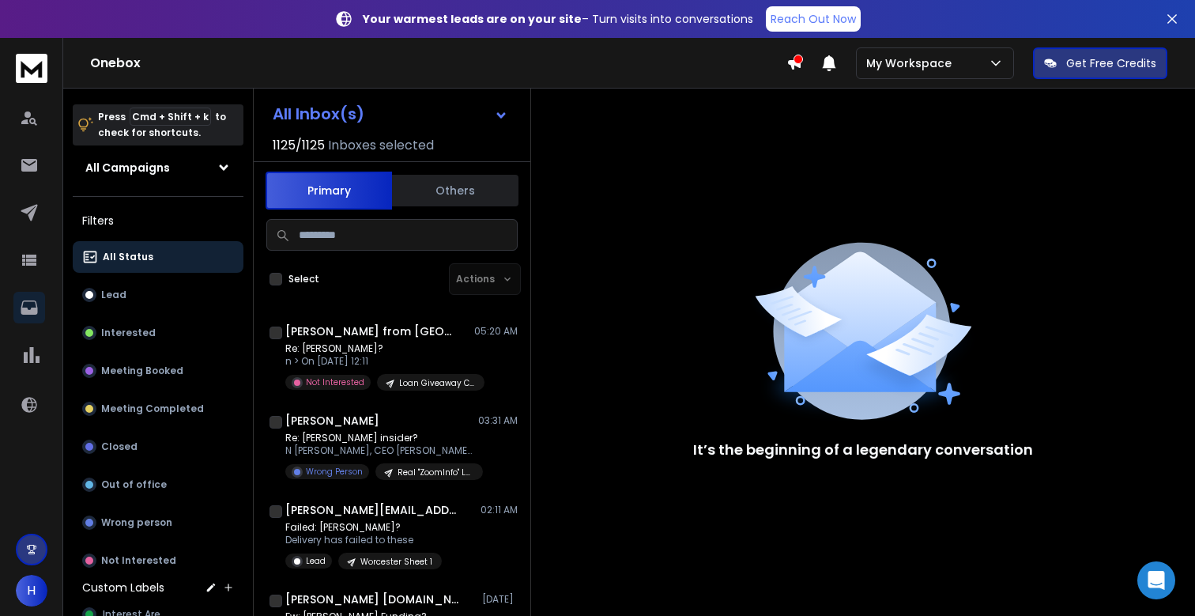
click at [403, 149] on h3 "Inboxes selected" at bounding box center [381, 145] width 106 height 19
drag, startPoint x: 407, startPoint y: 160, endPoint x: 413, endPoint y: 170, distance: 12.1
click at [411, 166] on div "All Inbox(s) 1125 / 1125 Inboxes selected Primary Others Select Actions [PERSON…" at bounding box center [392, 397] width 277 height 616
click at [413, 170] on div "All Inbox(s) 1125 / 1125 Inboxes selected Primary Others Select Actions [PERSON…" at bounding box center [392, 397] width 277 height 616
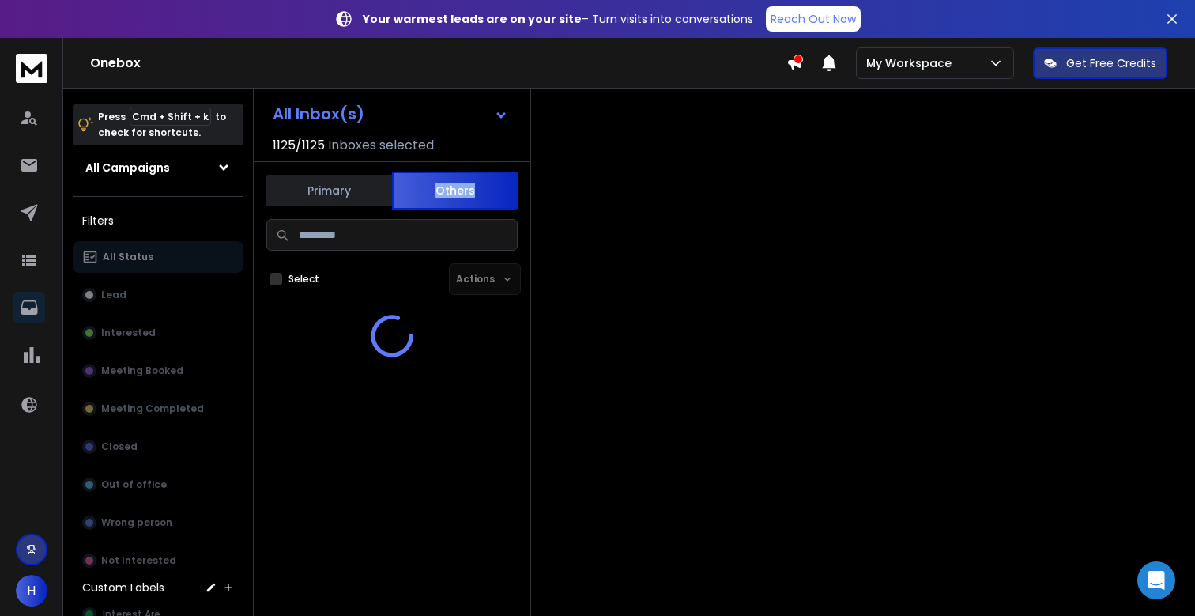
click at [417, 175] on button "Others" at bounding box center [455, 190] width 126 height 38
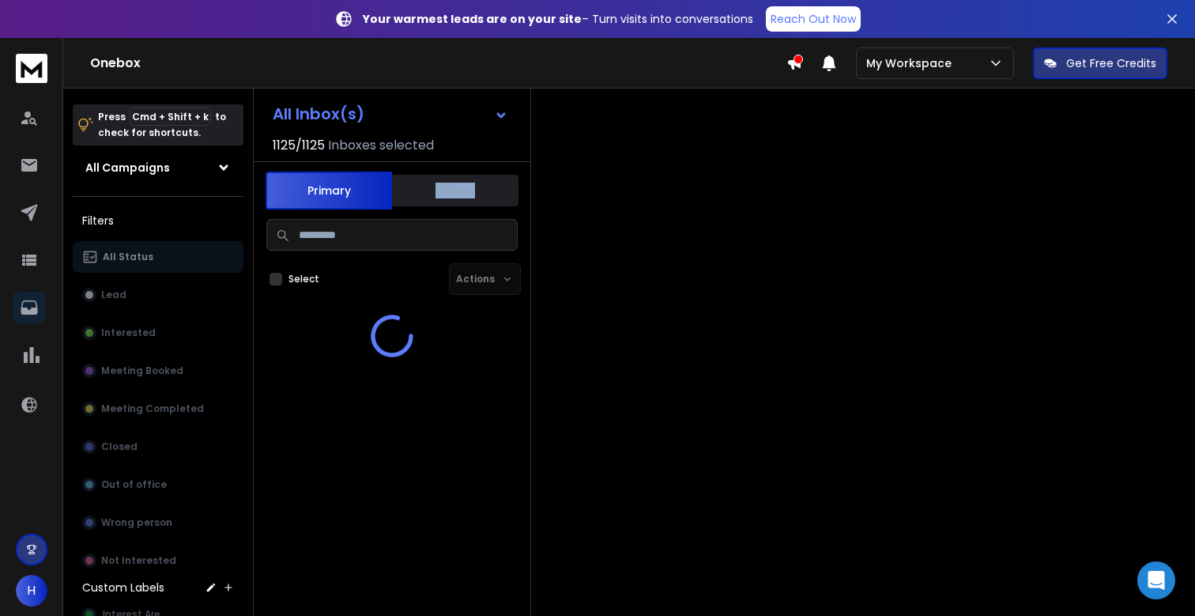
click at [305, 186] on button "Primary" at bounding box center [329, 190] width 126 height 38
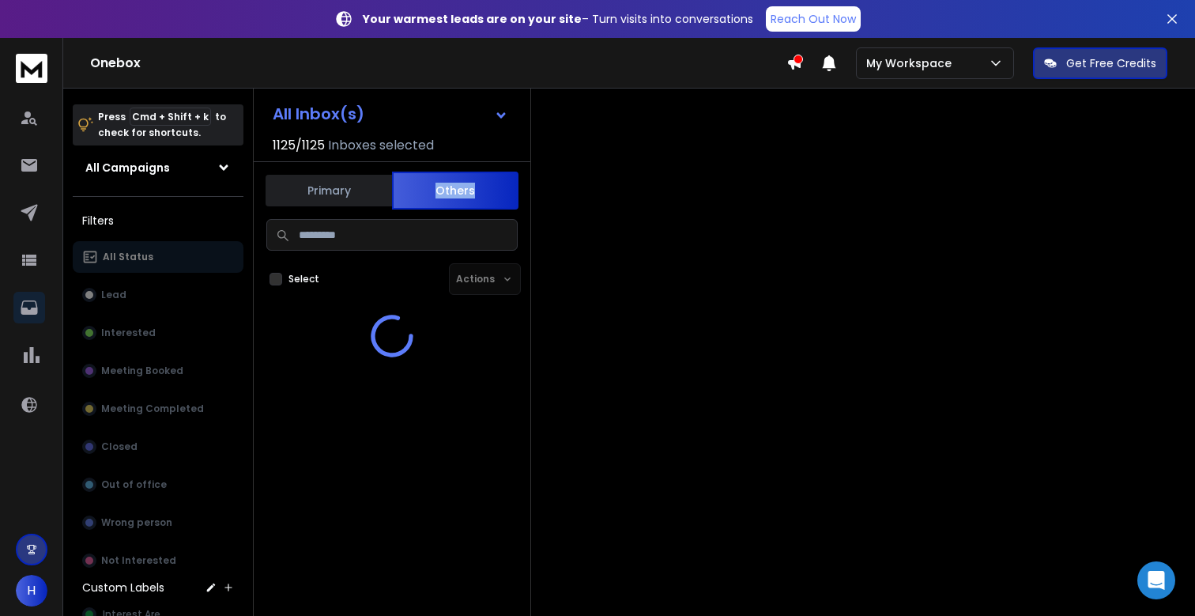
click at [447, 190] on button "Others" at bounding box center [455, 190] width 126 height 38
click at [446, 190] on button "Others" at bounding box center [455, 190] width 126 height 38
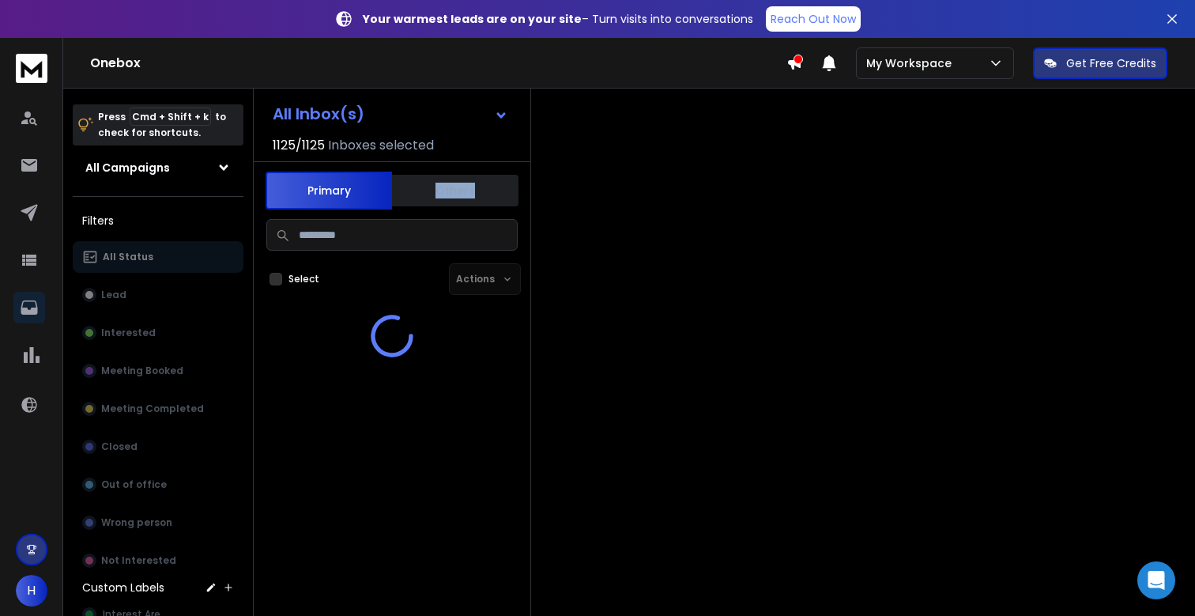
click at [300, 178] on button "Primary" at bounding box center [329, 190] width 126 height 38
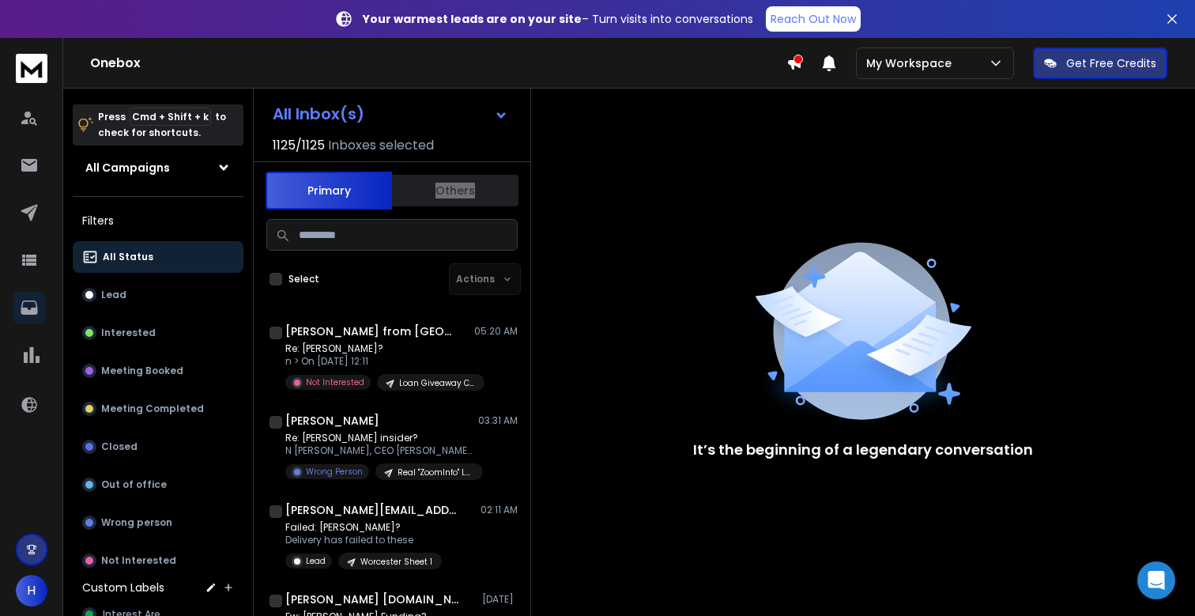
click at [431, 222] on input at bounding box center [391, 235] width 251 height 32
click at [431, 213] on div at bounding box center [392, 232] width 264 height 38
click at [431, 209] on div "Primary Others Select Actions [PERSON_NAME] from LeadKid Academy 05:20 AM Re: […" at bounding box center [392, 470] width 277 height 591
click at [431, 207] on button "Others" at bounding box center [455, 190] width 126 height 35
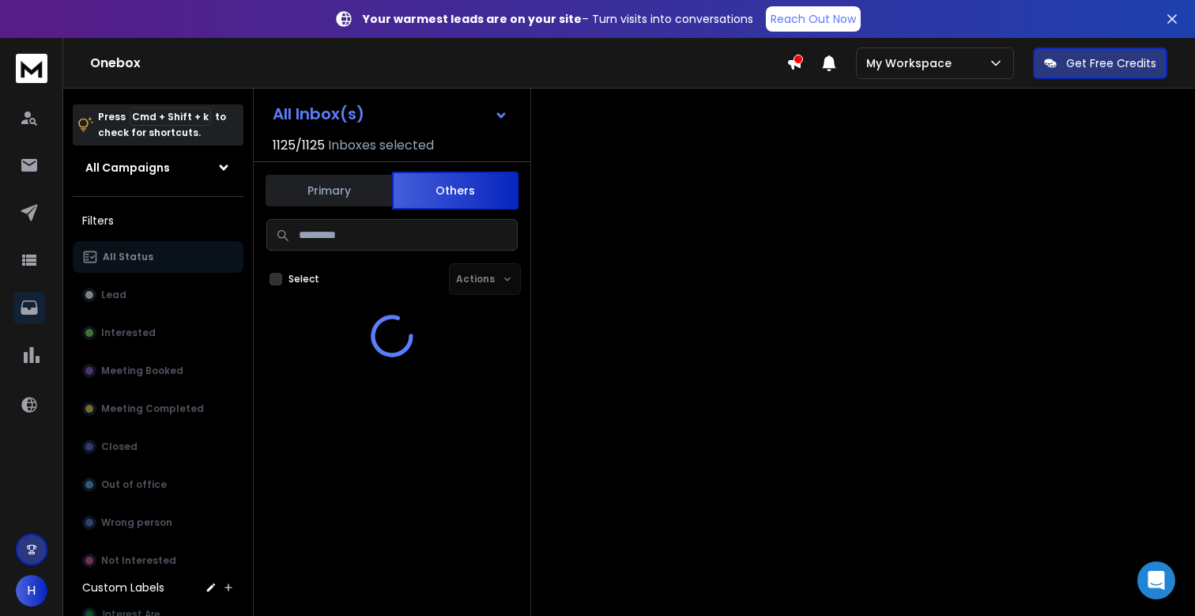
click at [428, 202] on button "Others" at bounding box center [455, 190] width 126 height 38
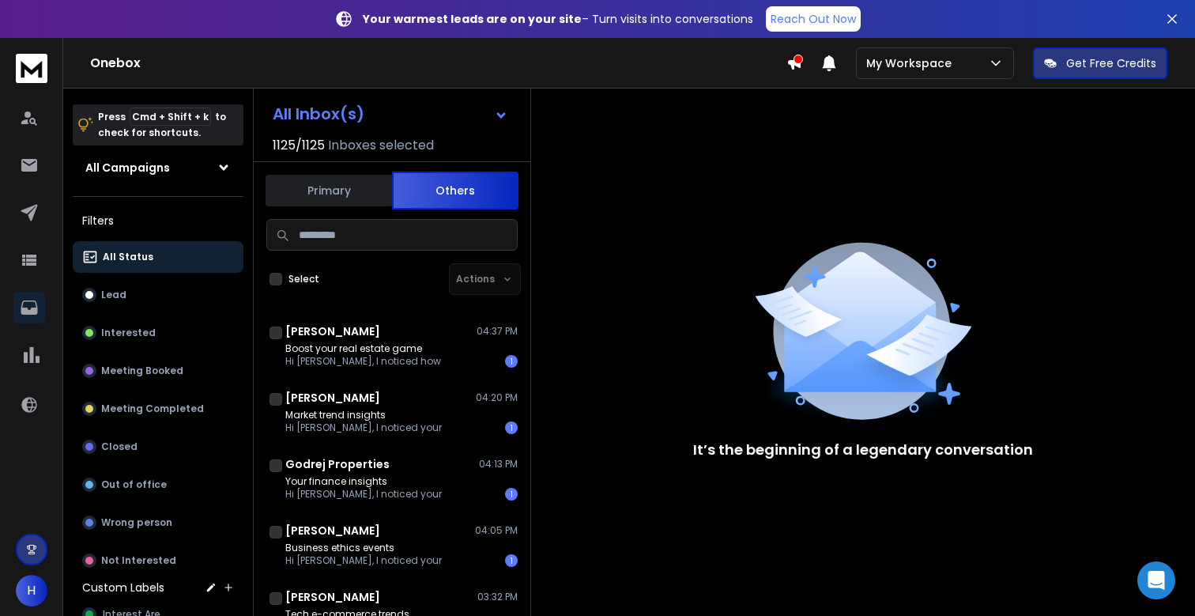
scroll to position [254, 0]
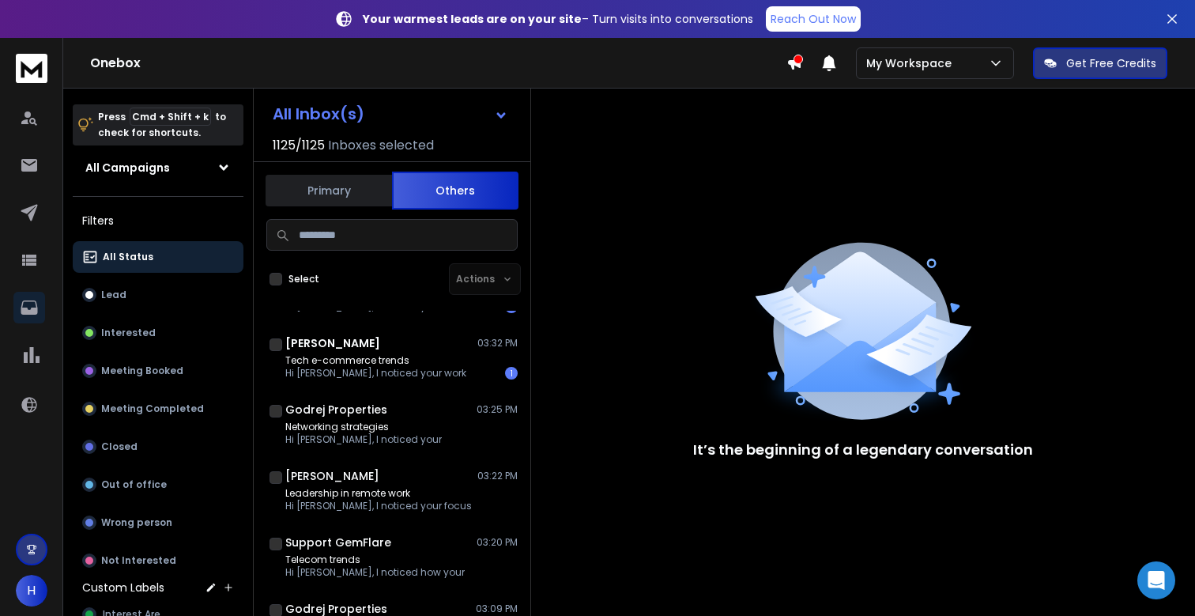
click at [354, 218] on div at bounding box center [392, 232] width 264 height 38
click at [349, 210] on div "Primary Others Select Actions [PERSON_NAME] 04:37 PM Boost your real estate gam…" at bounding box center [392, 470] width 277 height 591
click at [347, 204] on button "Primary" at bounding box center [329, 190] width 126 height 35
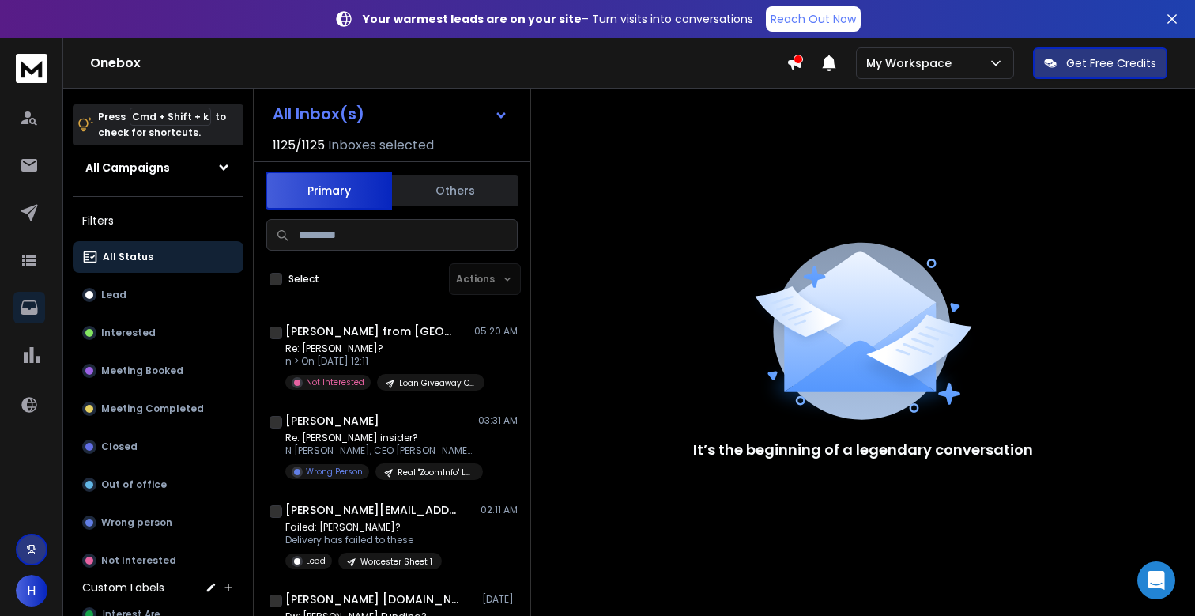
click at [428, 174] on button "Others" at bounding box center [455, 190] width 126 height 35
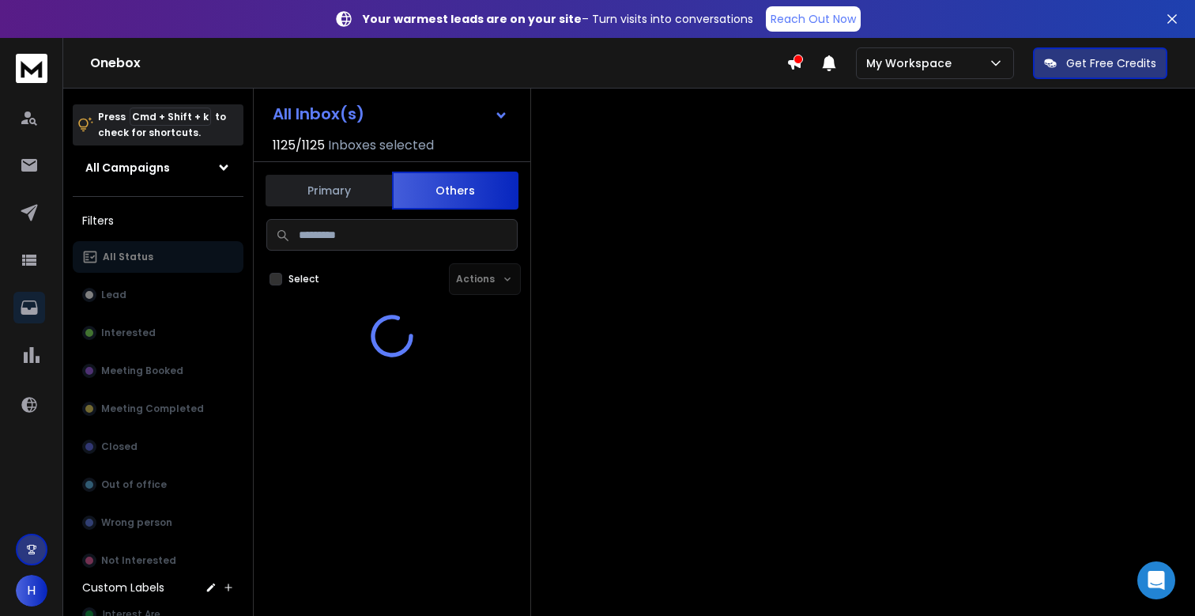
click at [425, 179] on button "Others" at bounding box center [455, 190] width 126 height 38
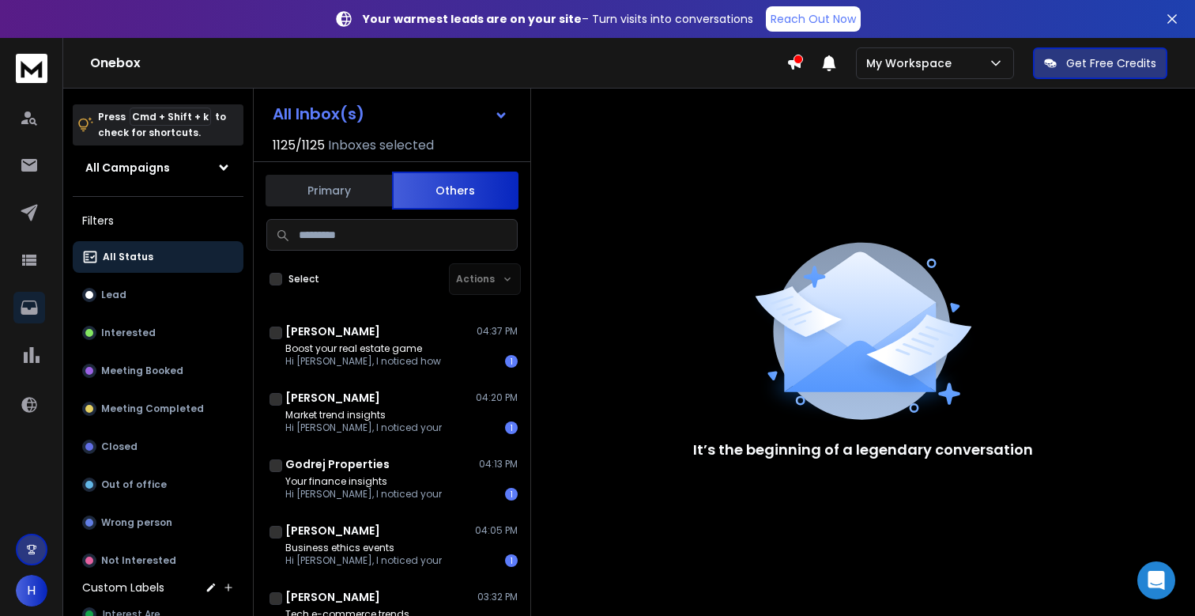
click at [323, 182] on button "Primary" at bounding box center [329, 190] width 126 height 35
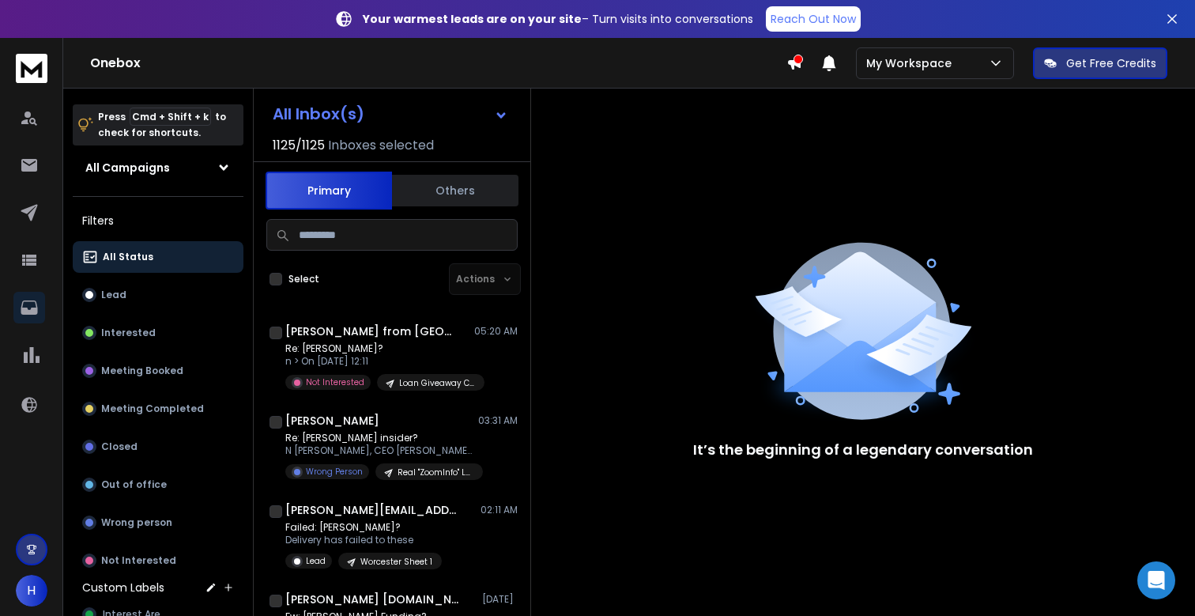
click at [433, 190] on button "Others" at bounding box center [455, 190] width 126 height 35
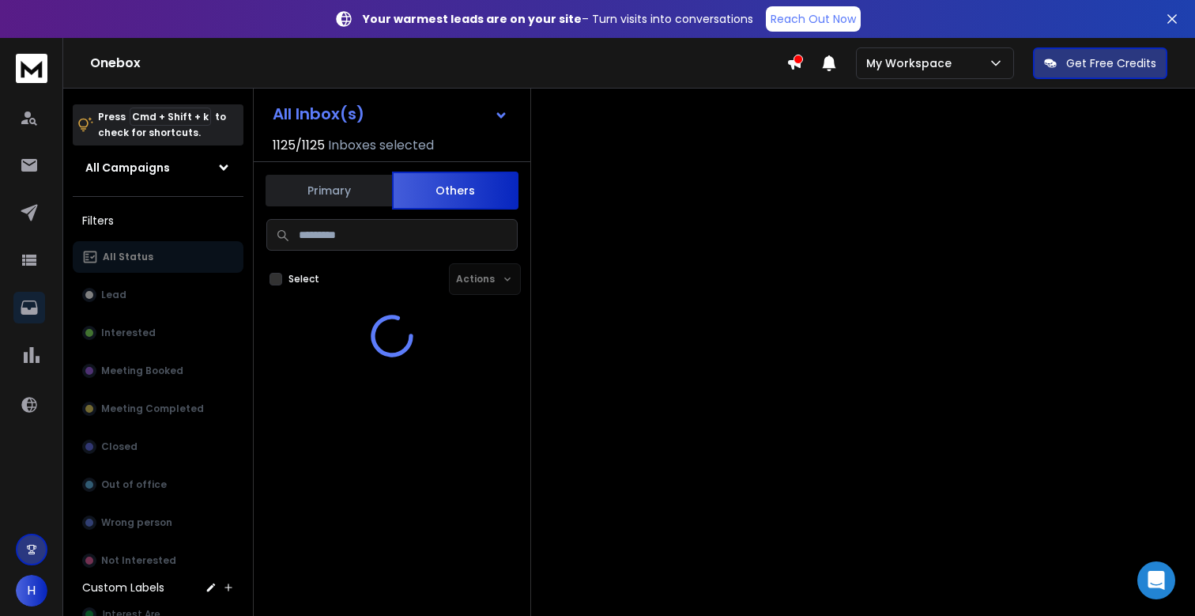
drag, startPoint x: 433, startPoint y: 190, endPoint x: 400, endPoint y: 194, distance: 33.4
click at [400, 194] on button "Others" at bounding box center [455, 190] width 126 height 38
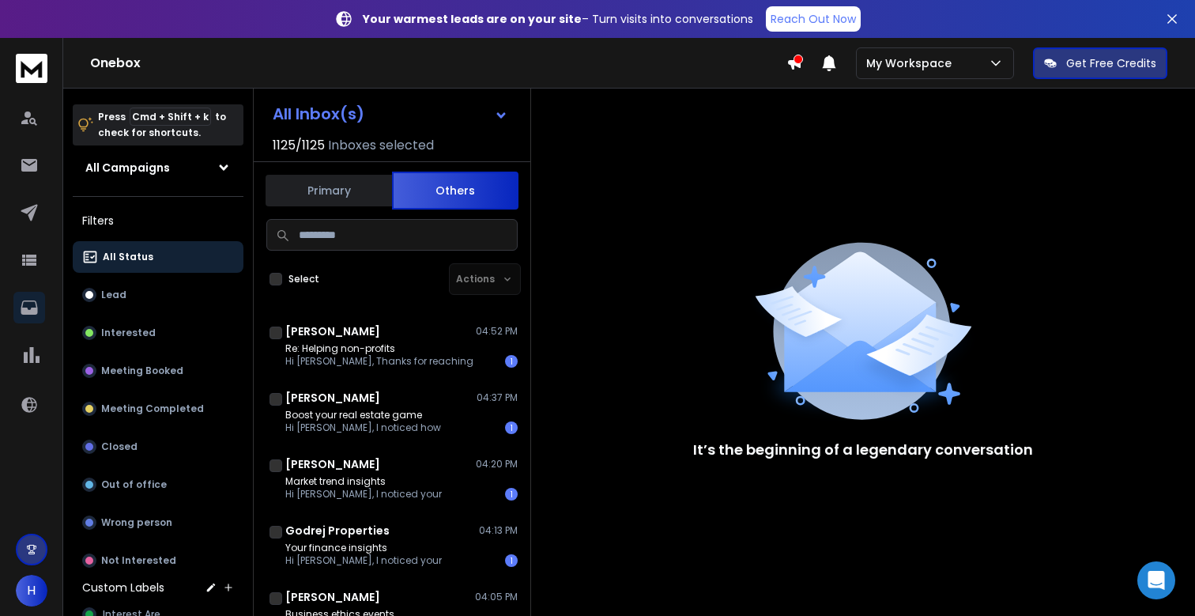
click at [333, 198] on button "Primary" at bounding box center [329, 190] width 126 height 35
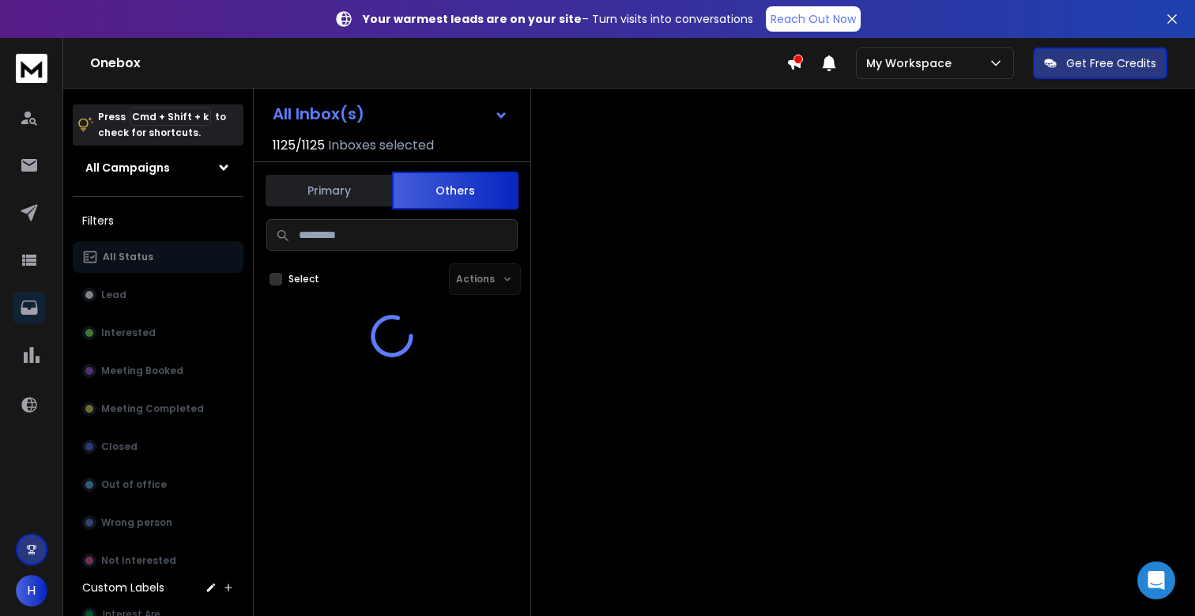
click at [456, 183] on button "Others" at bounding box center [455, 190] width 126 height 38
click at [455, 184] on button "Others" at bounding box center [455, 190] width 126 height 38
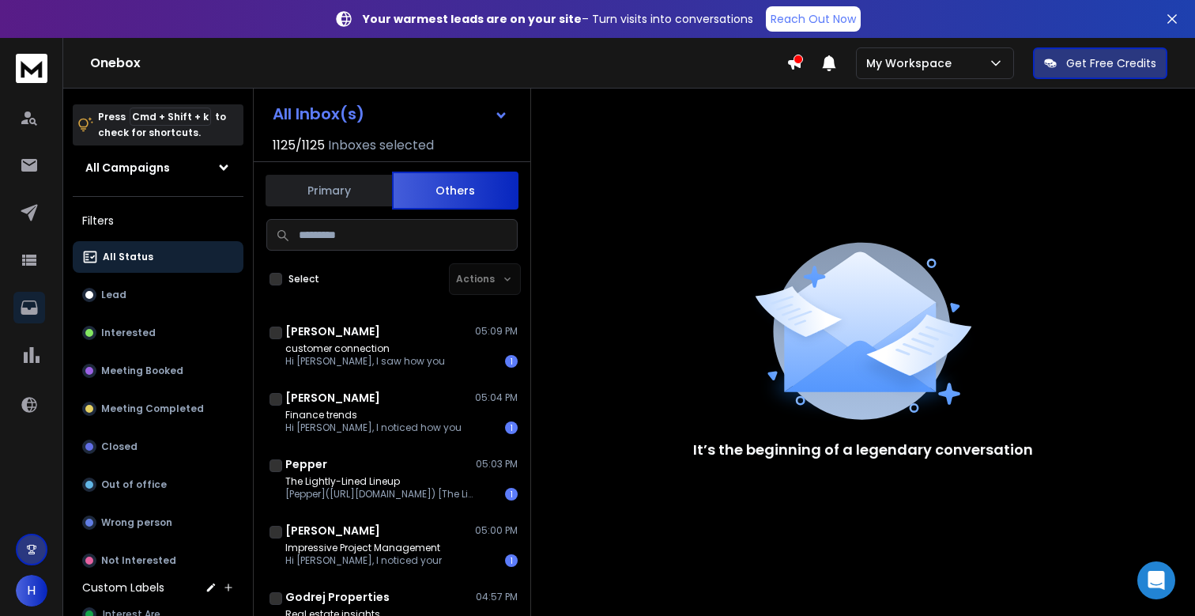
click at [365, 186] on button "Primary" at bounding box center [329, 190] width 126 height 35
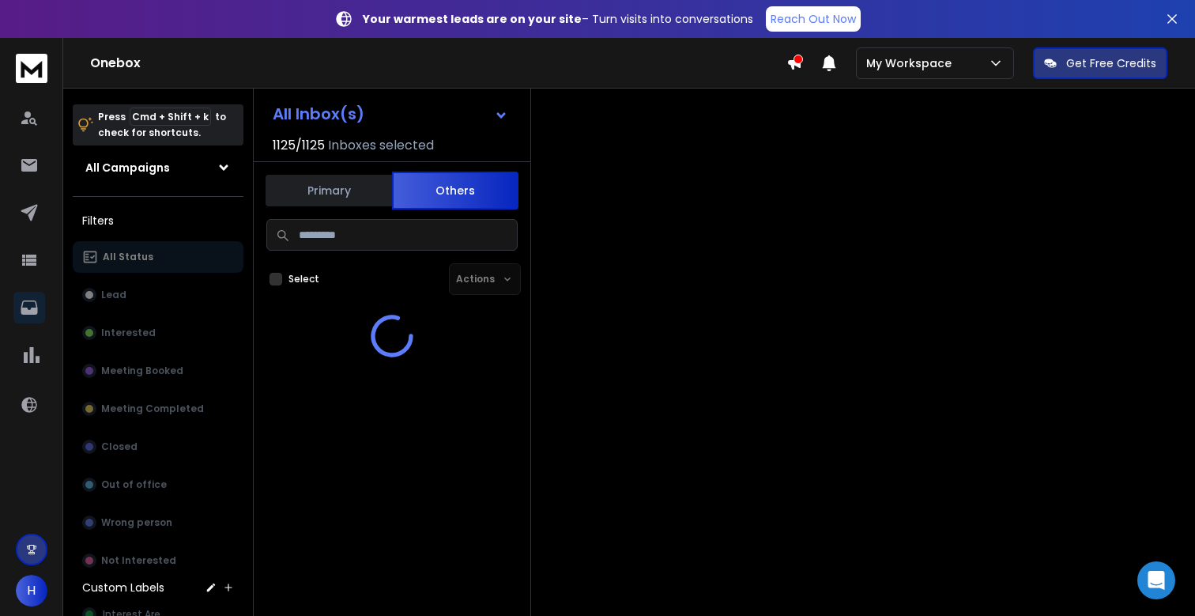
click at [456, 185] on button "Others" at bounding box center [455, 190] width 126 height 38
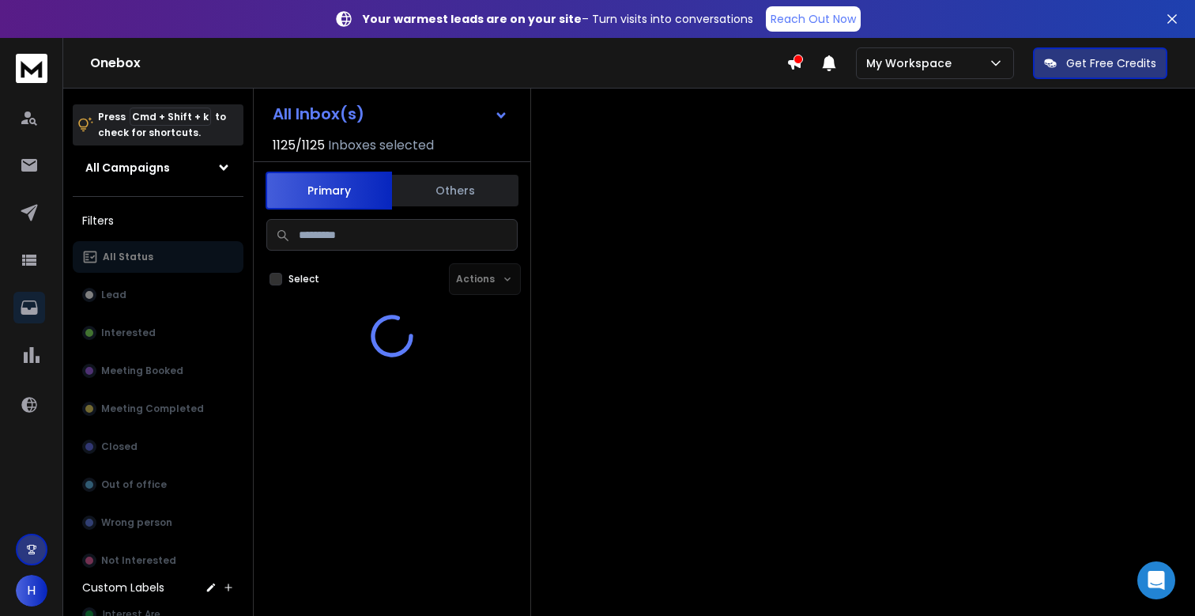
click at [330, 192] on button "Primary" at bounding box center [329, 190] width 126 height 38
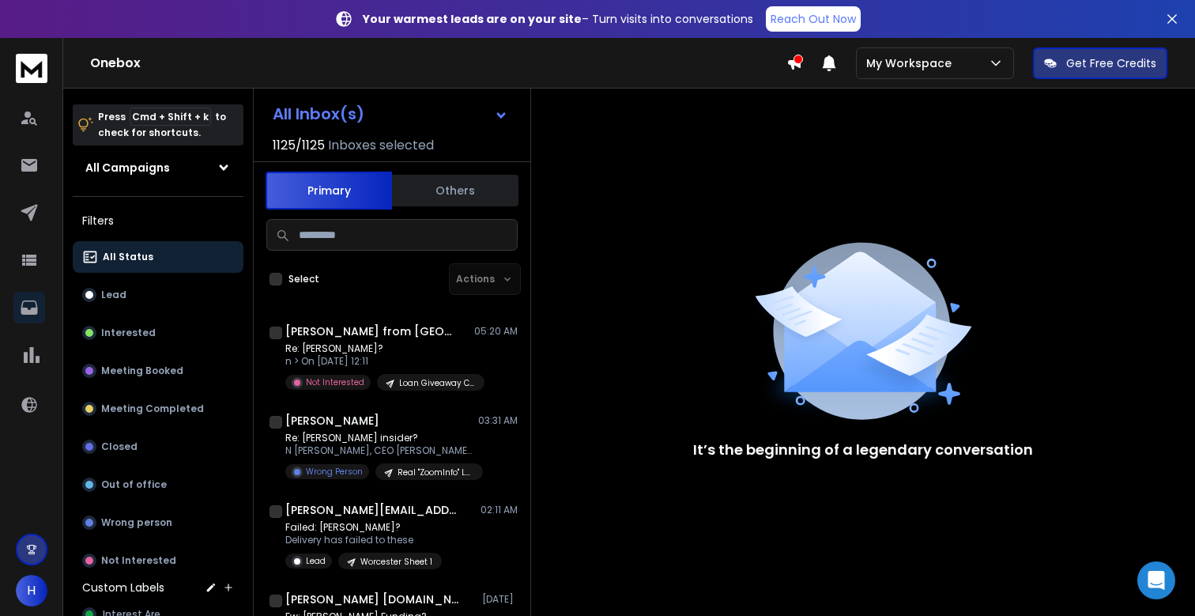
click at [464, 190] on button "Others" at bounding box center [455, 190] width 126 height 35
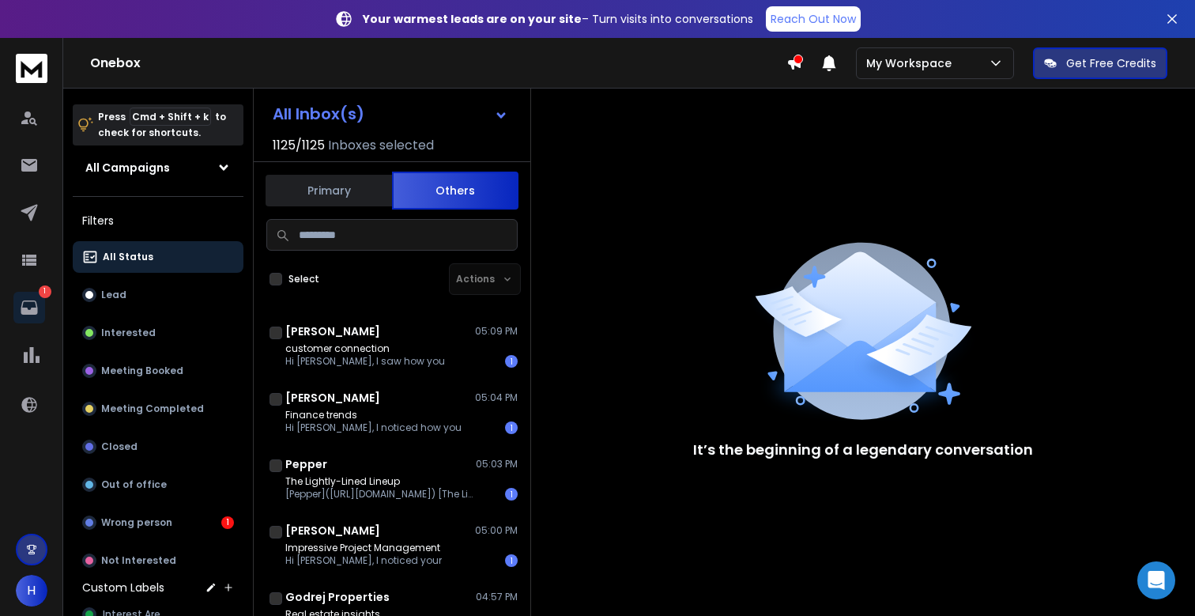
click at [324, 221] on input at bounding box center [391, 235] width 251 height 32
click at [307, 168] on div "All Inbox(s) 1125 / 1125 Inboxes selected Primary Others Select Actions [PERSON…" at bounding box center [392, 397] width 277 height 616
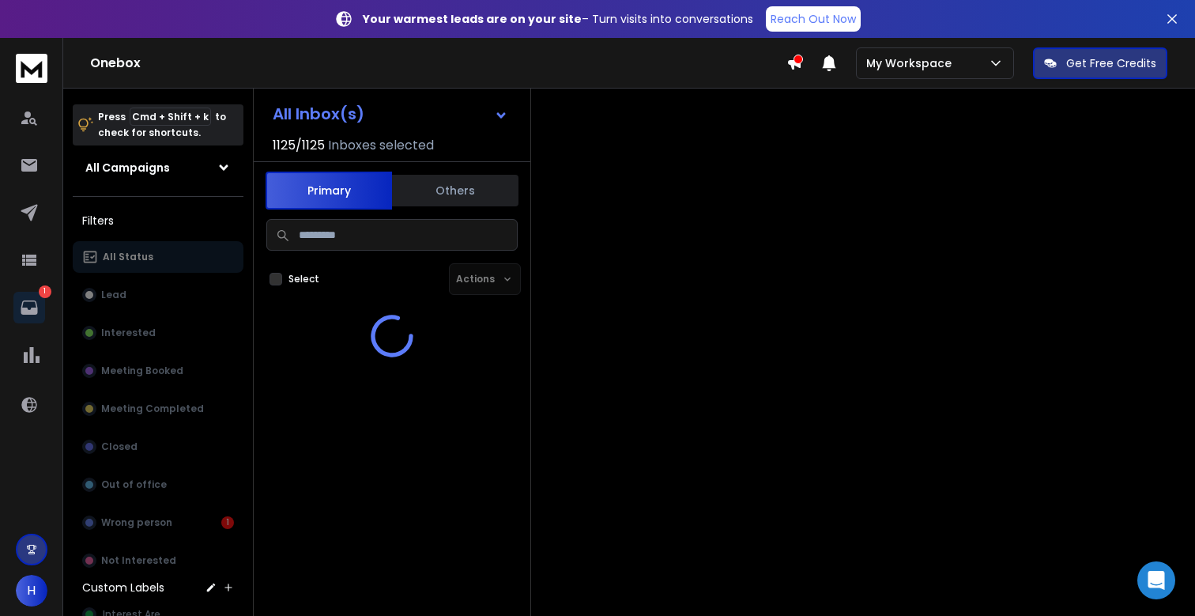
click at [307, 182] on button "Primary" at bounding box center [329, 190] width 126 height 38
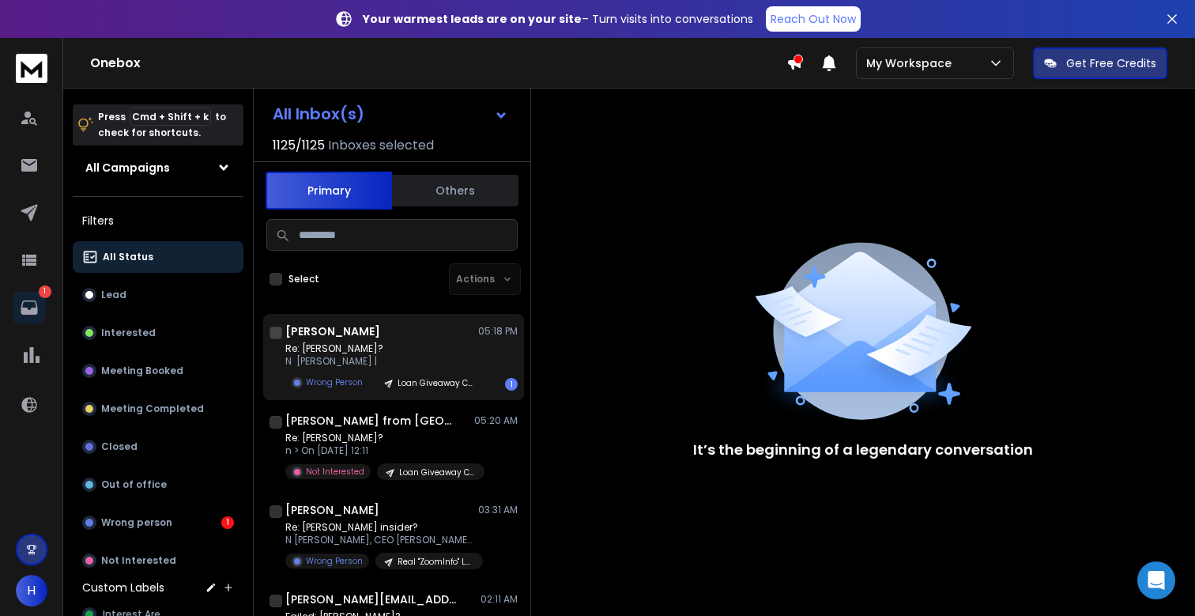
click at [432, 317] on div "[PERSON_NAME] 05:18 PM Re: [PERSON_NAME]? N ￼ [PERSON_NAME] | Wrong Person Loan…" at bounding box center [393, 357] width 261 height 86
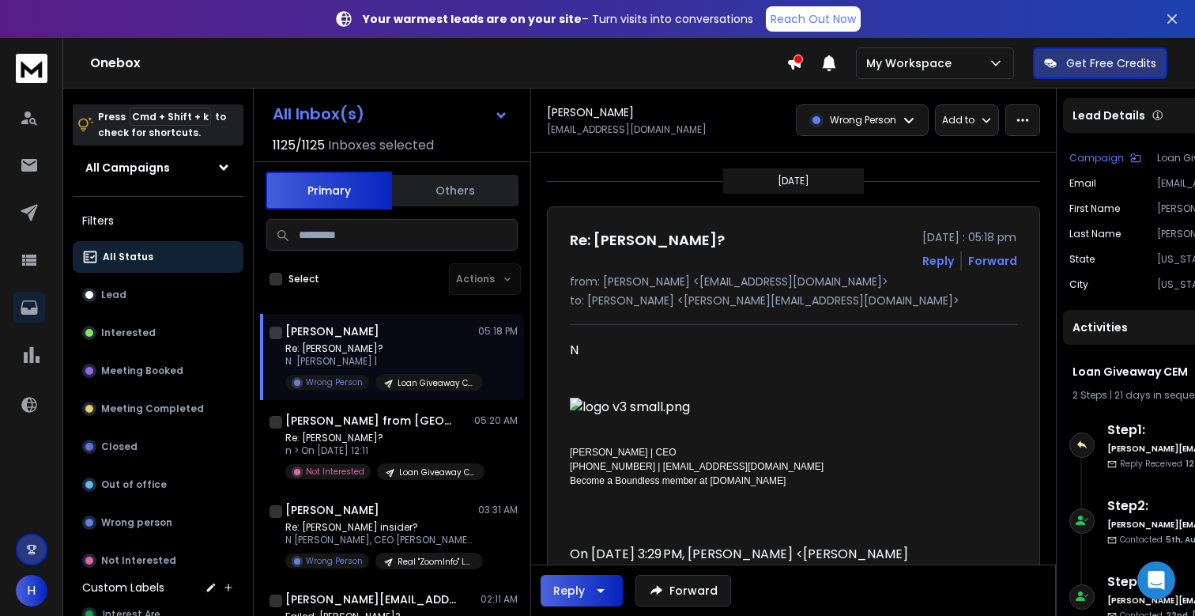
click at [462, 199] on button "Others" at bounding box center [455, 190] width 126 height 35
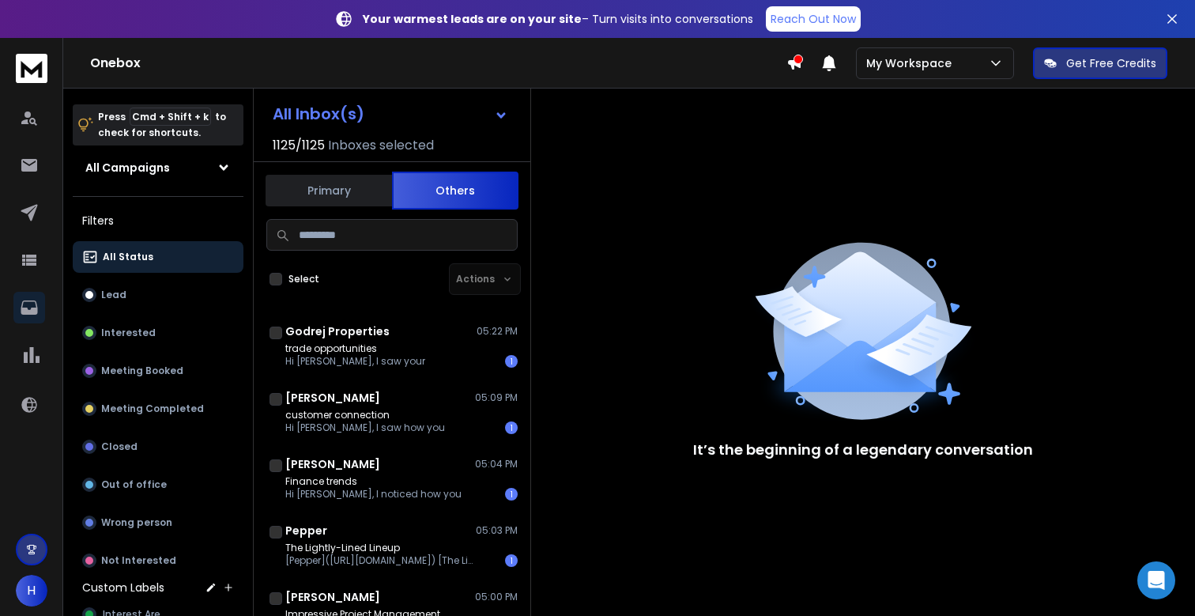
click at [360, 195] on button "Primary" at bounding box center [329, 190] width 126 height 35
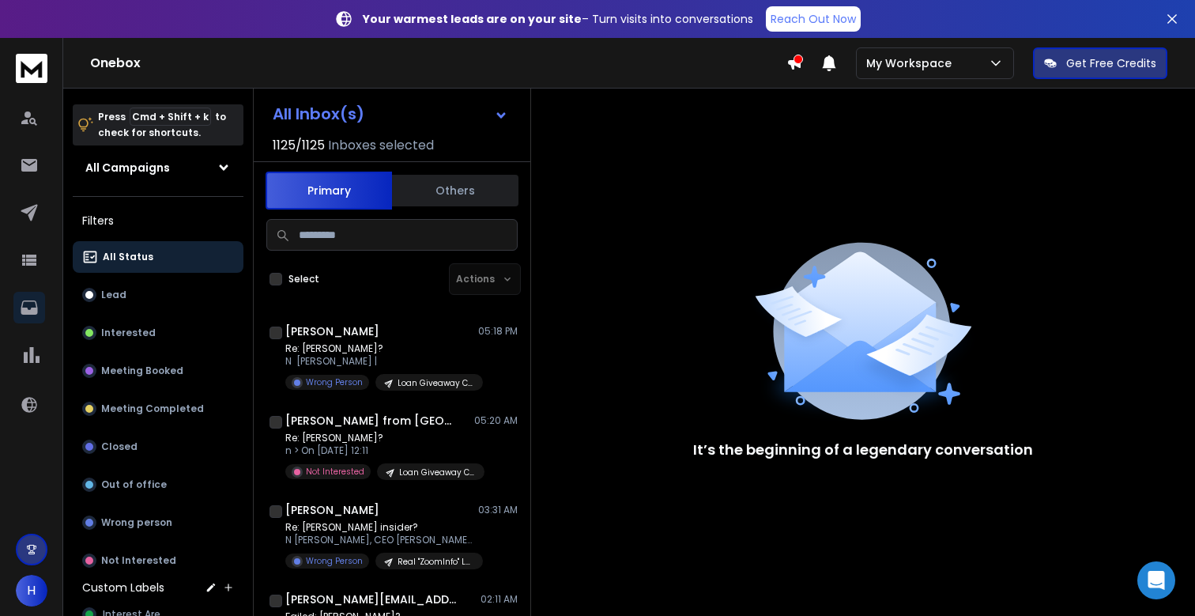
click at [419, 178] on button "Others" at bounding box center [455, 190] width 126 height 35
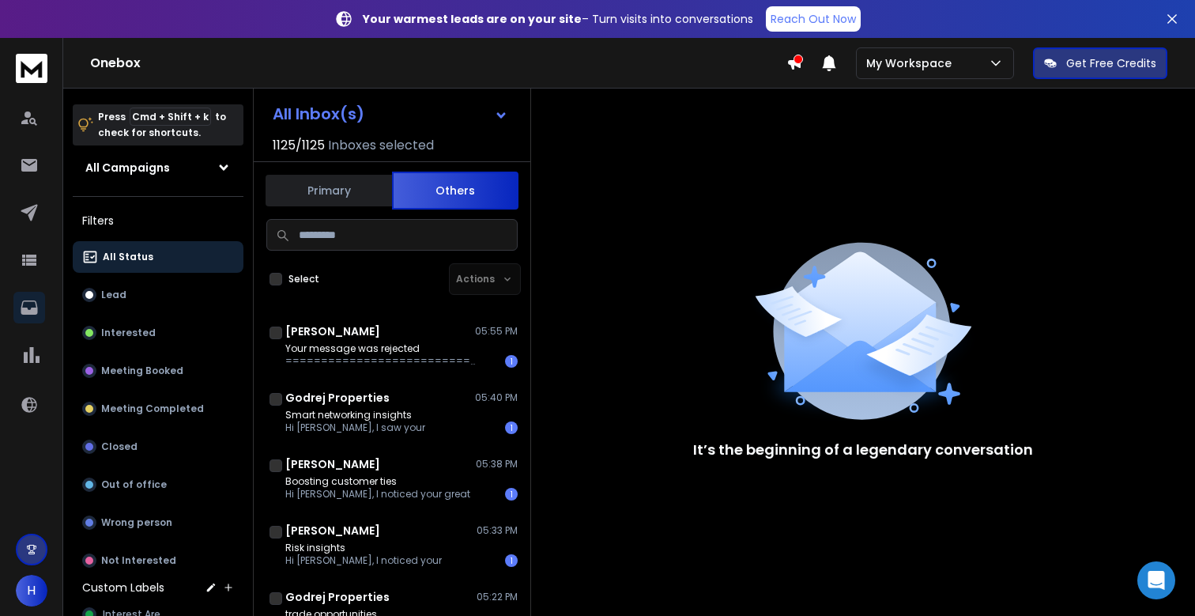
click at [339, 183] on button "Primary" at bounding box center [329, 190] width 126 height 35
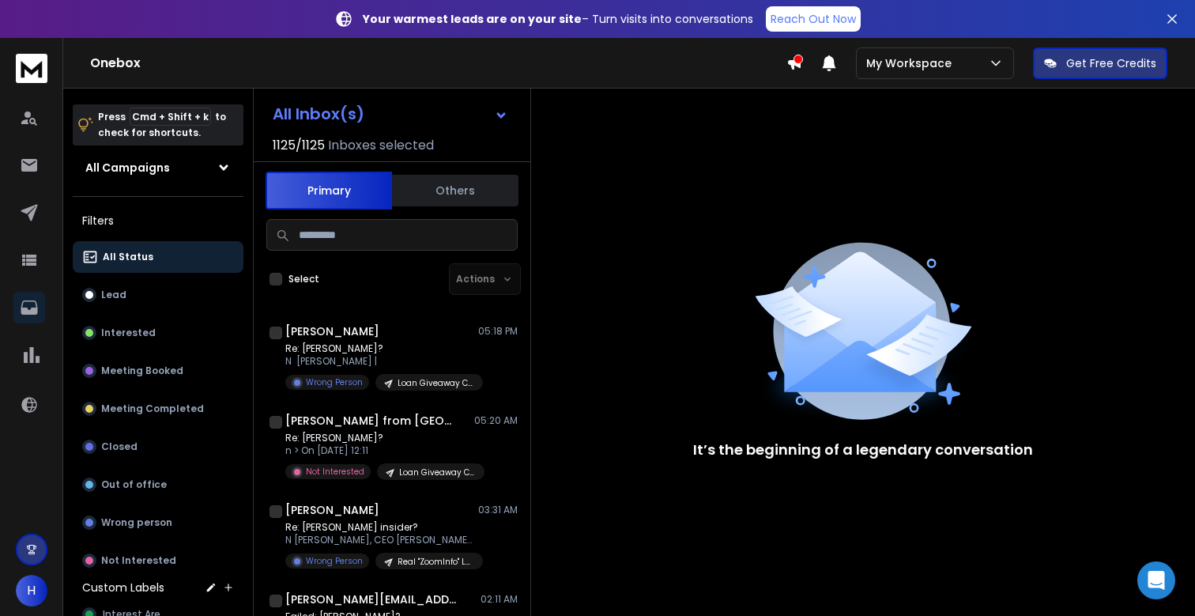
click at [445, 200] on button "Others" at bounding box center [455, 190] width 126 height 35
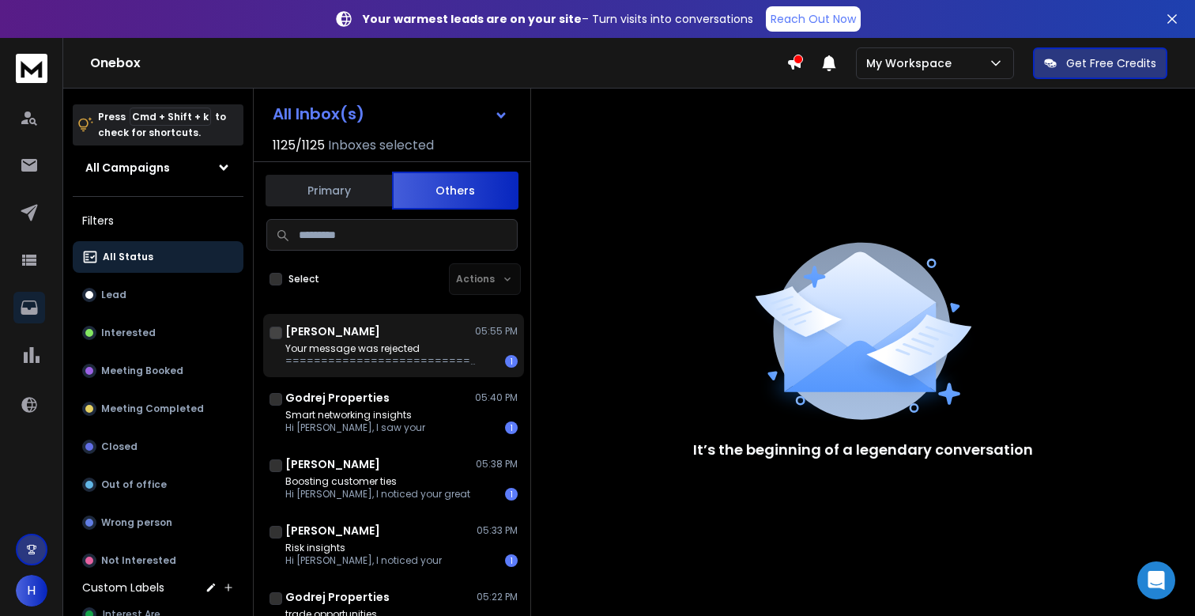
click at [441, 337] on div "[PERSON_NAME] 05:55 PM" at bounding box center [401, 331] width 232 height 16
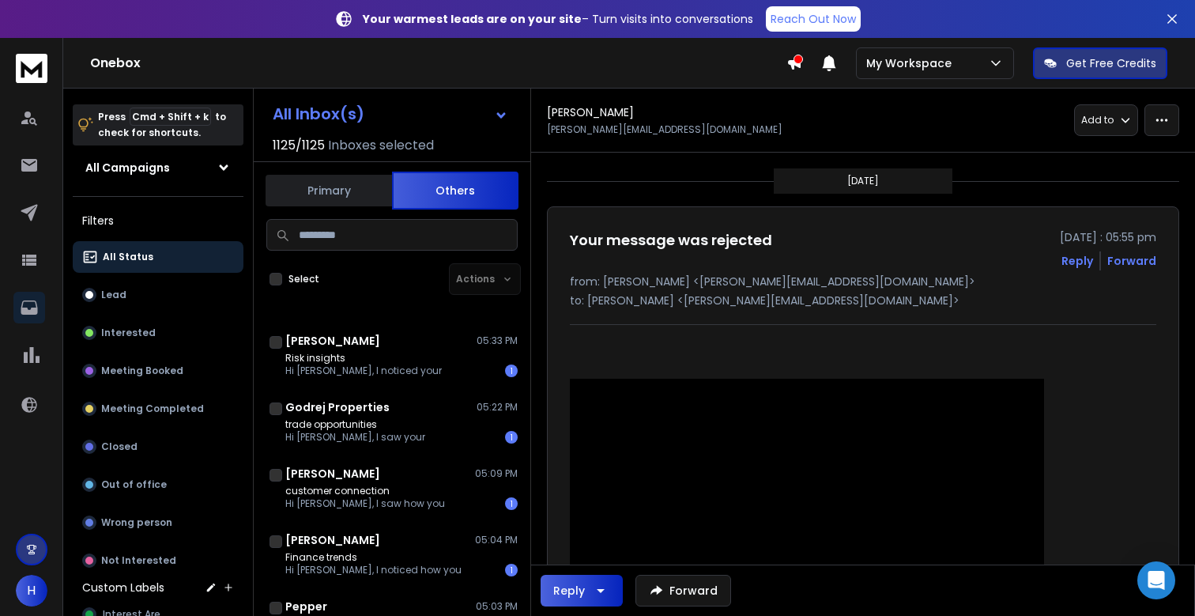
scroll to position [210, 0]
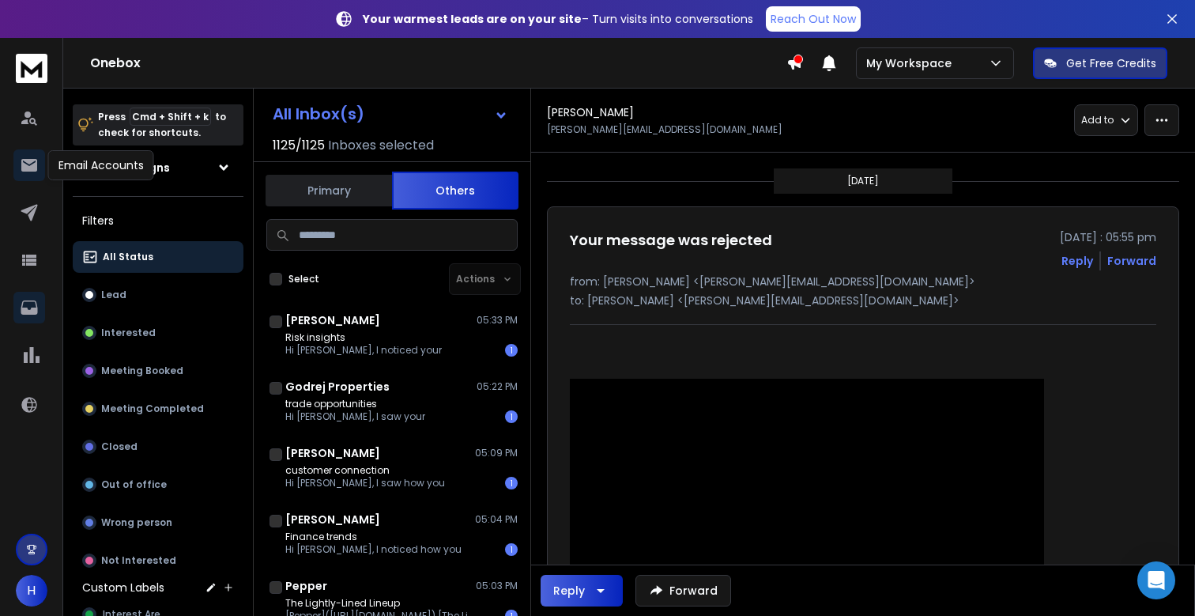
click at [20, 158] on icon at bounding box center [29, 165] width 19 height 19
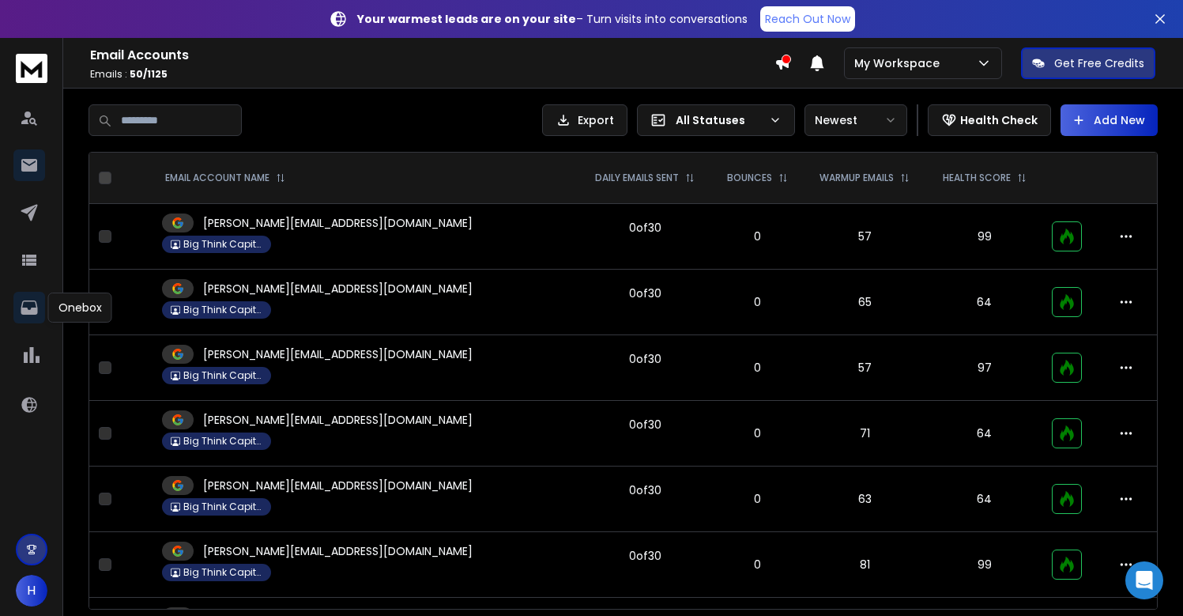
click at [35, 305] on icon at bounding box center [29, 307] width 19 height 19
